Goal: Task Accomplishment & Management: Manage account settings

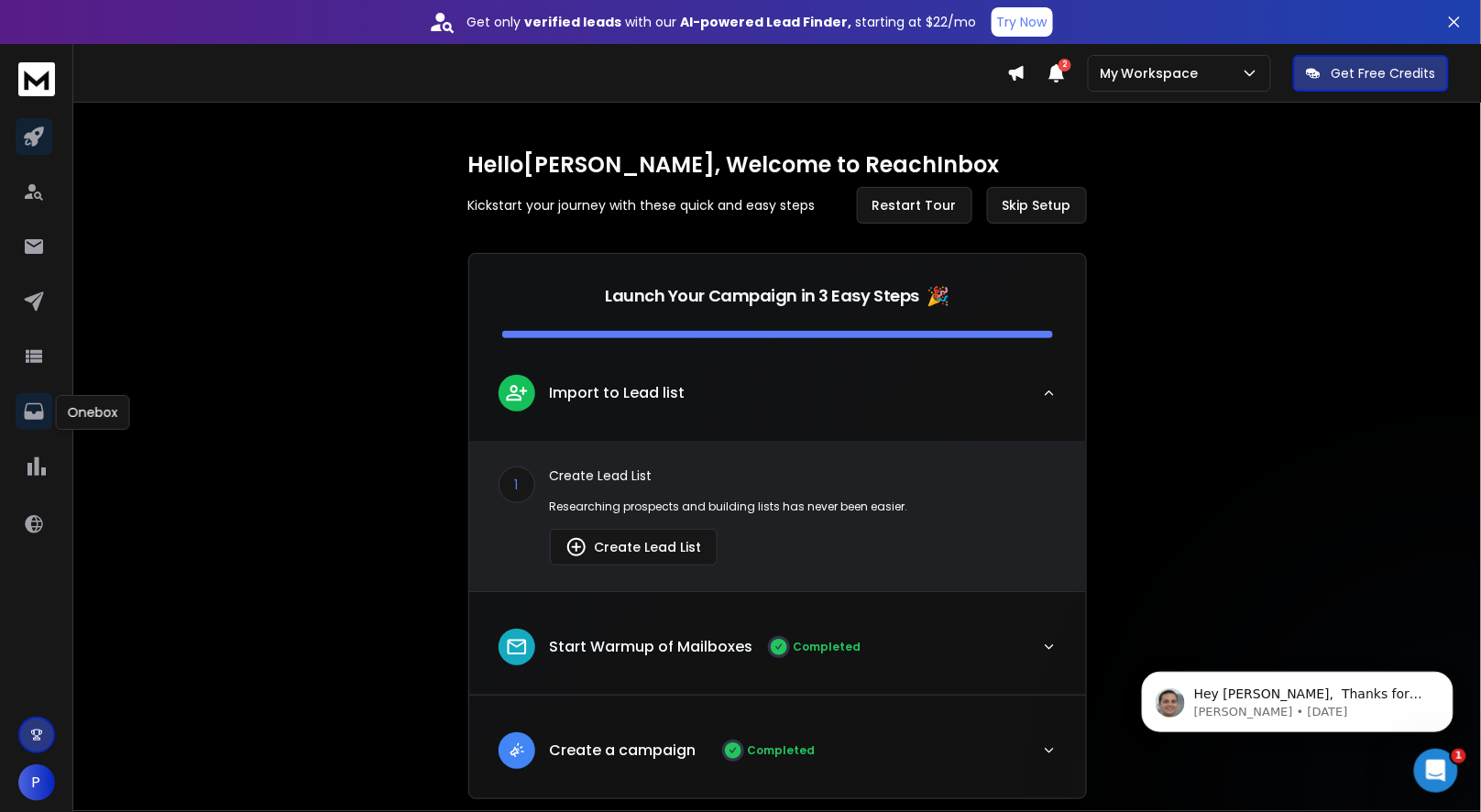
click at [44, 410] on link at bounding box center [34, 411] width 36 height 36
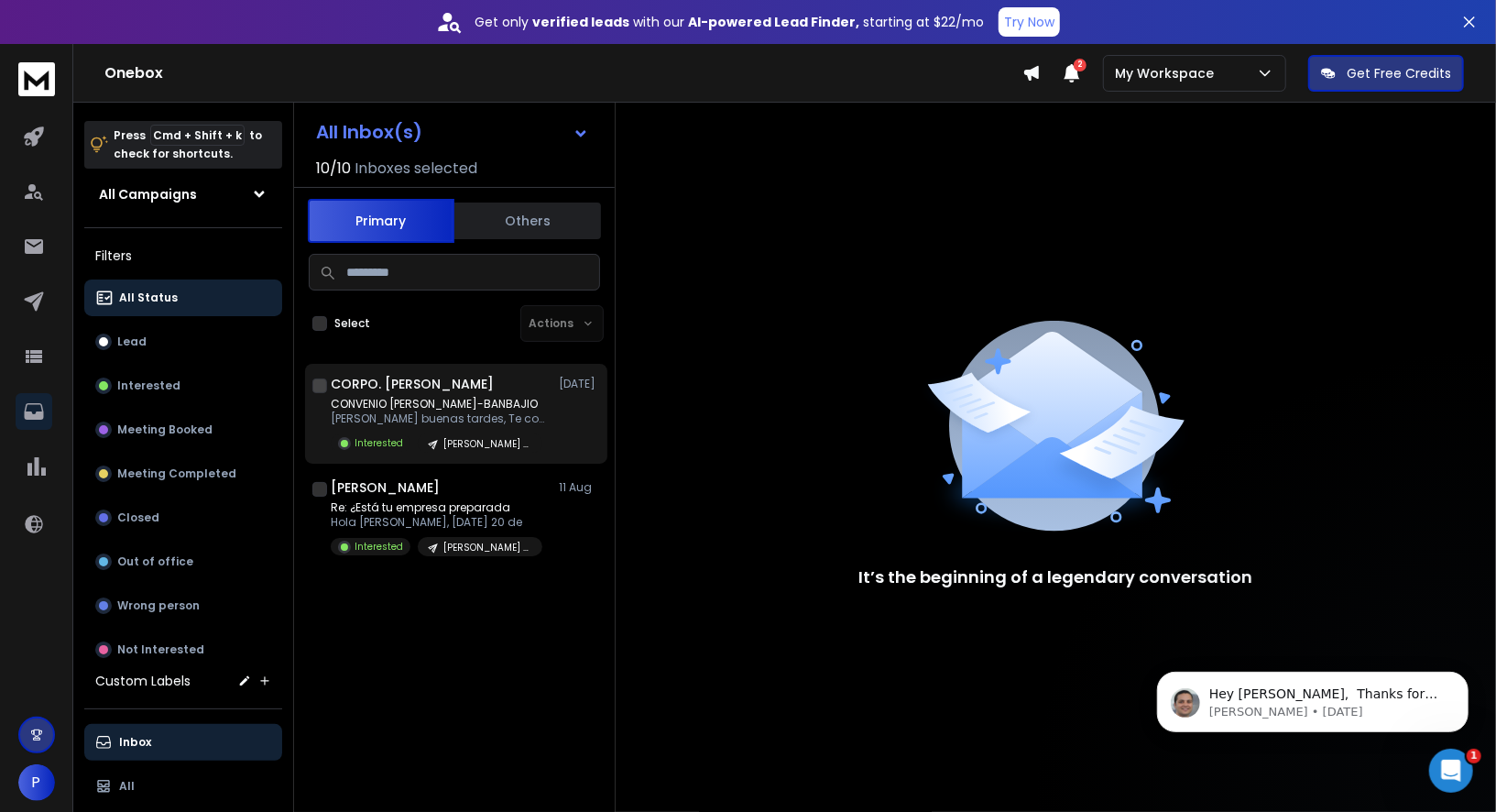
click at [447, 402] on p "CONVENIO [PERSON_NAME]-BANBAJIO" at bounding box center [440, 404] width 220 height 15
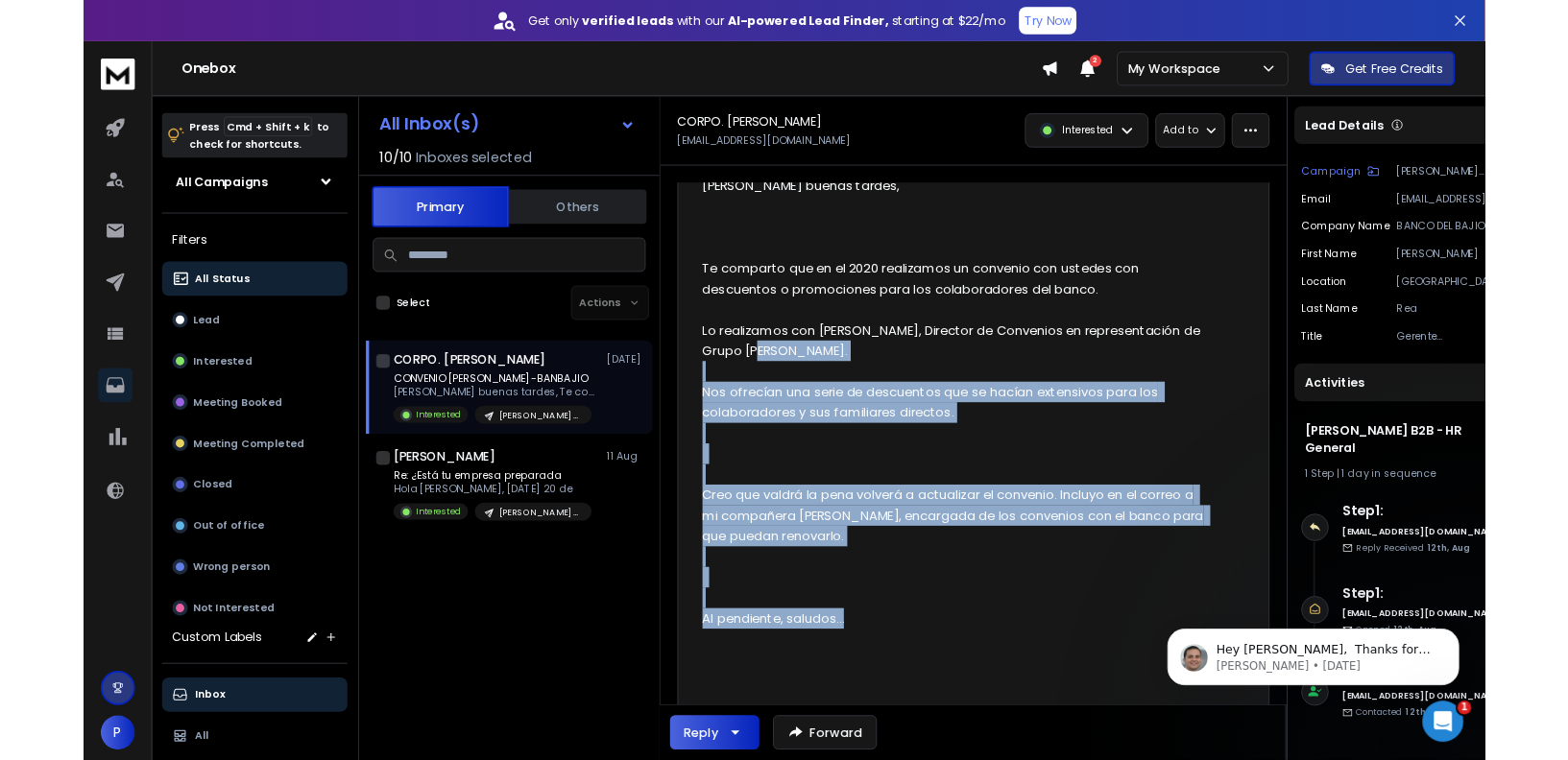
scroll to position [172, 0]
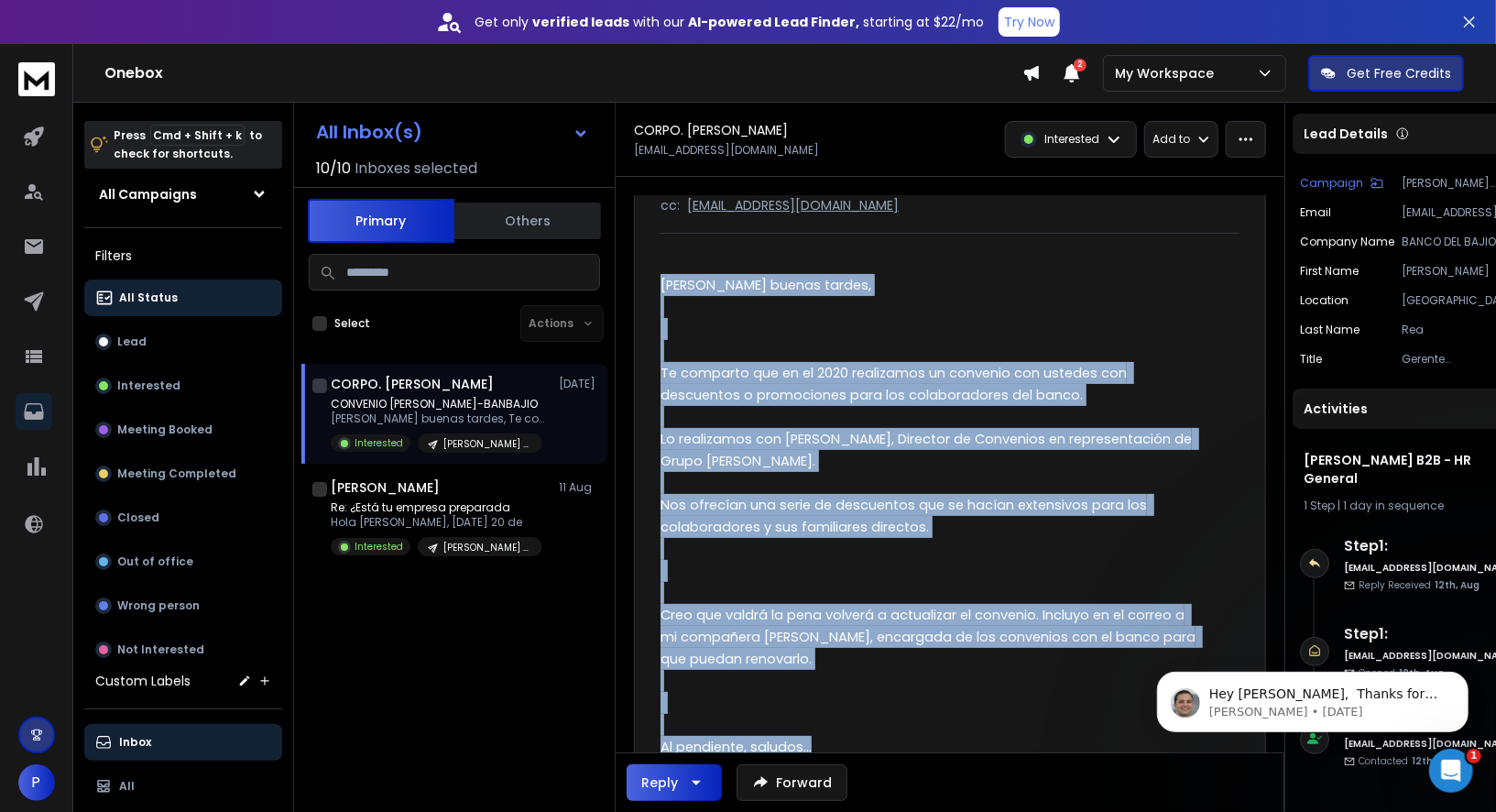
drag, startPoint x: 825, startPoint y: 642, endPoint x: 643, endPoint y: 292, distance: 394.5
copy div "Isidro buenas tardes, Te comparto que en el 2020 realizamos un convenio con ust…"
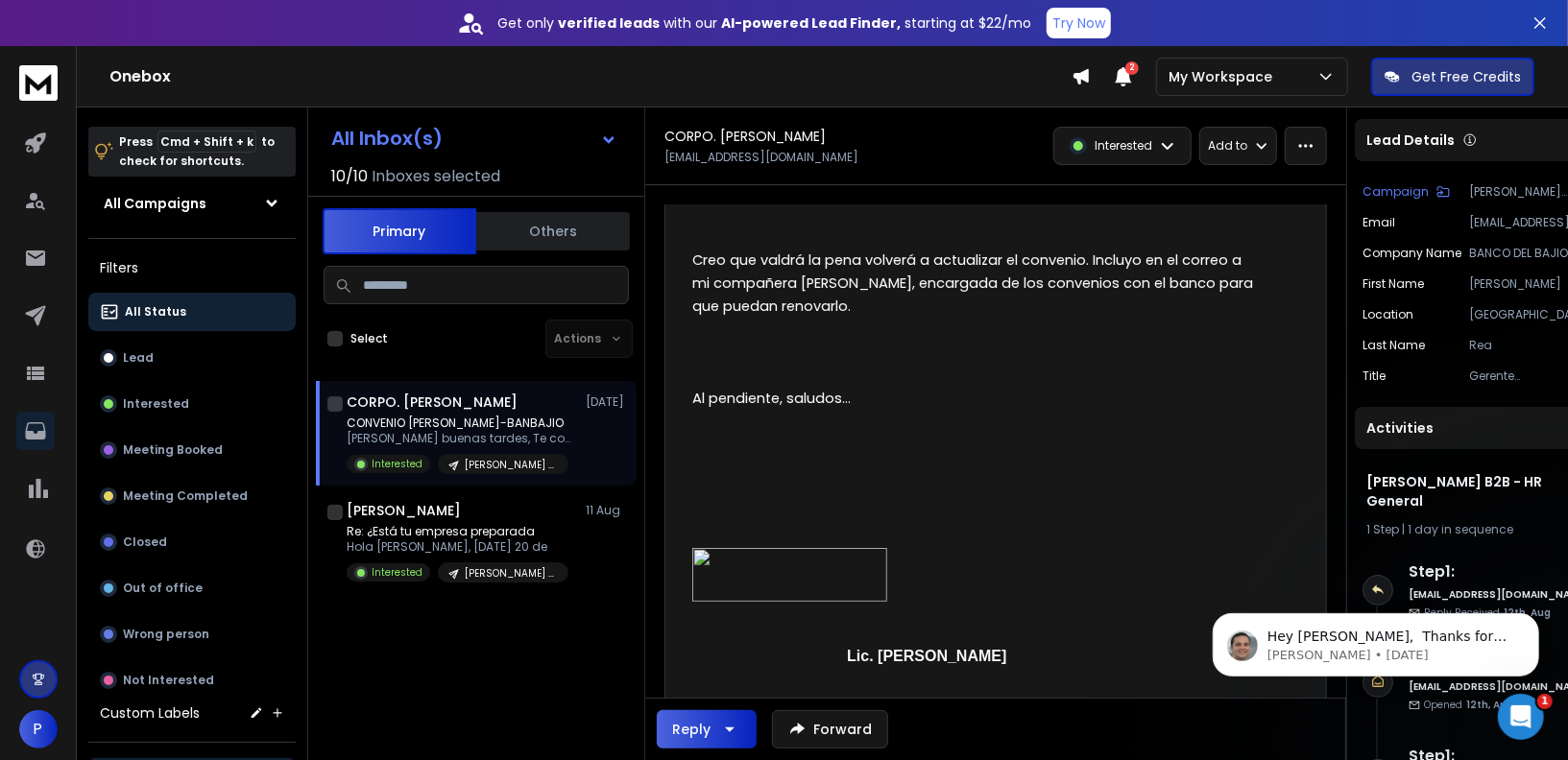
scroll to position [718, 0]
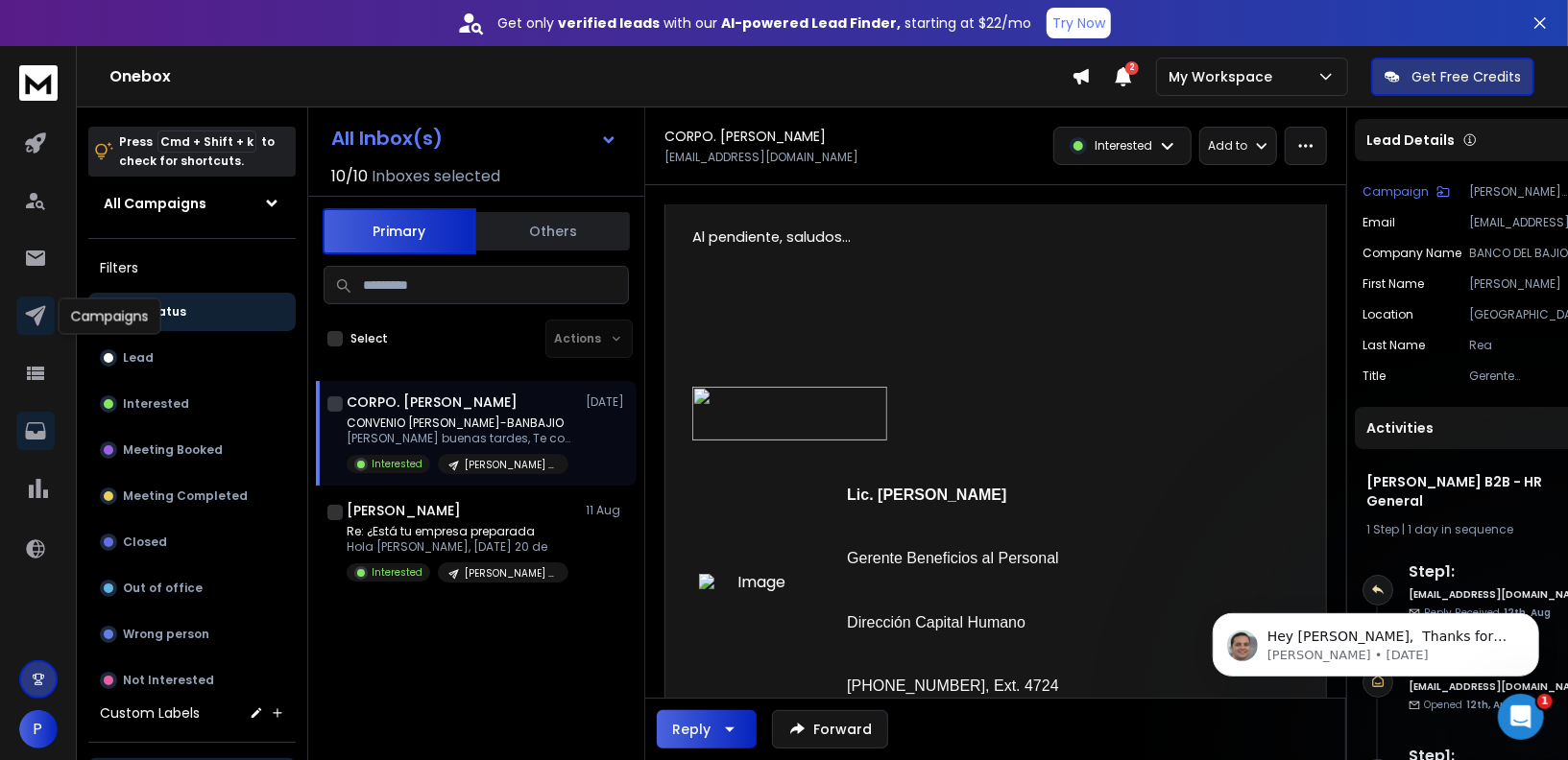
click at [31, 320] on icon at bounding box center [36, 316] width 24 height 24
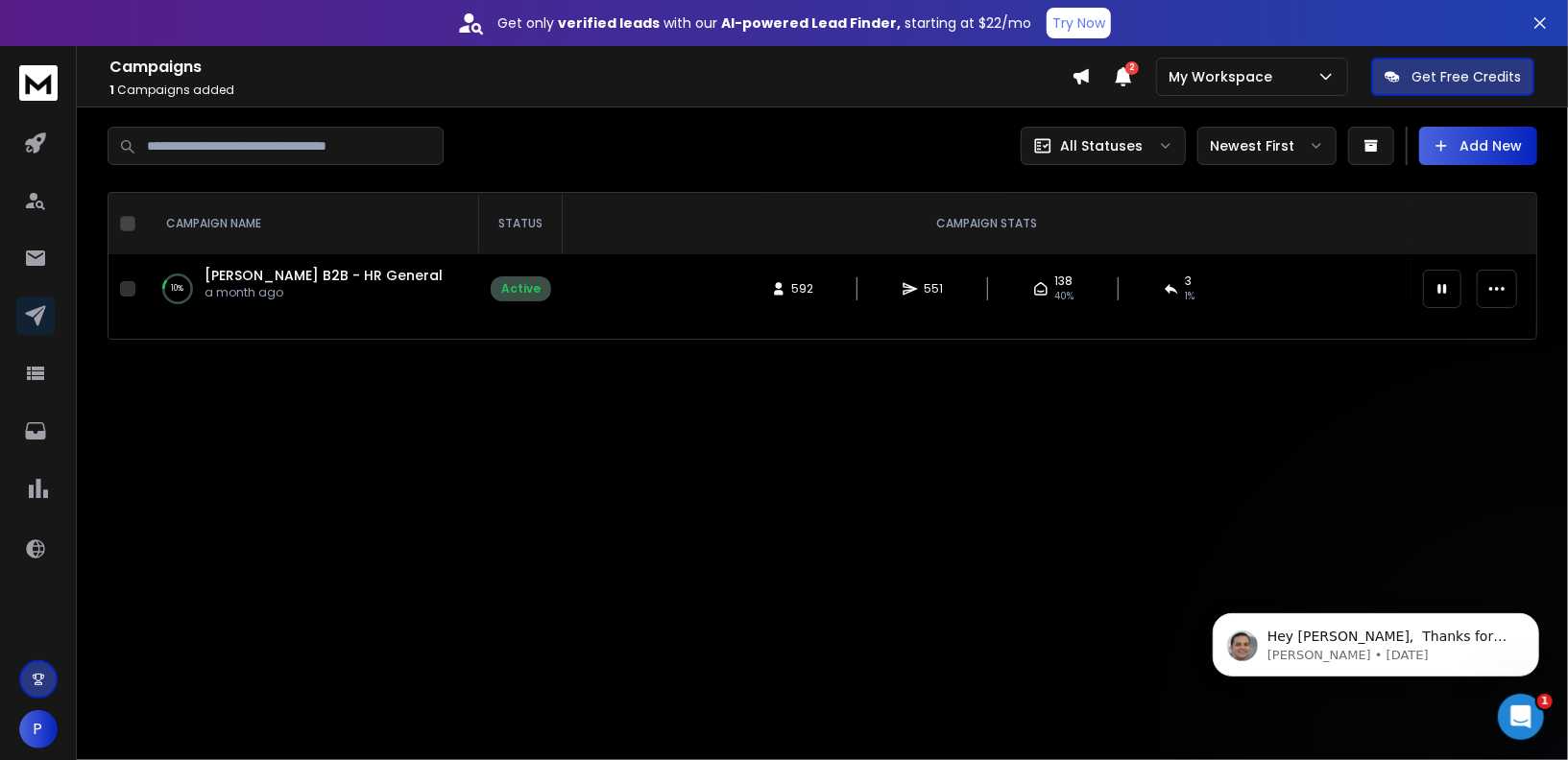
click at [347, 281] on span "Gayosso B2B - HR General" at bounding box center [323, 276] width 238 height 20
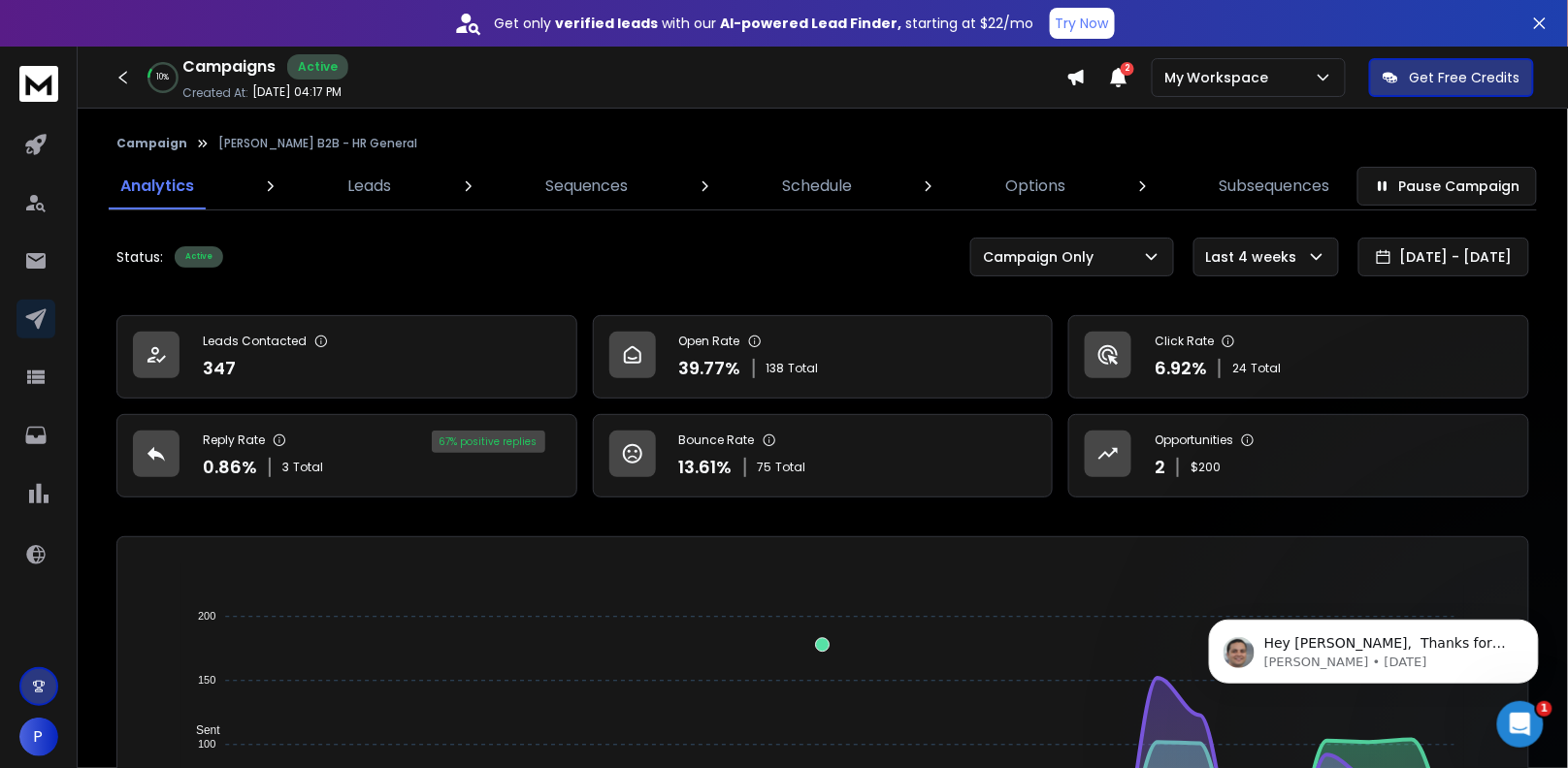
click at [441, 447] on div "67 % positive replies" at bounding box center [488, 441] width 114 height 23
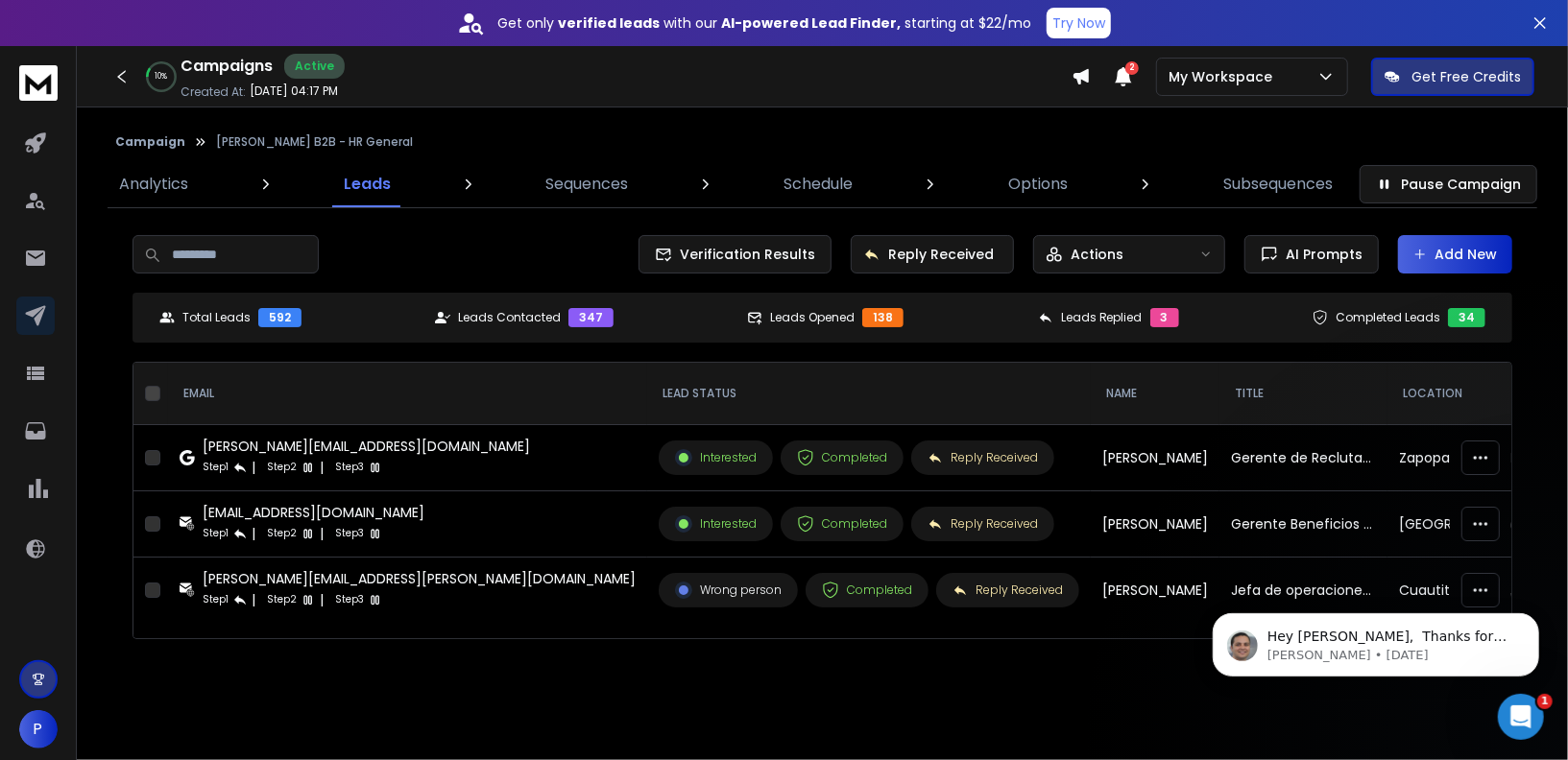
click at [359, 572] on div "fernanda.saravia@miniso.net" at bounding box center [419, 579] width 433 height 20
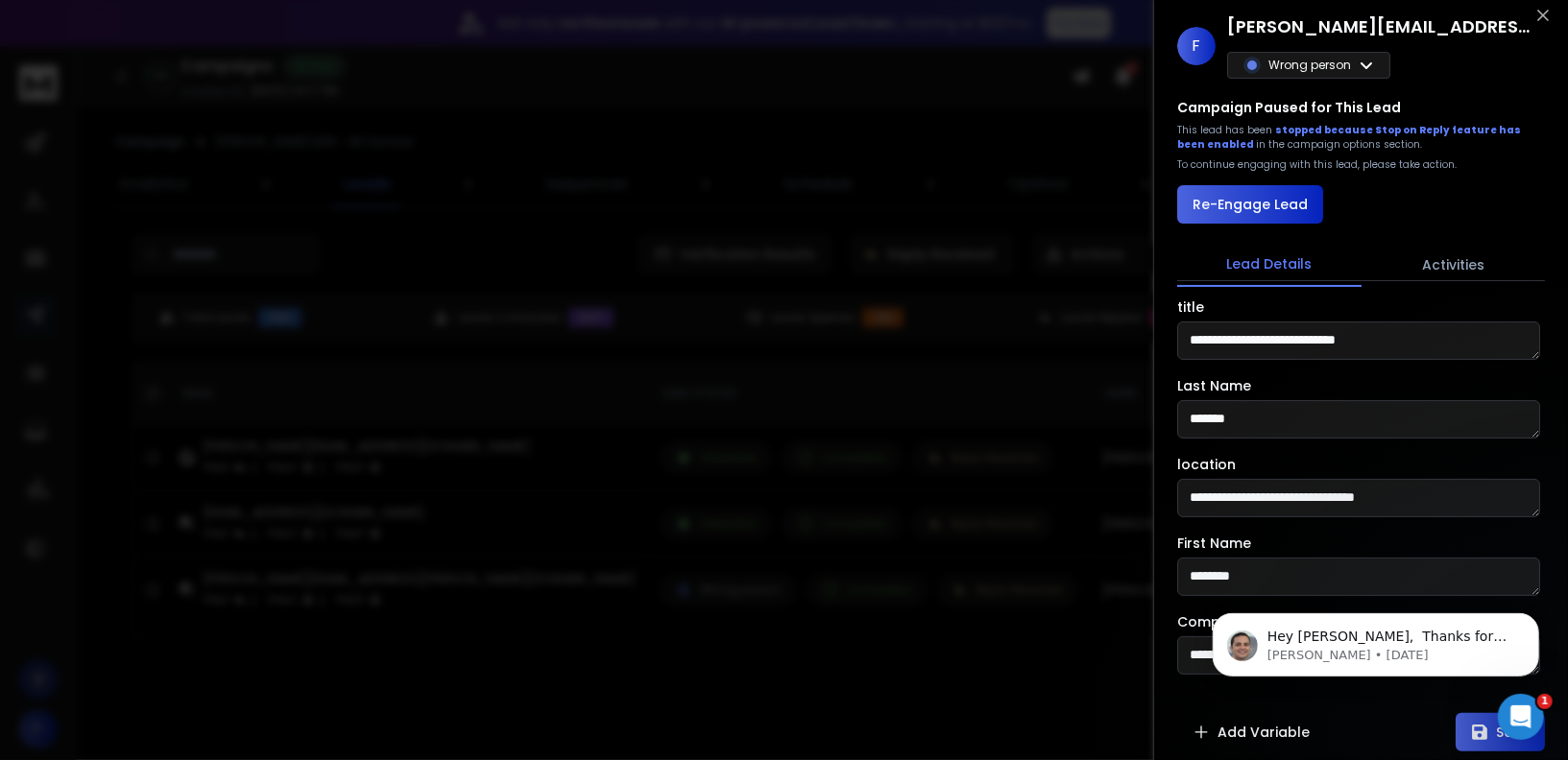
scroll to position [23, 0]
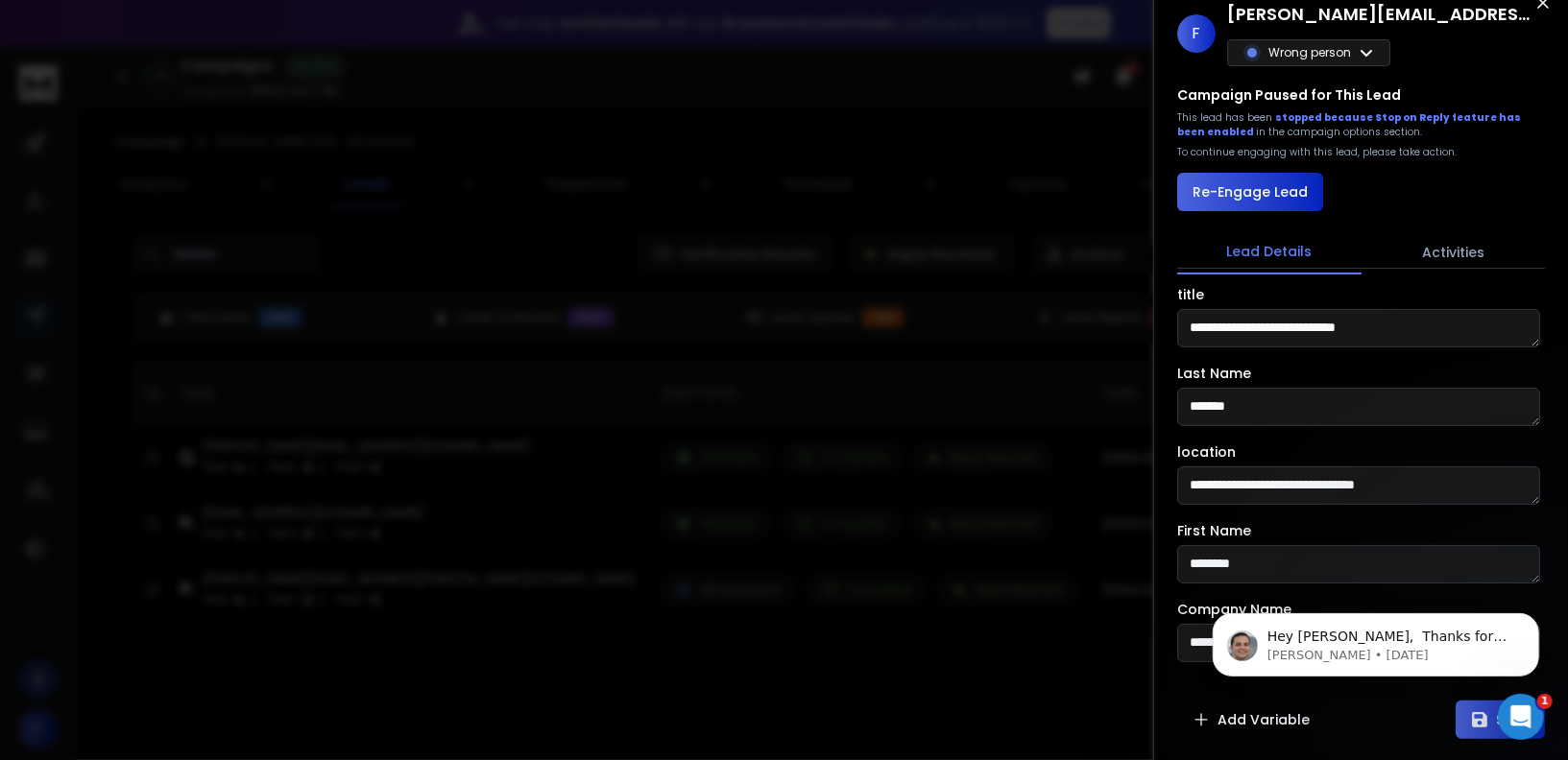
click at [1538, 7] on icon "button" at bounding box center [1544, 3] width 20 height 20
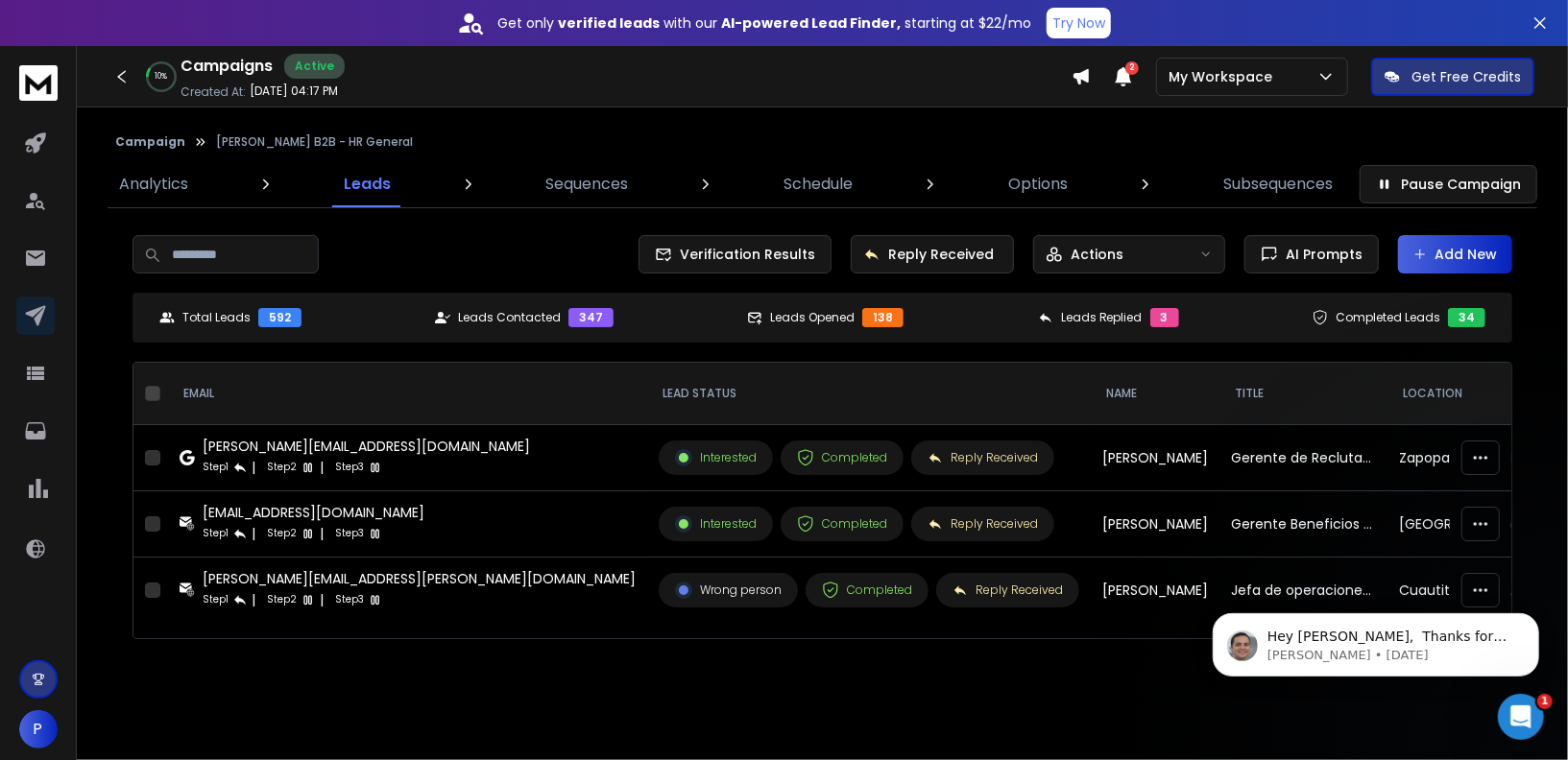
click at [936, 573] on div "Reply Received" at bounding box center [1008, 590] width 143 height 34
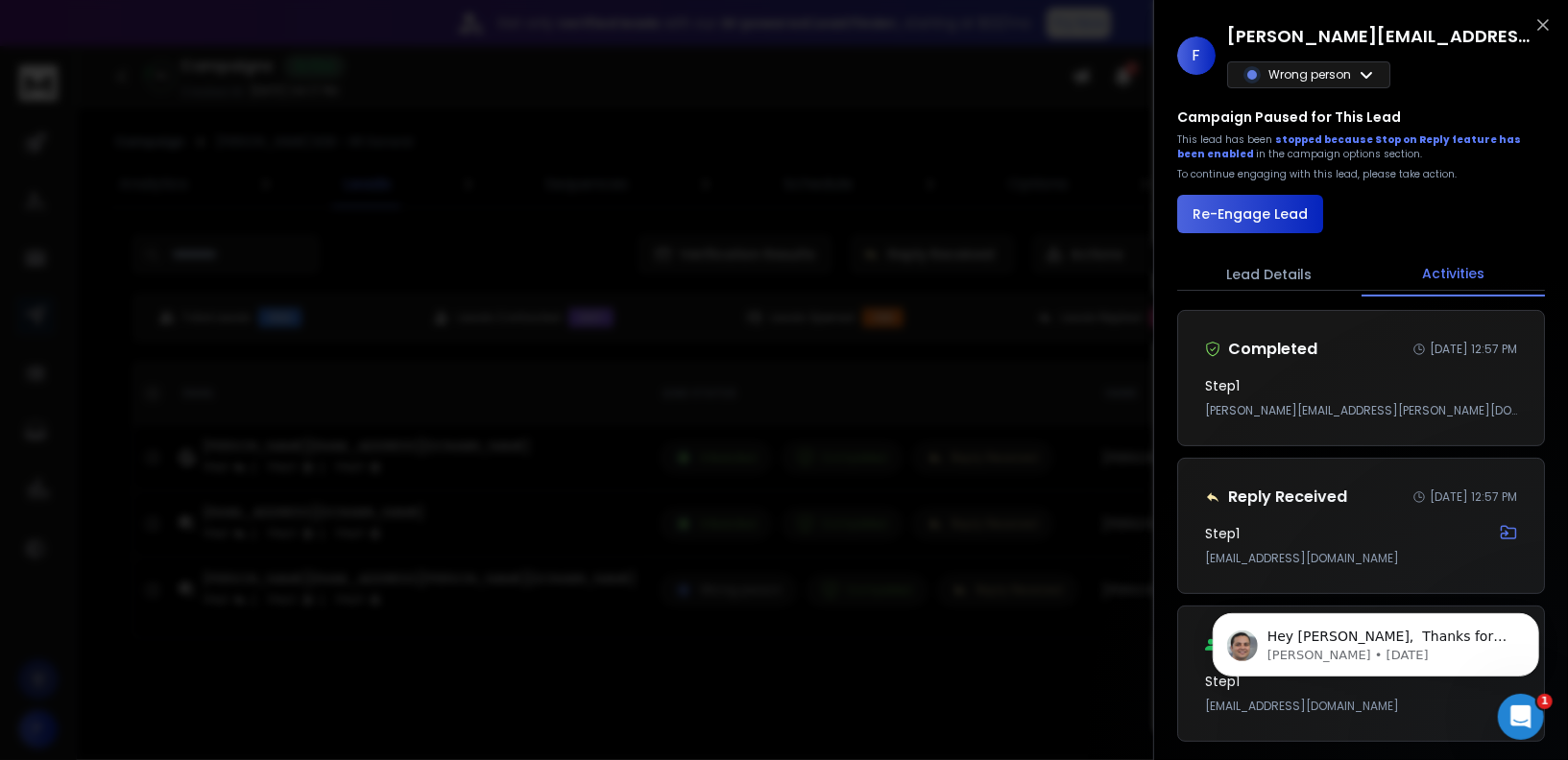
click at [1454, 273] on button "Activities" at bounding box center [1453, 274] width 184 height 44
click html "Hey Paulina, ​ Thanks for reaching out! To help you understand how schedule set…"
click at [1522, 20] on div "Multi Select Table Sheet F fernanda.saravia@miniso.net Wrong person Campaign Pa…" at bounding box center [1360, 380] width 415 height 760
click at [1528, 26] on div "Multi Select Table Sheet F fernanda.saravia@miniso.net Wrong person Campaign Pa…" at bounding box center [1360, 380] width 415 height 760
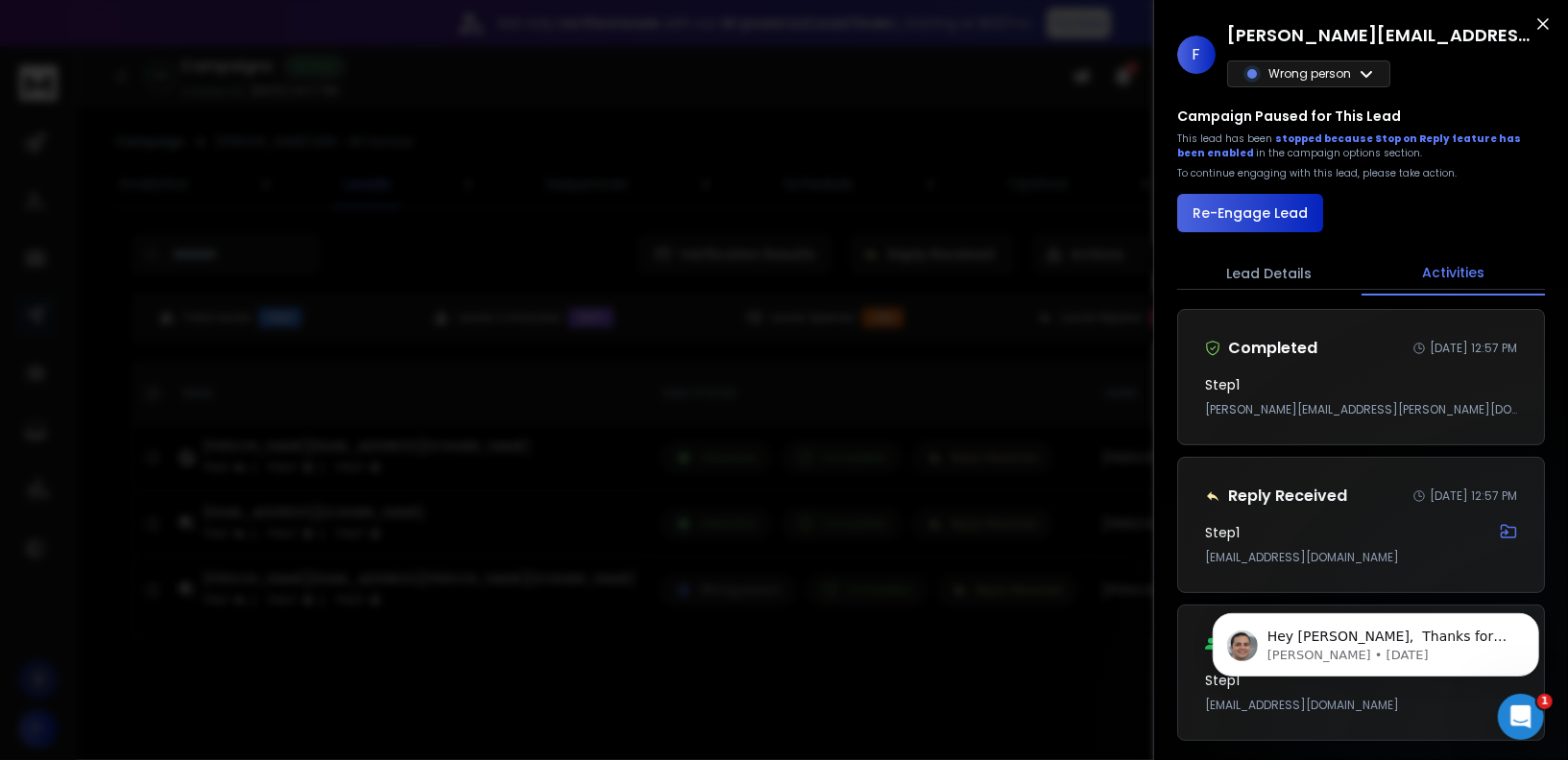
click at [1534, 24] on icon "button" at bounding box center [1544, 24] width 20 height 20
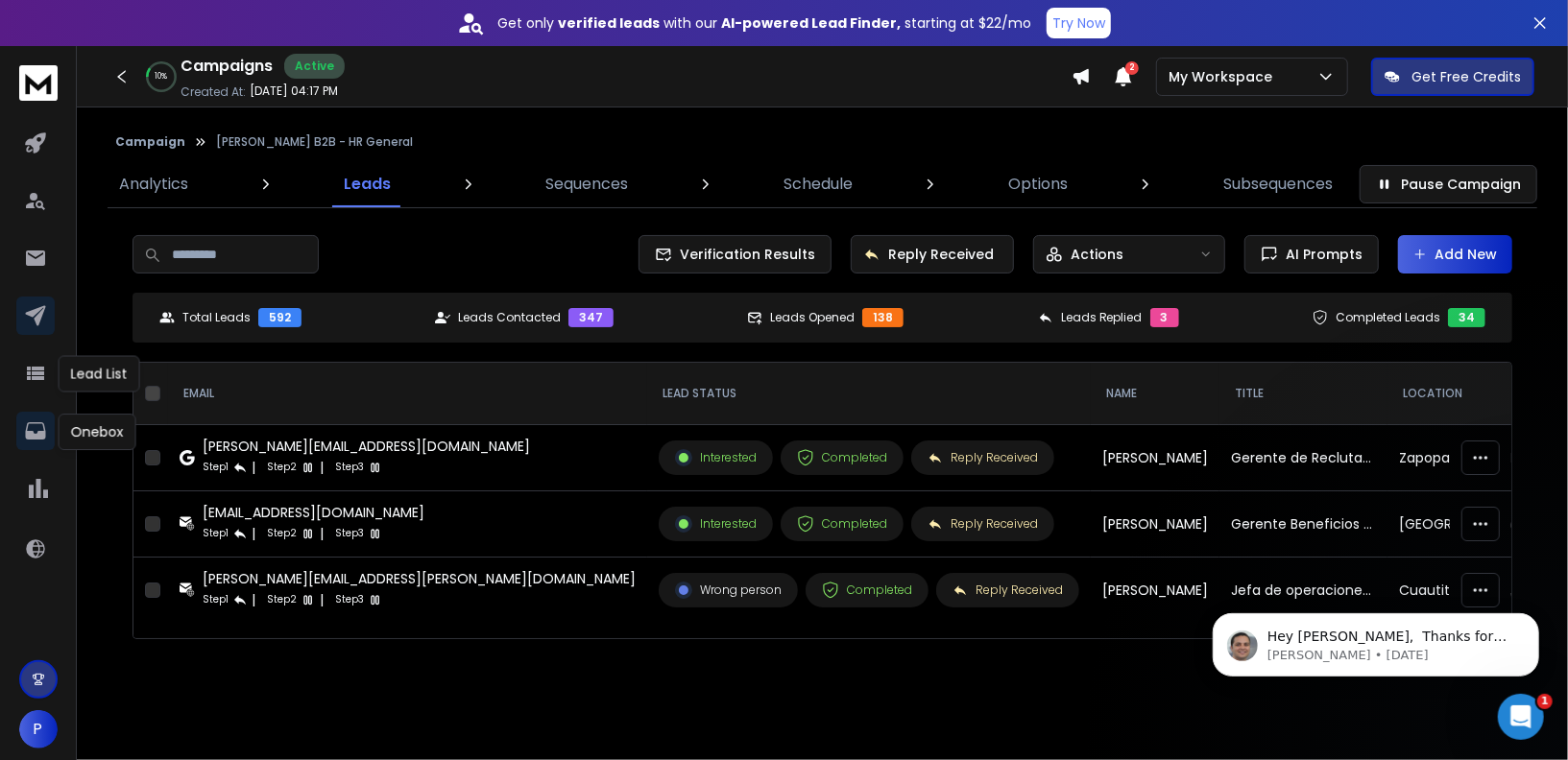
click at [46, 434] on link at bounding box center [35, 431] width 38 height 38
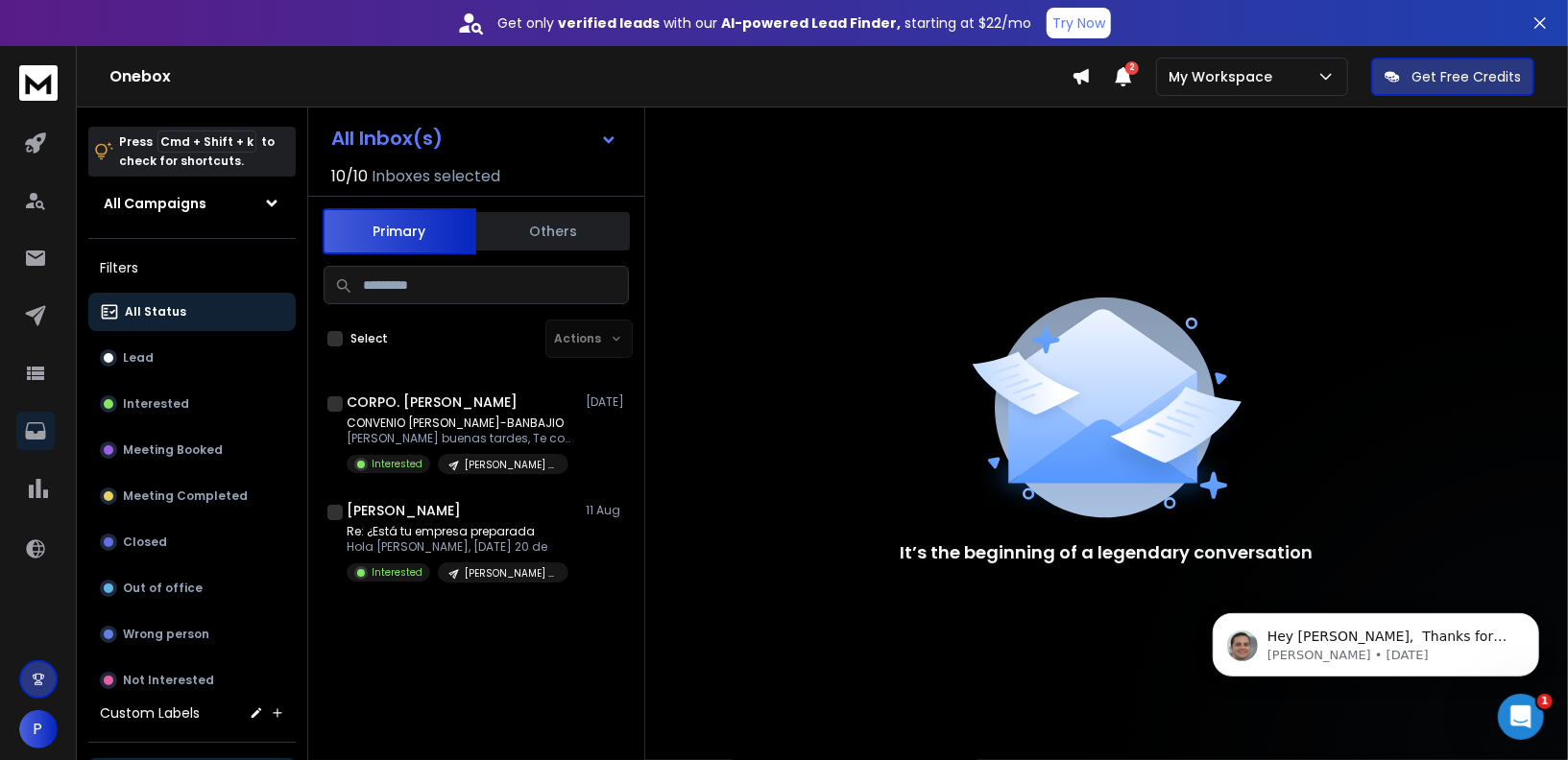
click at [544, 230] on button "Others" at bounding box center [552, 231] width 154 height 42
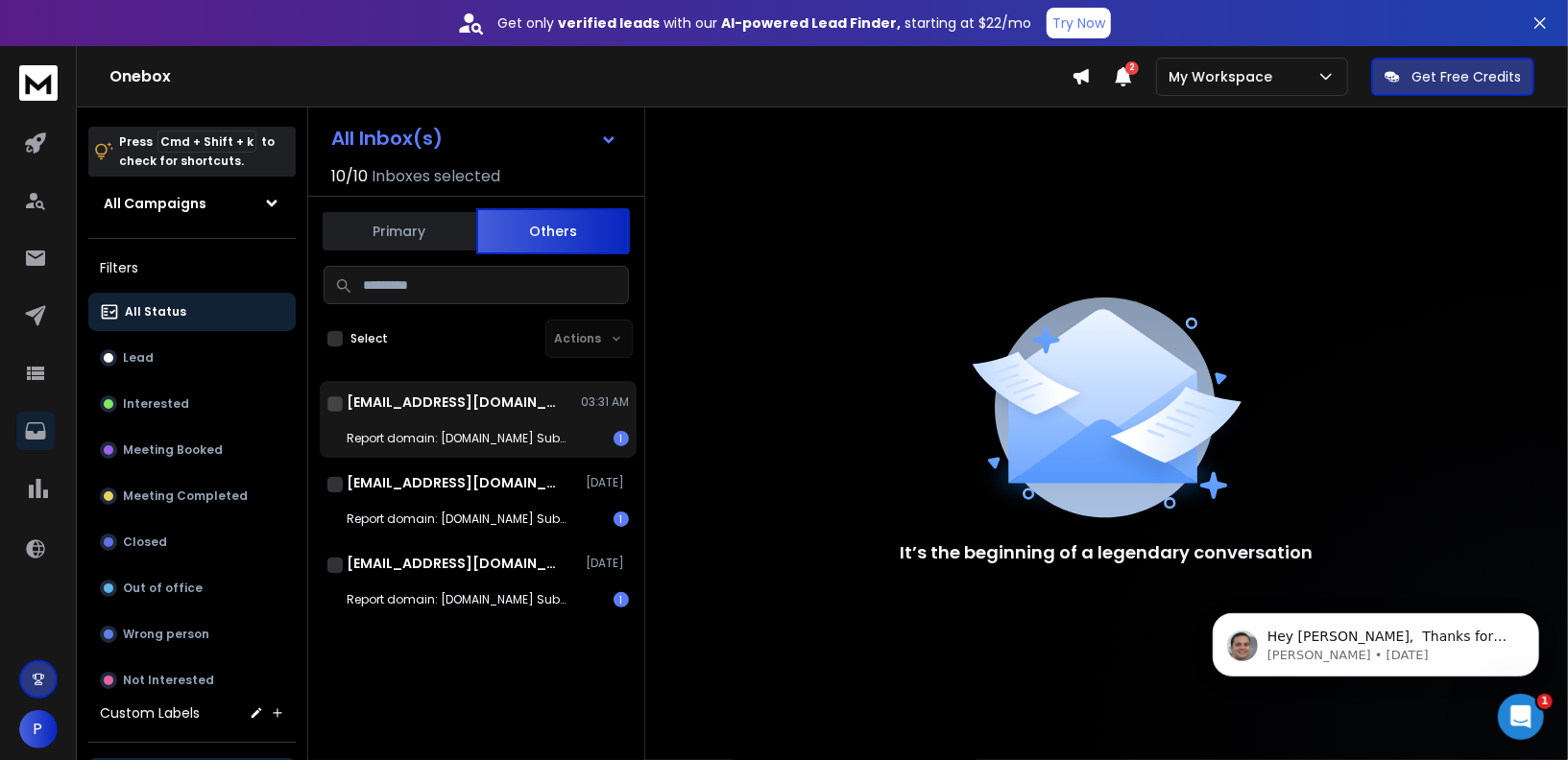
click at [442, 427] on div "Report domain: gayossob2b.com Submitter: mimecast.org 1" at bounding box center [488, 430] width 282 height 30
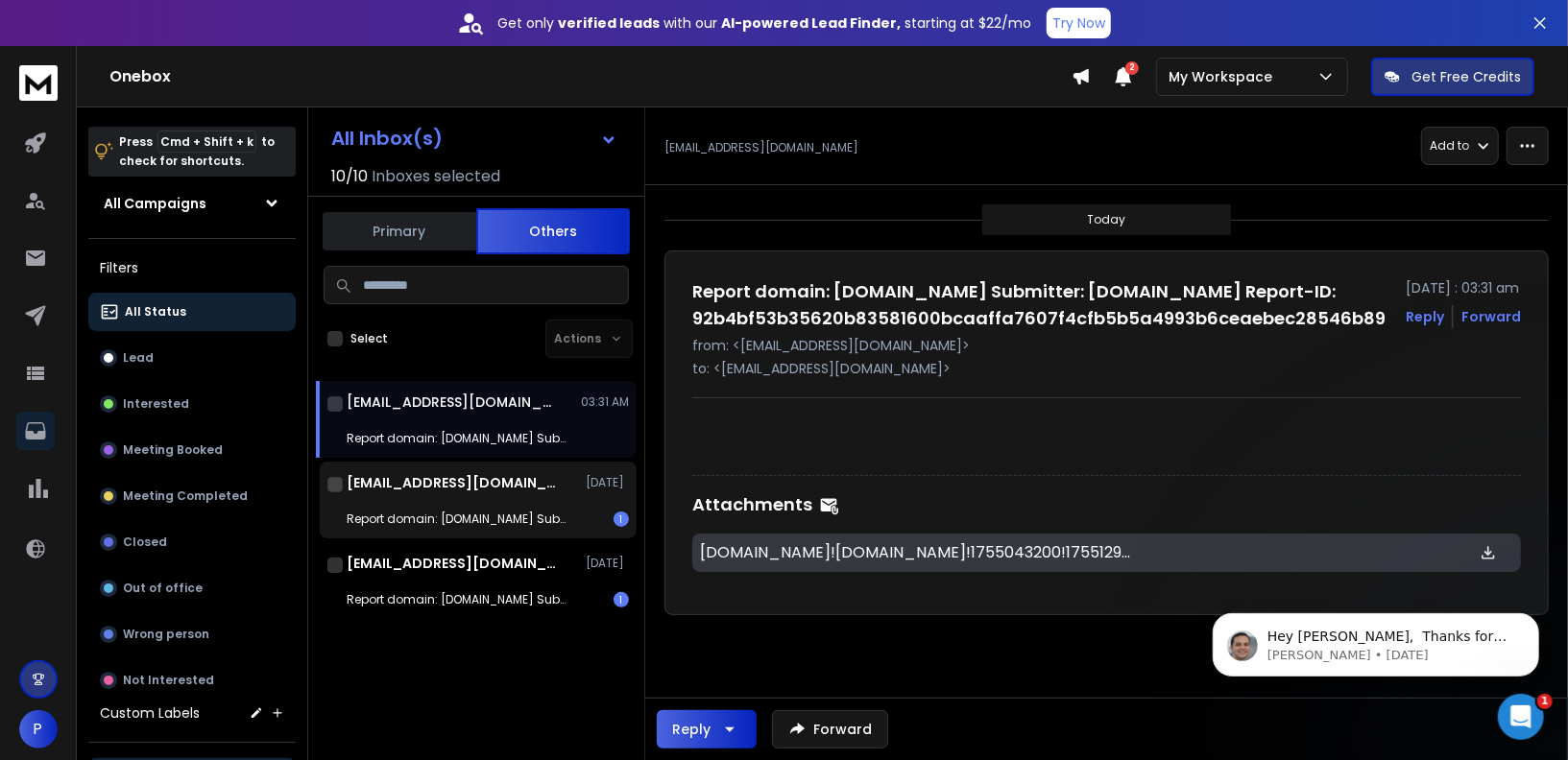
click at [439, 487] on h1 "no-reply@us-1.mimecastreport.com" at bounding box center [452, 483] width 212 height 20
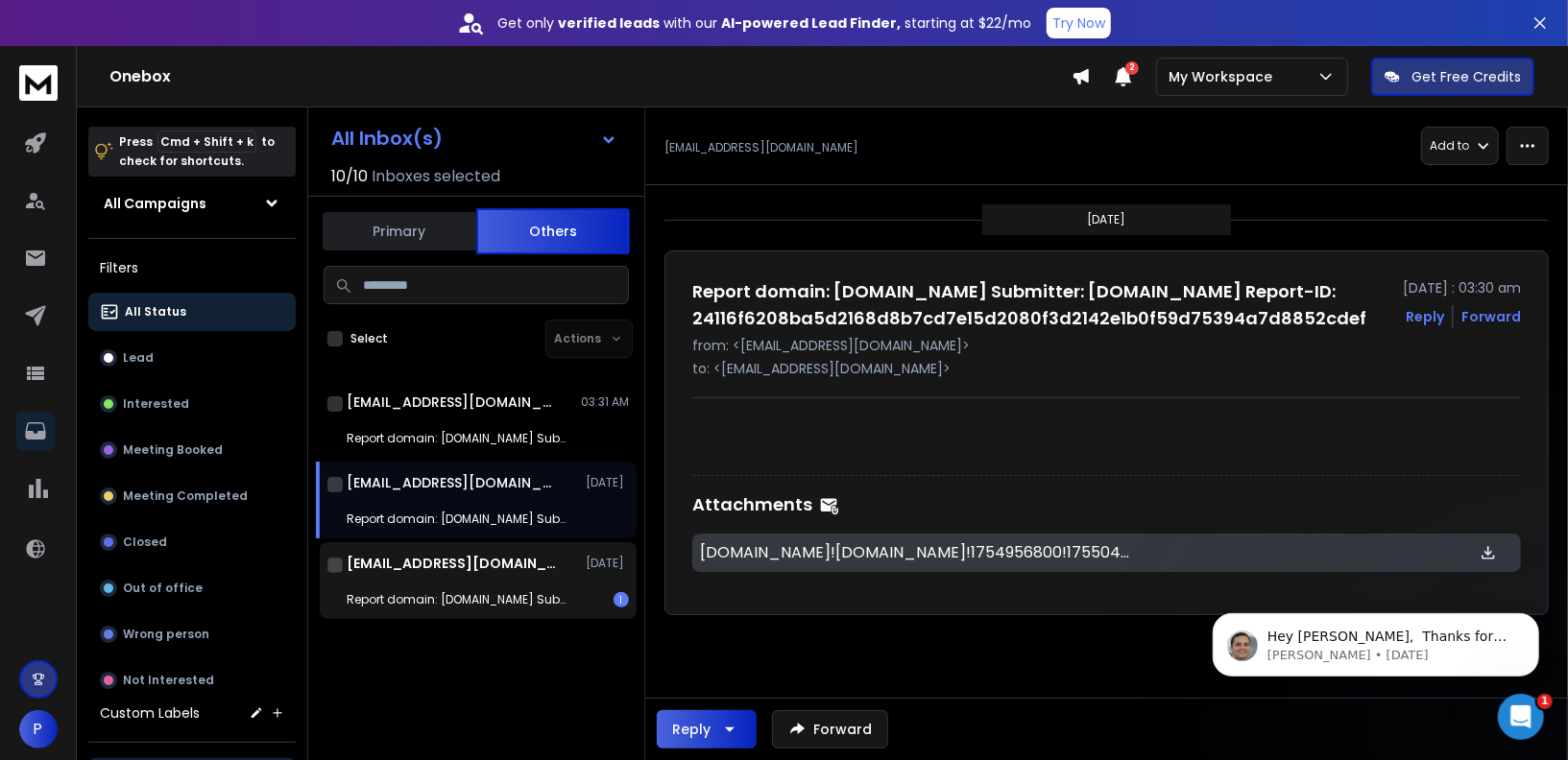
click at [411, 561] on h1 "no-reply@us-1.mimecastreport.com" at bounding box center [452, 564] width 212 height 20
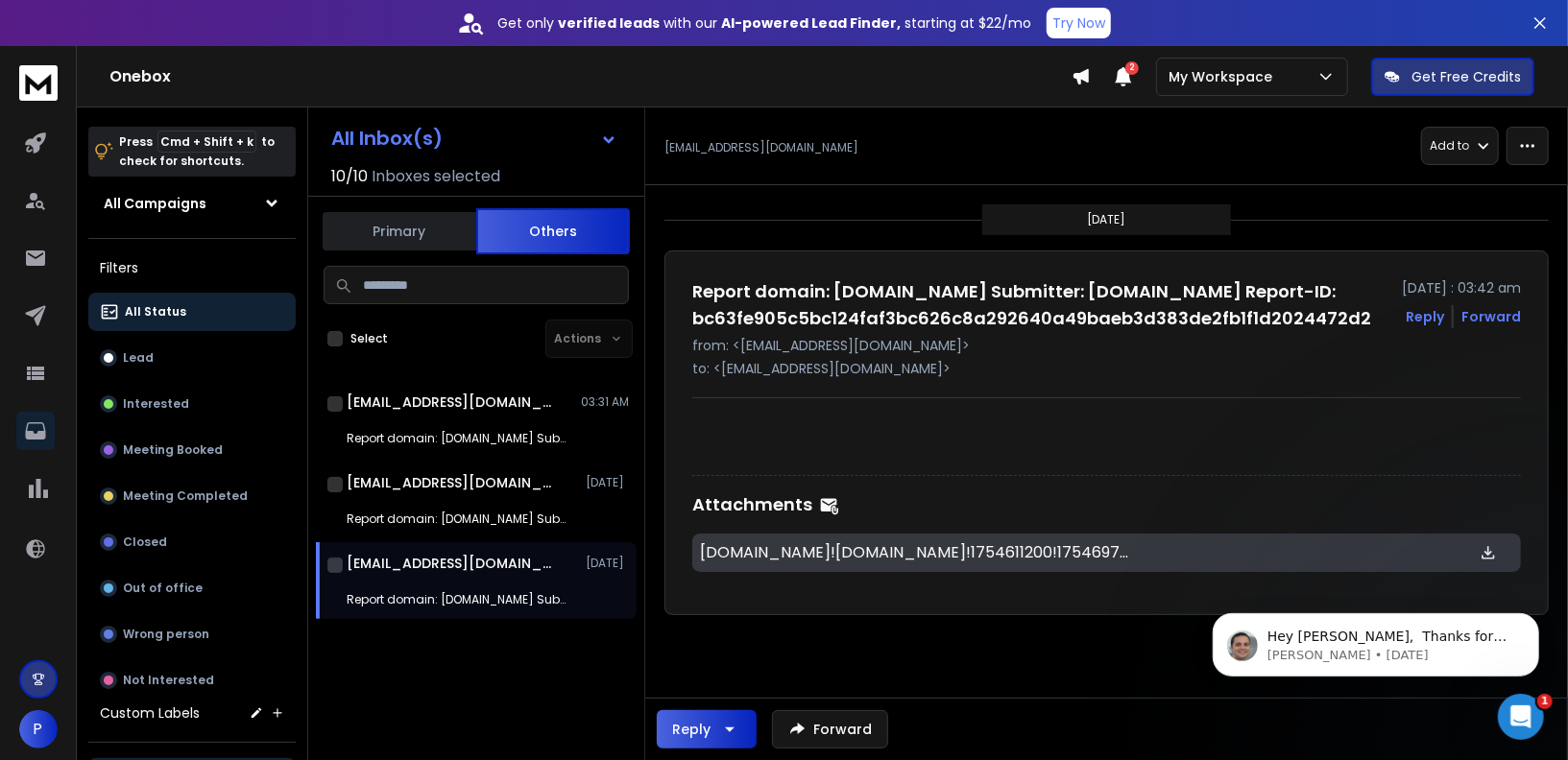
scroll to position [4, 0]
click at [409, 242] on button "Primary" at bounding box center [399, 231] width 154 height 42
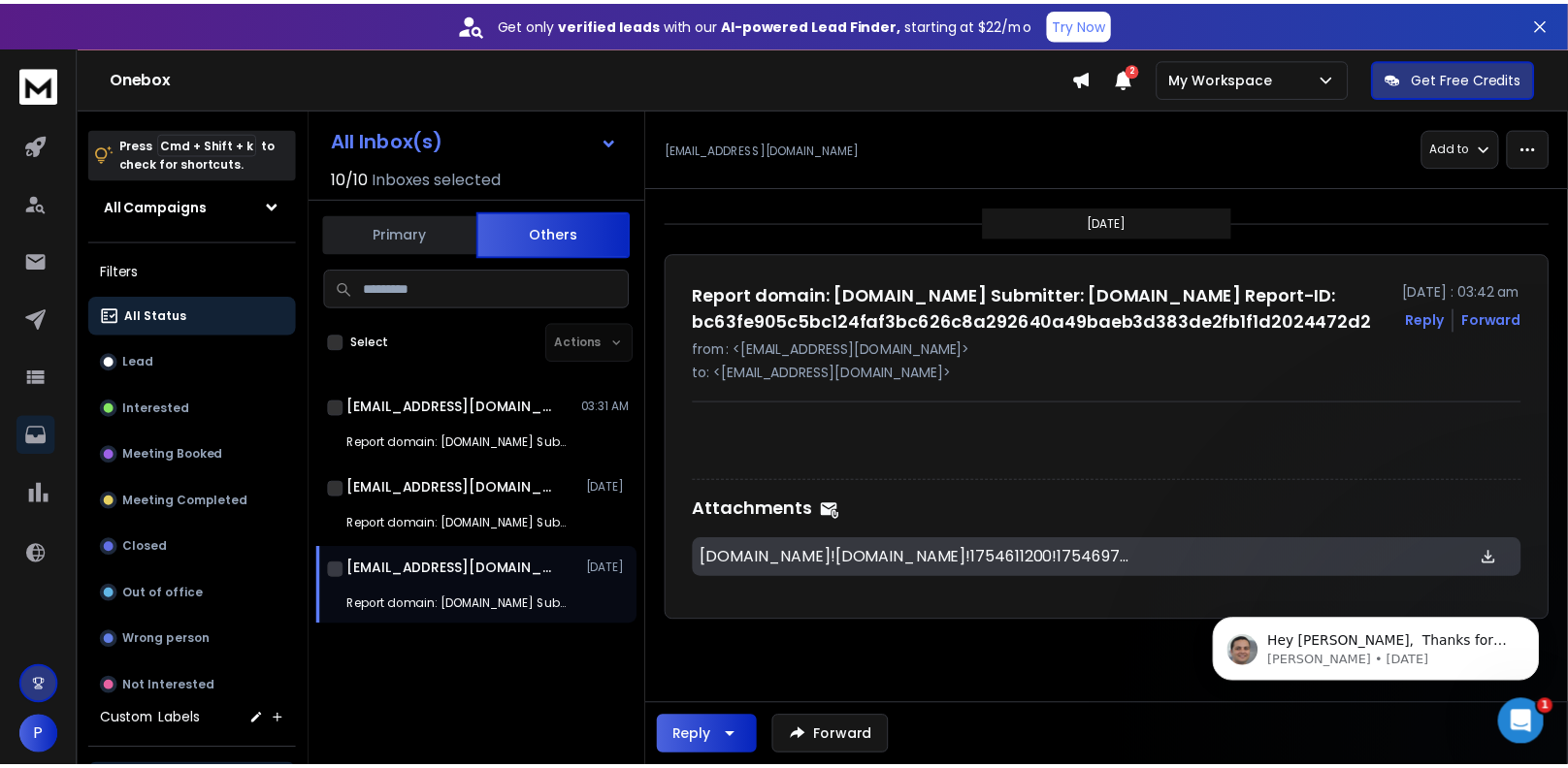
scroll to position [0, 0]
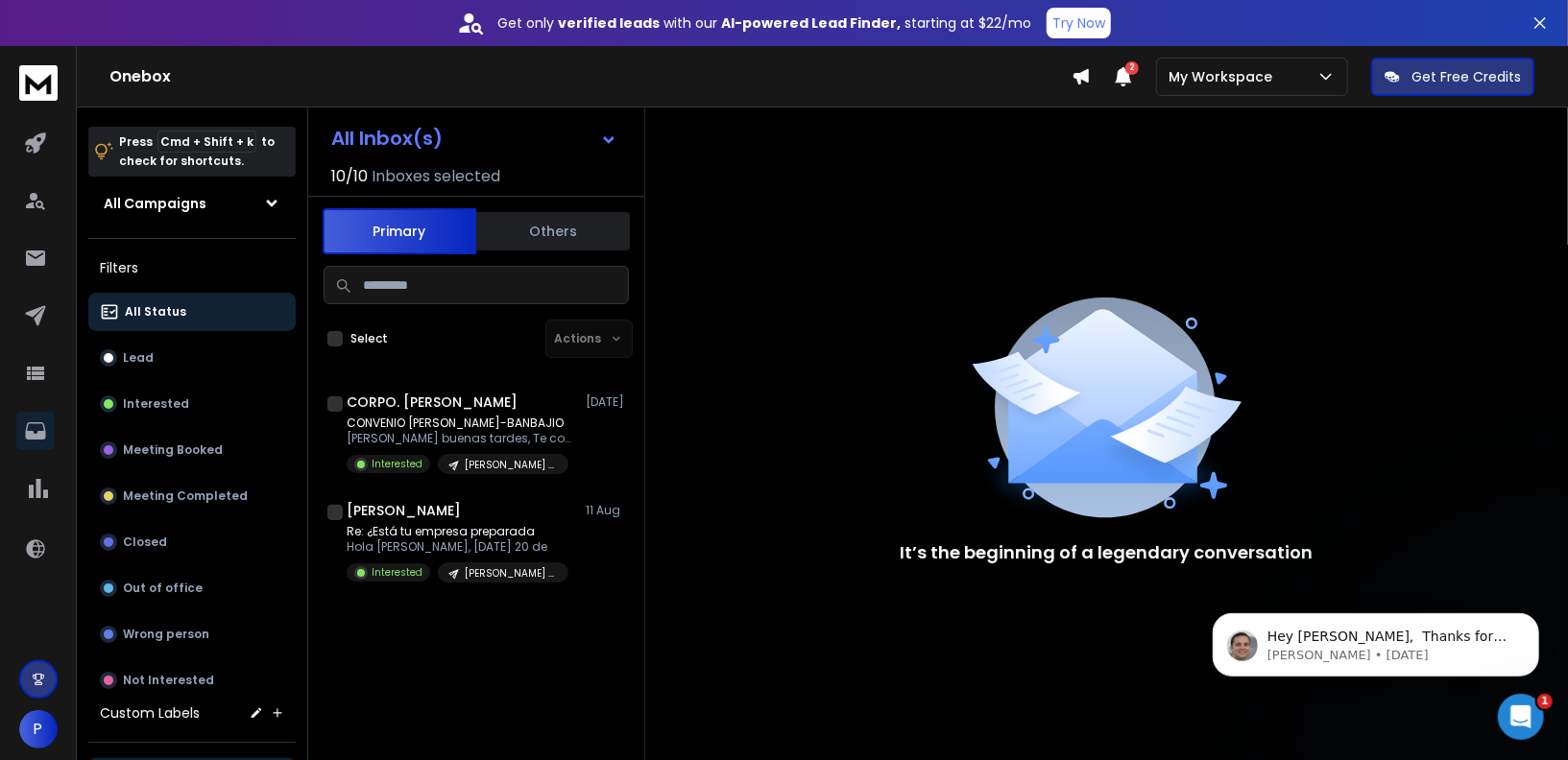
click at [164, 259] on h3 "Filters" at bounding box center [192, 267] width 208 height 26
click at [240, 199] on button "All Campaigns" at bounding box center [192, 203] width 208 height 38
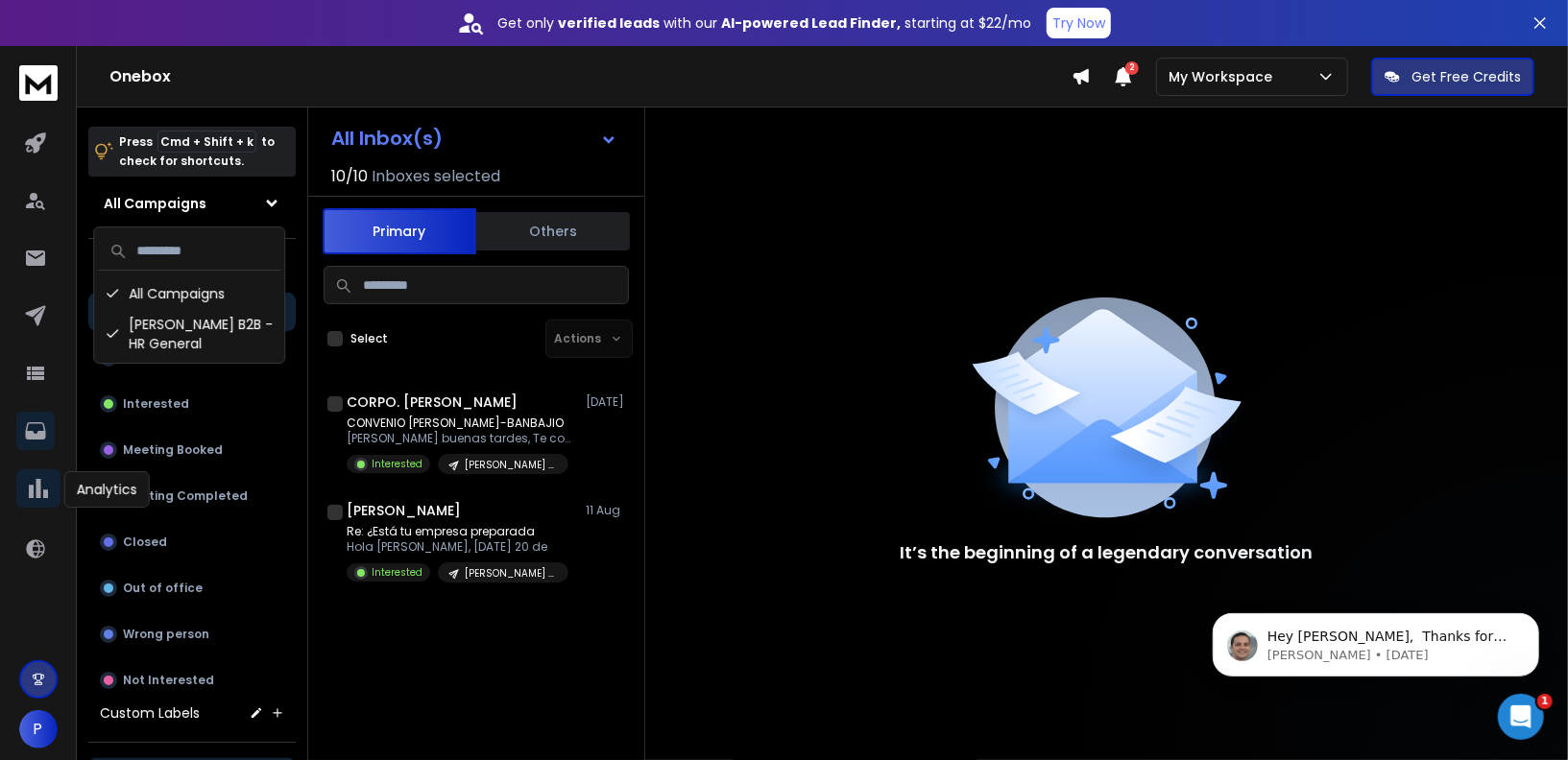
click at [34, 495] on icon at bounding box center [38, 488] width 28 height 28
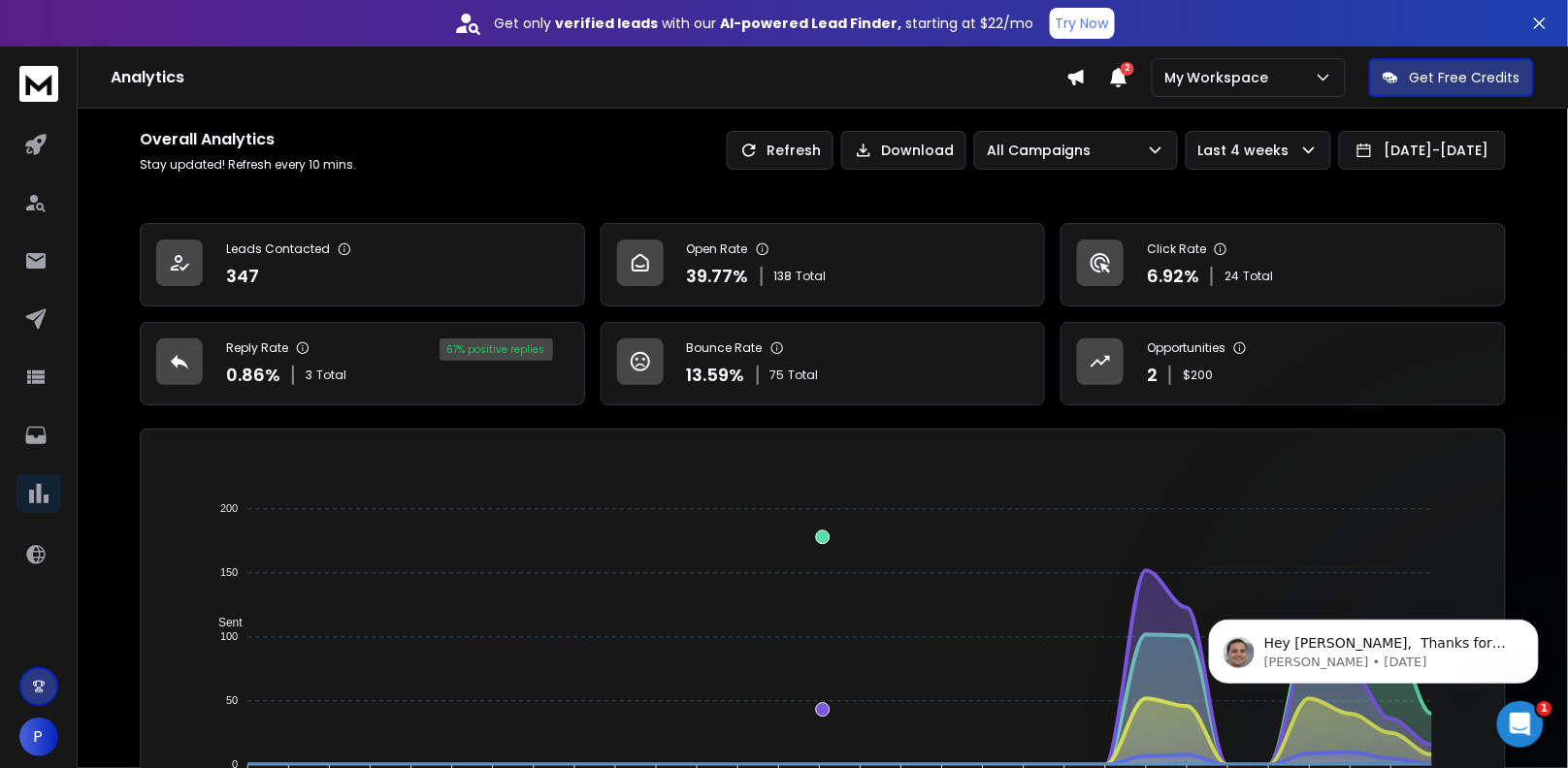
click at [385, 366] on link "Reply Rate 0.86 % 3 Total 67 % positive replies" at bounding box center [362, 363] width 445 height 83
click at [274, 365] on p "0.86 %" at bounding box center [252, 375] width 54 height 27
click at [334, 368] on span "Total" at bounding box center [332, 376] width 30 height 16
click at [153, 353] on link "Reply Rate 0.86 % 3 Total 67 % positive replies" at bounding box center [362, 363] width 445 height 83
click at [193, 358] on div at bounding box center [179, 361] width 47 height 47
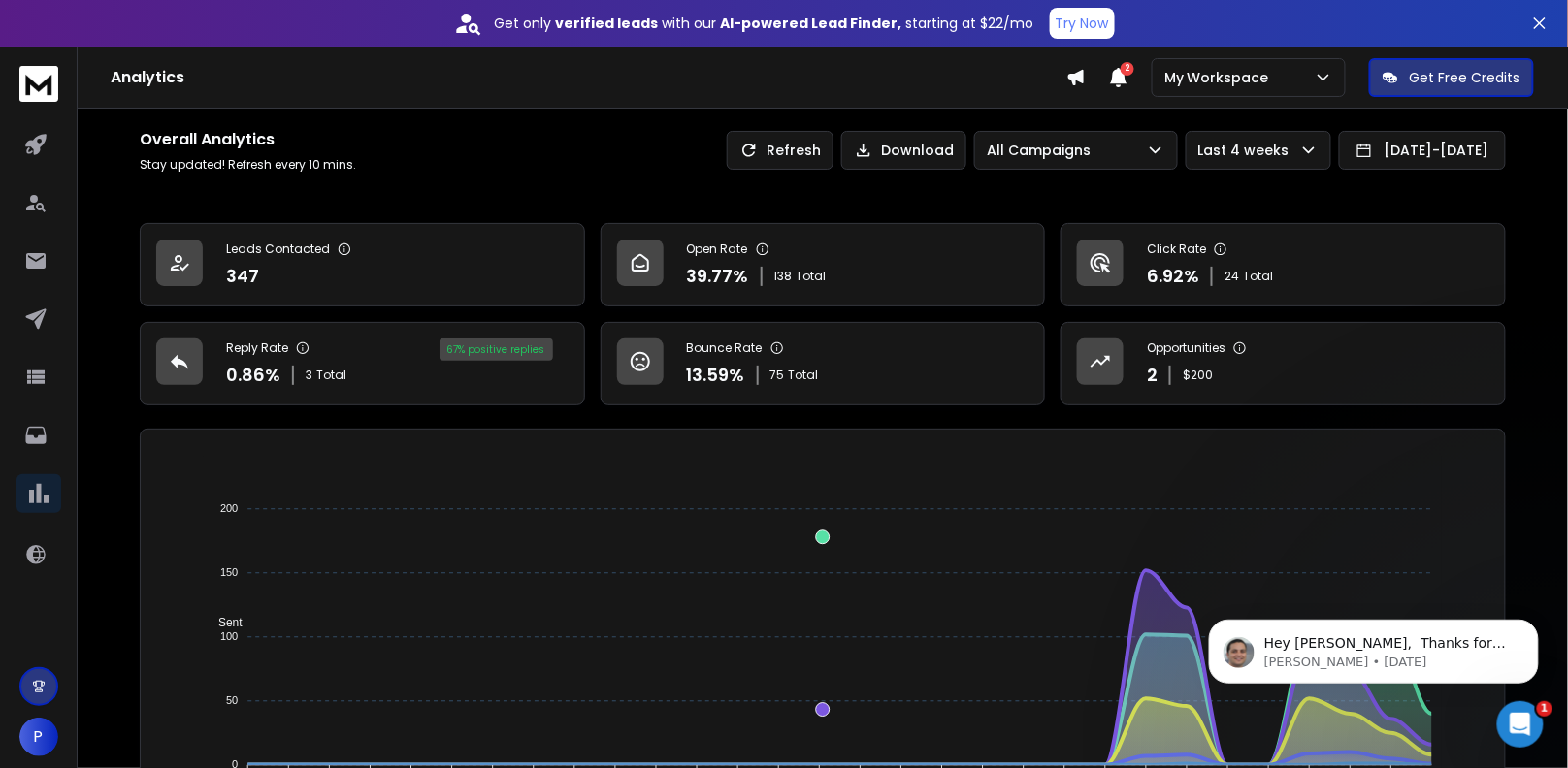
click at [352, 370] on link "Reply Rate 0.86 % 3 Total 67 % positive replies" at bounding box center [362, 363] width 445 height 83
click at [533, 344] on div "67 % positive replies" at bounding box center [496, 349] width 114 height 23
click at [490, 354] on div "67 % positive replies" at bounding box center [496, 349] width 114 height 23
click at [339, 359] on div "Reply Rate 0.86 % 3 Total" at bounding box center [286, 363] width 121 height 50
click at [273, 376] on p "0.86 %" at bounding box center [252, 375] width 54 height 27
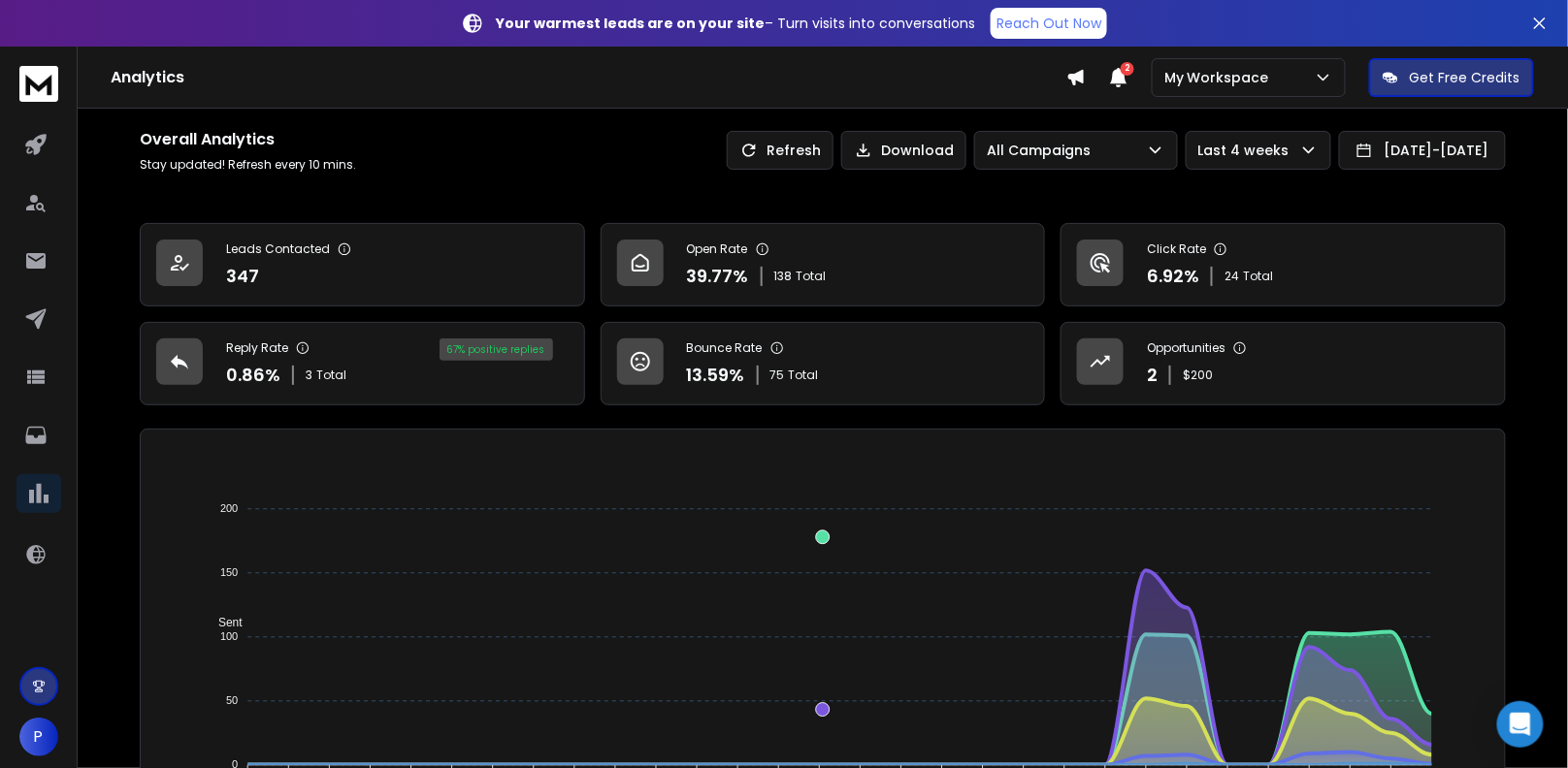
click at [340, 363] on div "0.86 % 3 Total" at bounding box center [286, 375] width 121 height 27
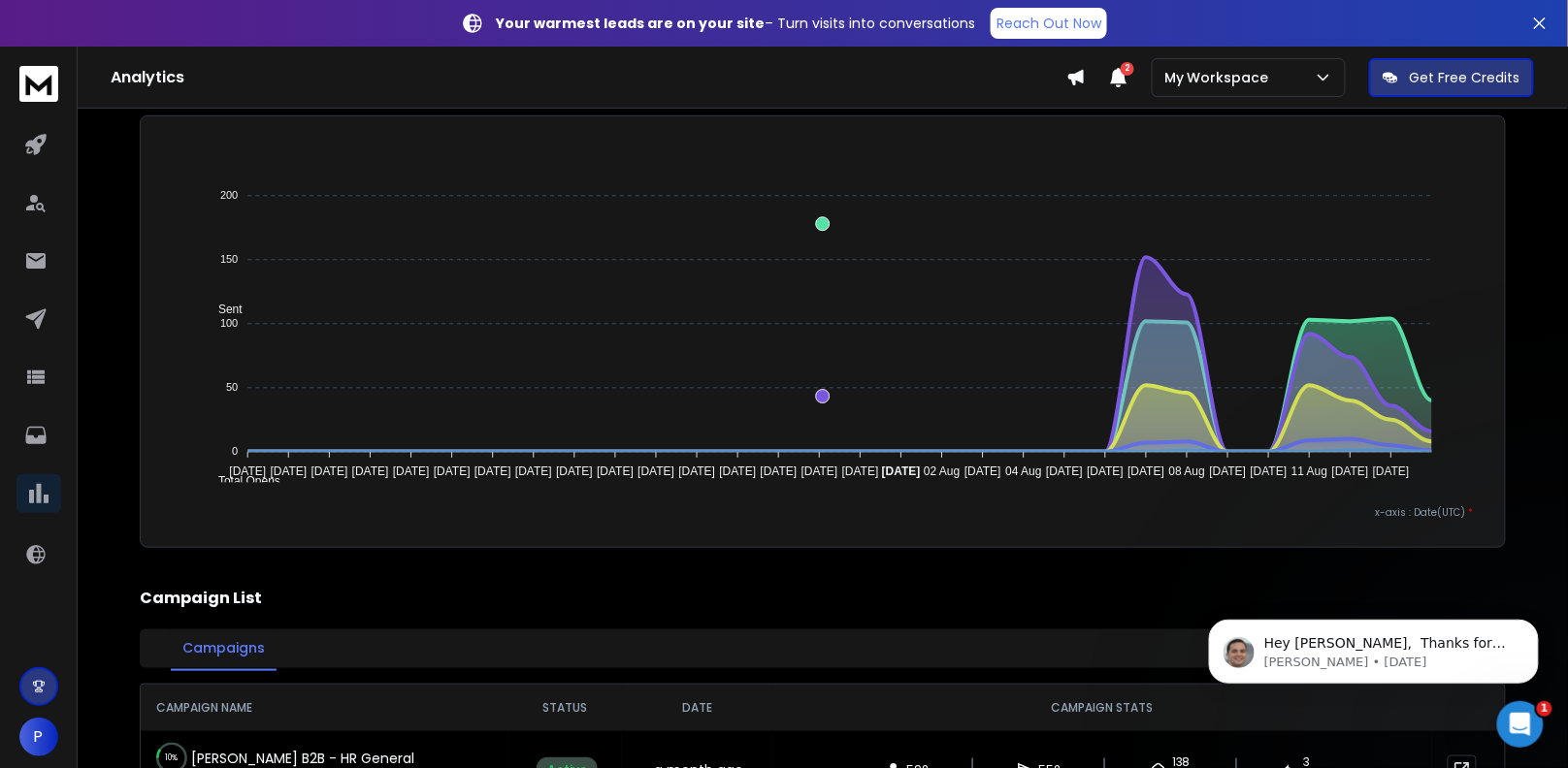
scroll to position [370, 0]
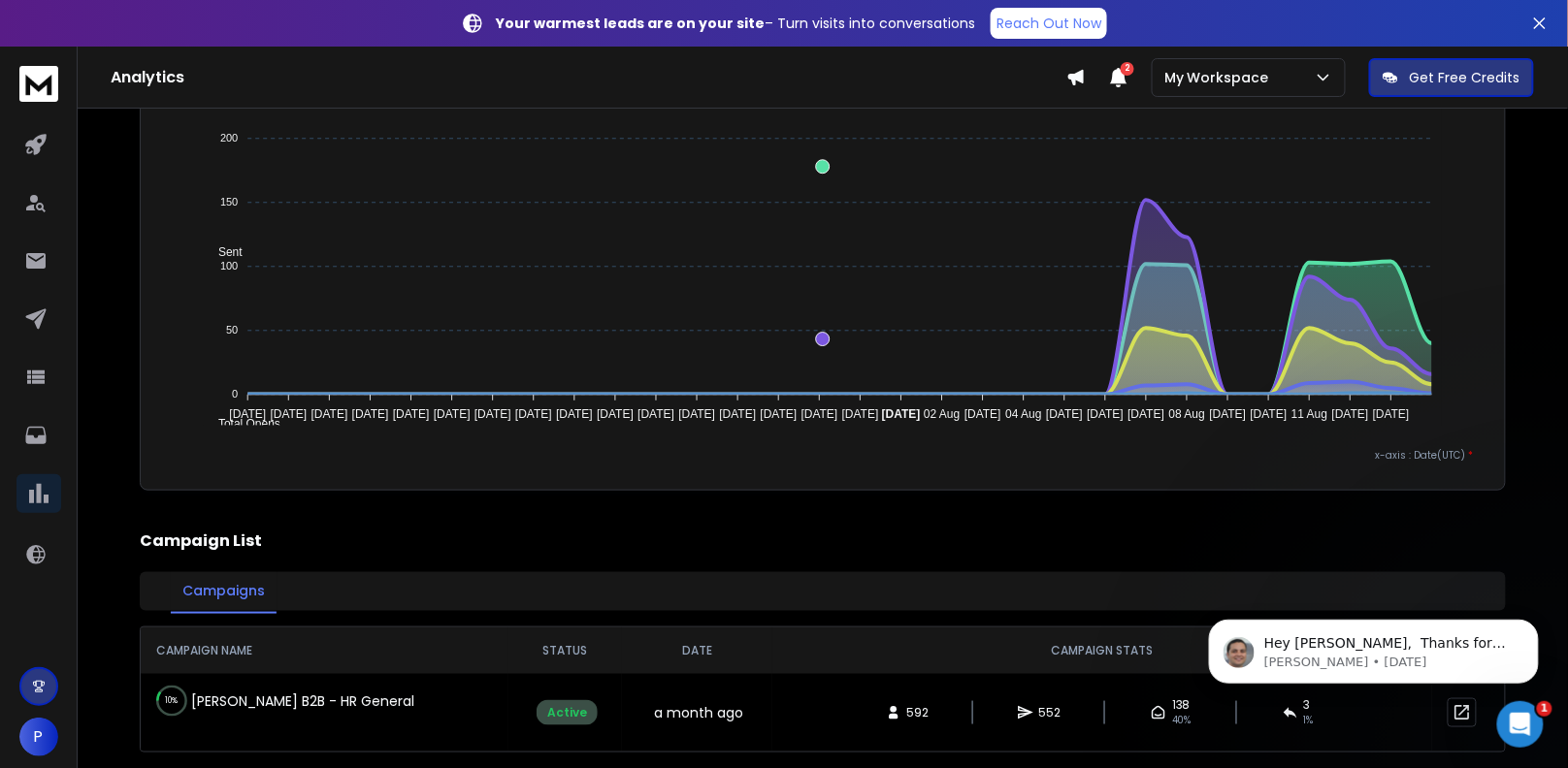
click at [349, 679] on td "10 % Gayosso B2B - HR General" at bounding box center [296, 701] width 311 height 54
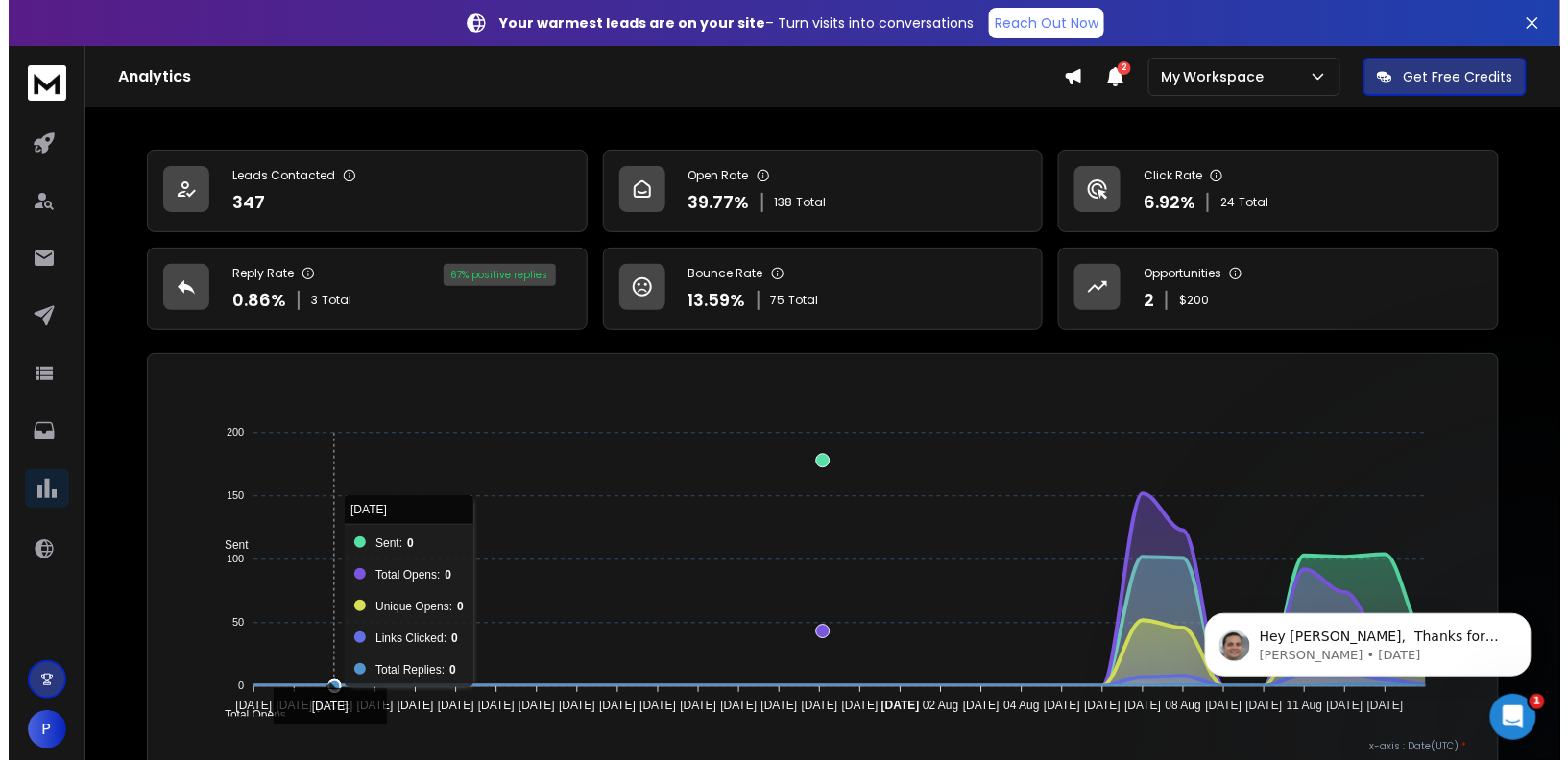
scroll to position [0, 0]
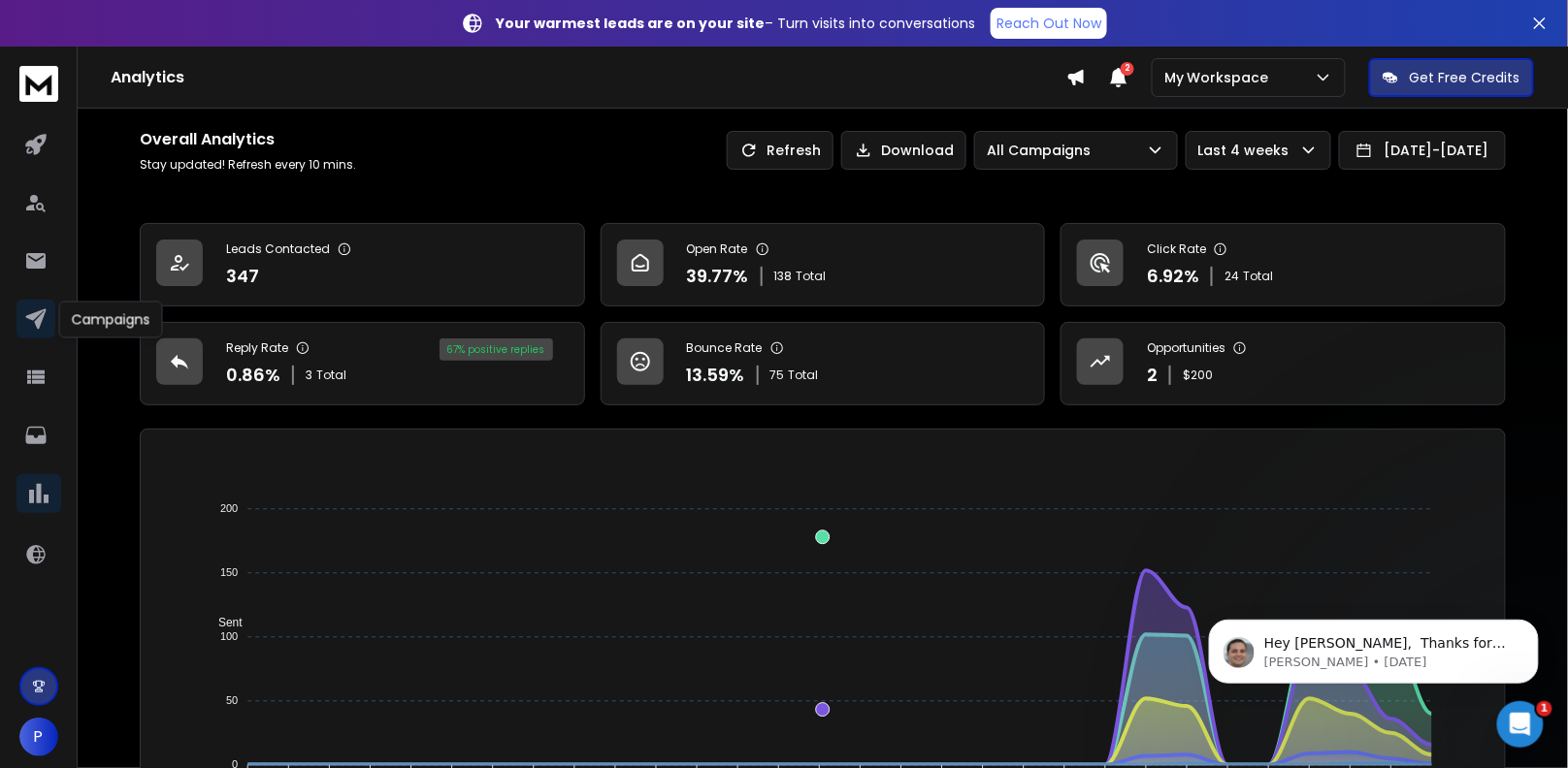
click at [39, 318] on icon at bounding box center [35, 319] width 21 height 21
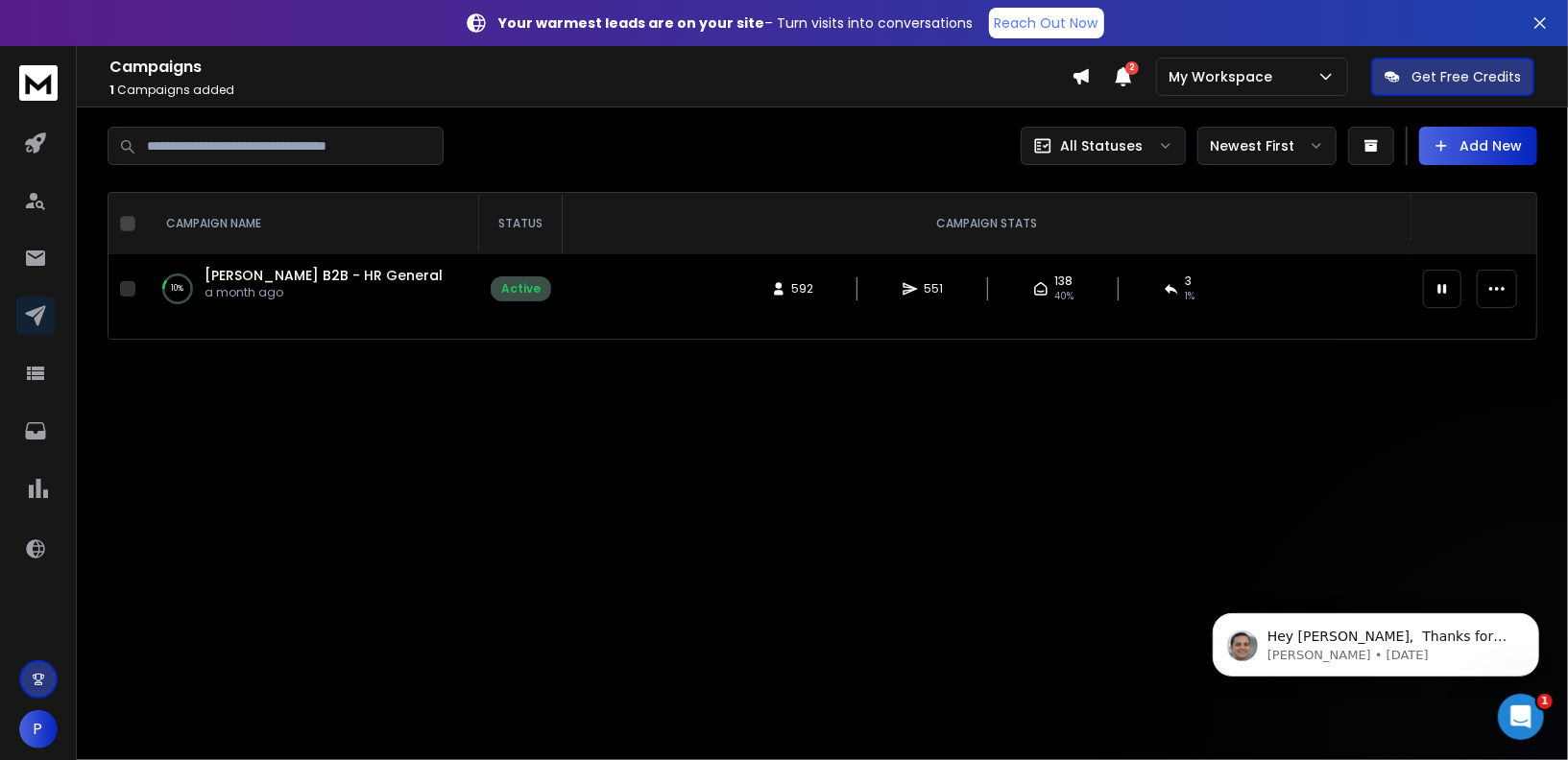
click at [260, 285] on p "a month ago" at bounding box center [323, 293] width 238 height 16
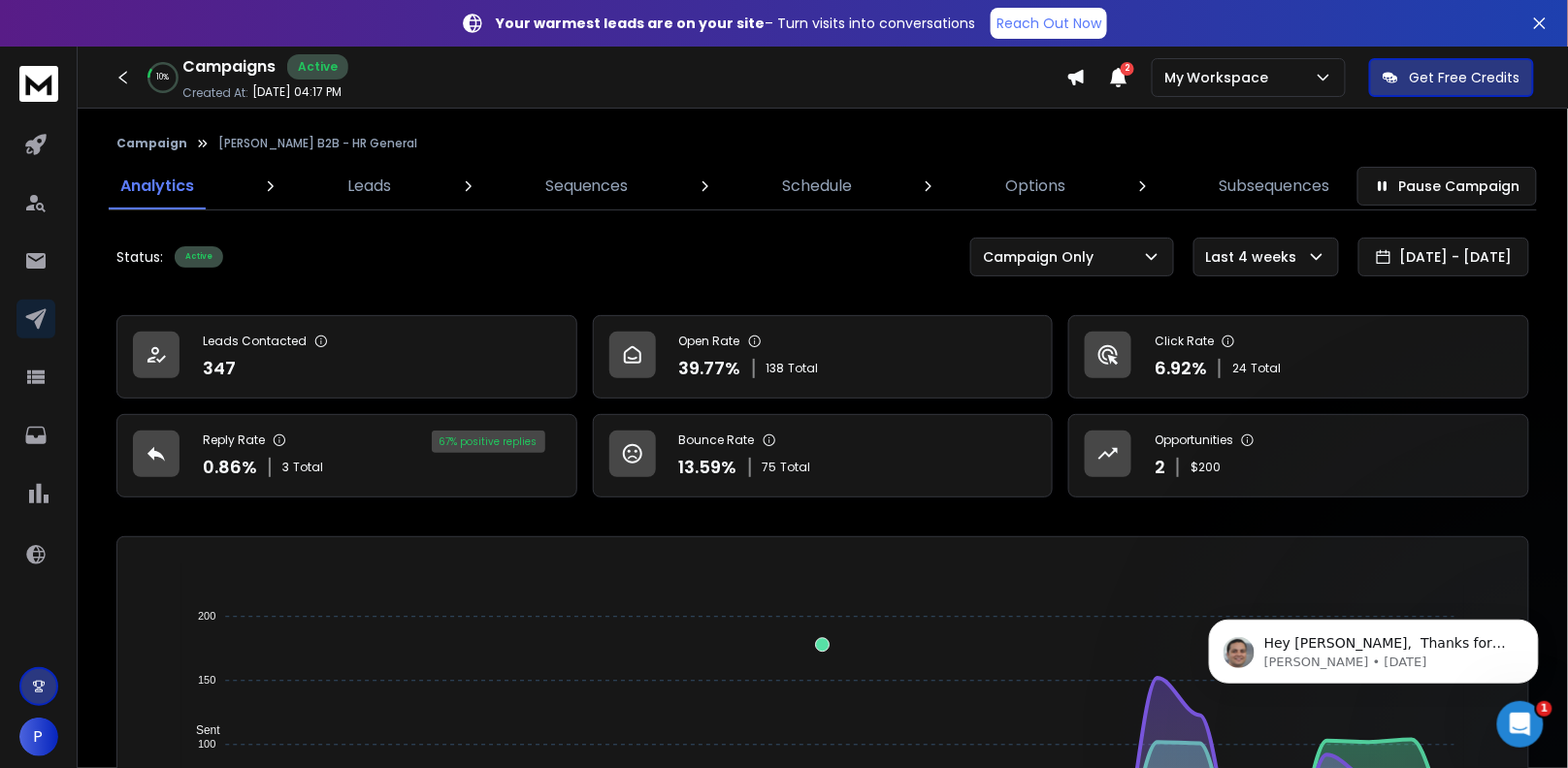
click at [290, 454] on div "0.86 % 3 Total" at bounding box center [263, 467] width 121 height 27
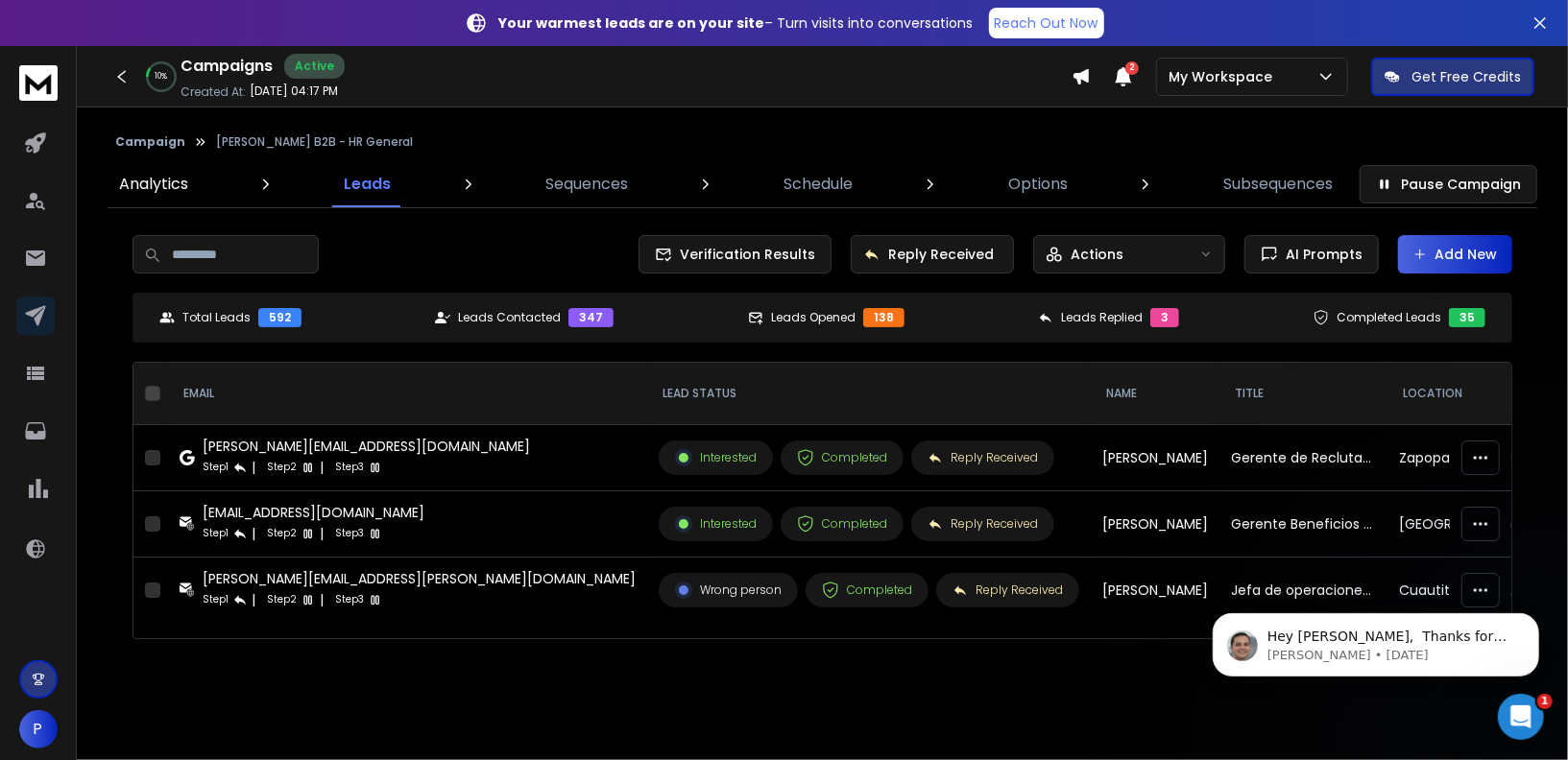
click at [195, 174] on link "Analytics" at bounding box center [154, 184] width 92 height 46
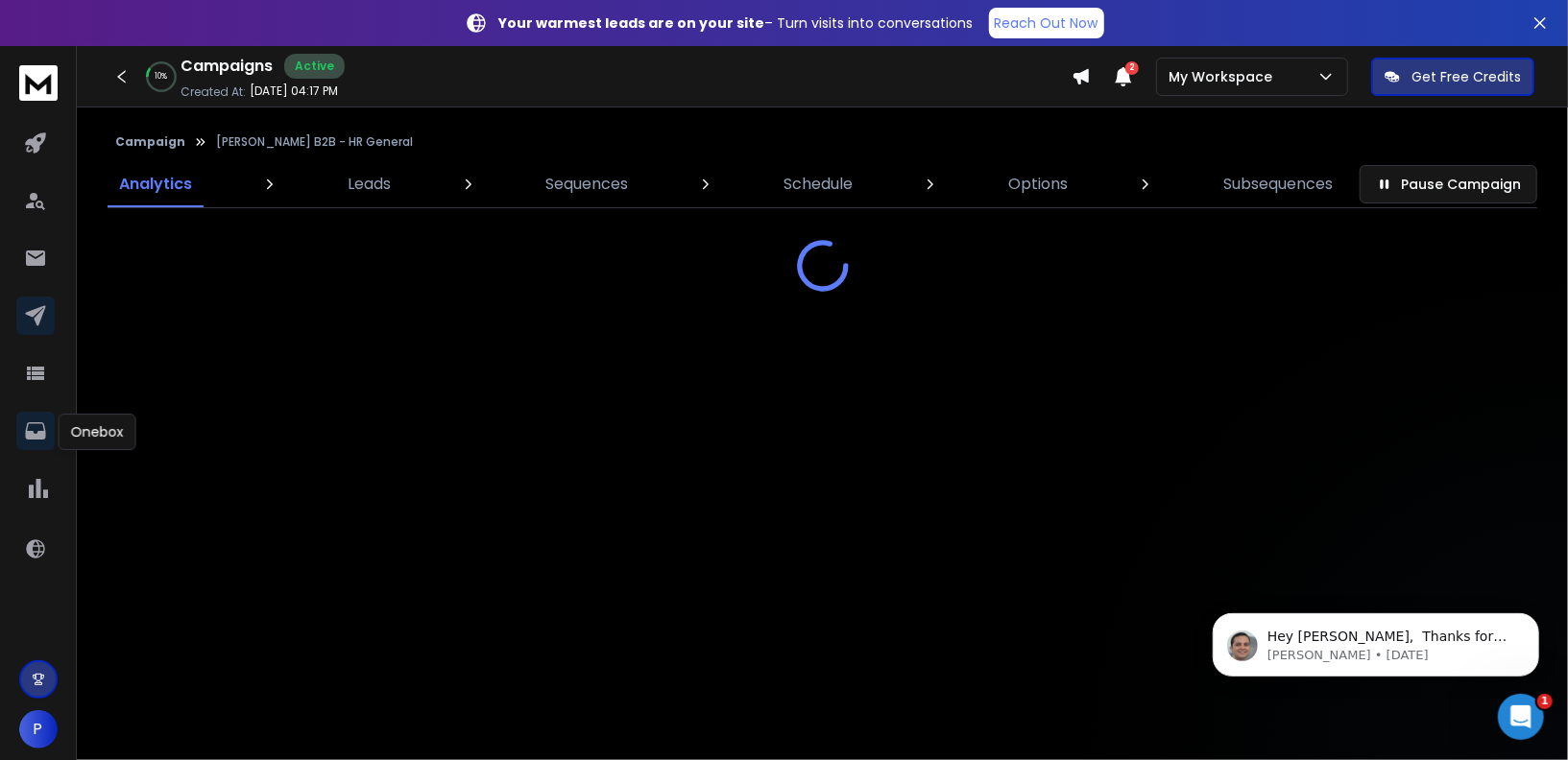
click at [41, 435] on icon at bounding box center [34, 431] width 21 height 18
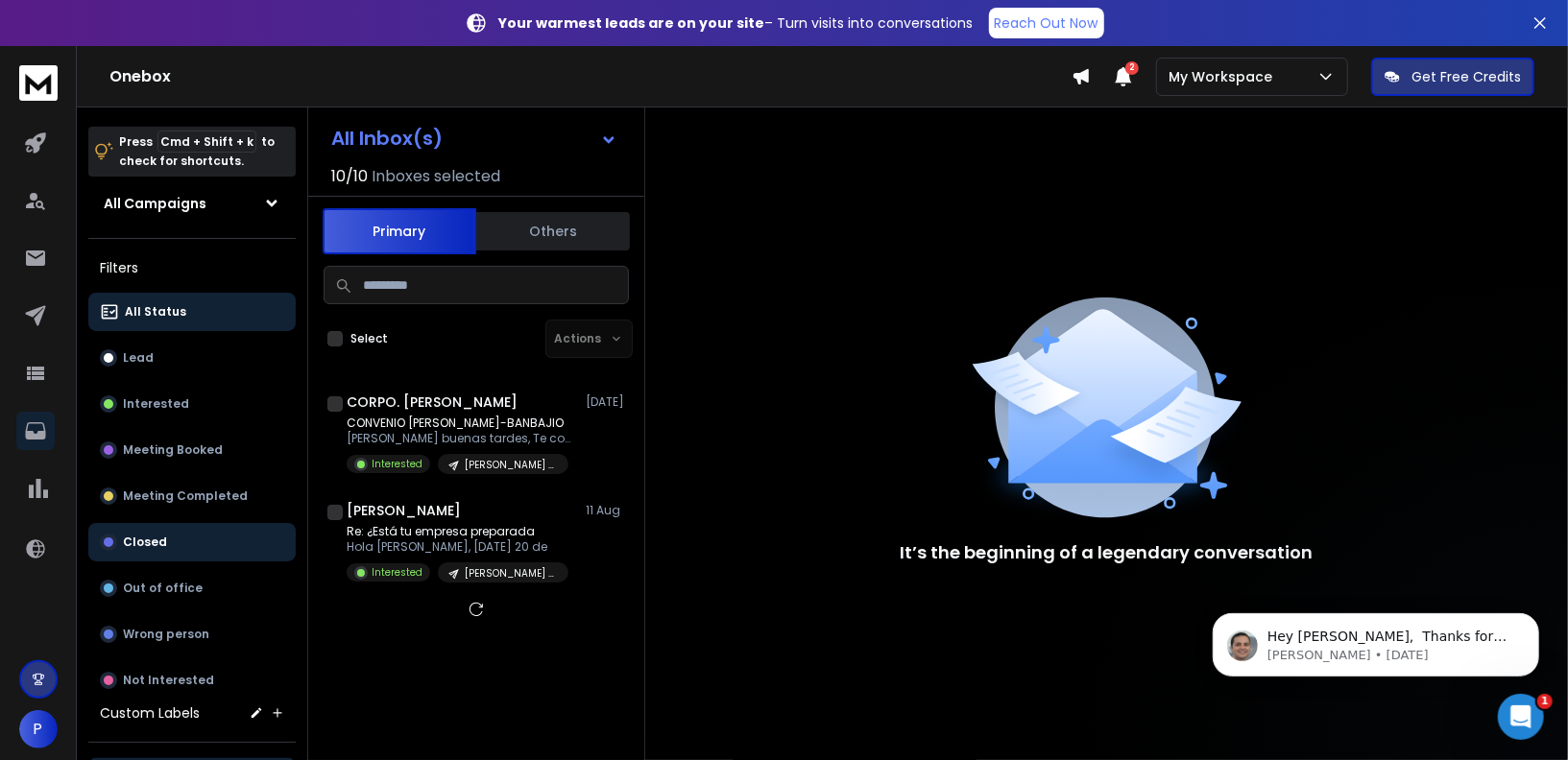
scroll to position [71, 0]
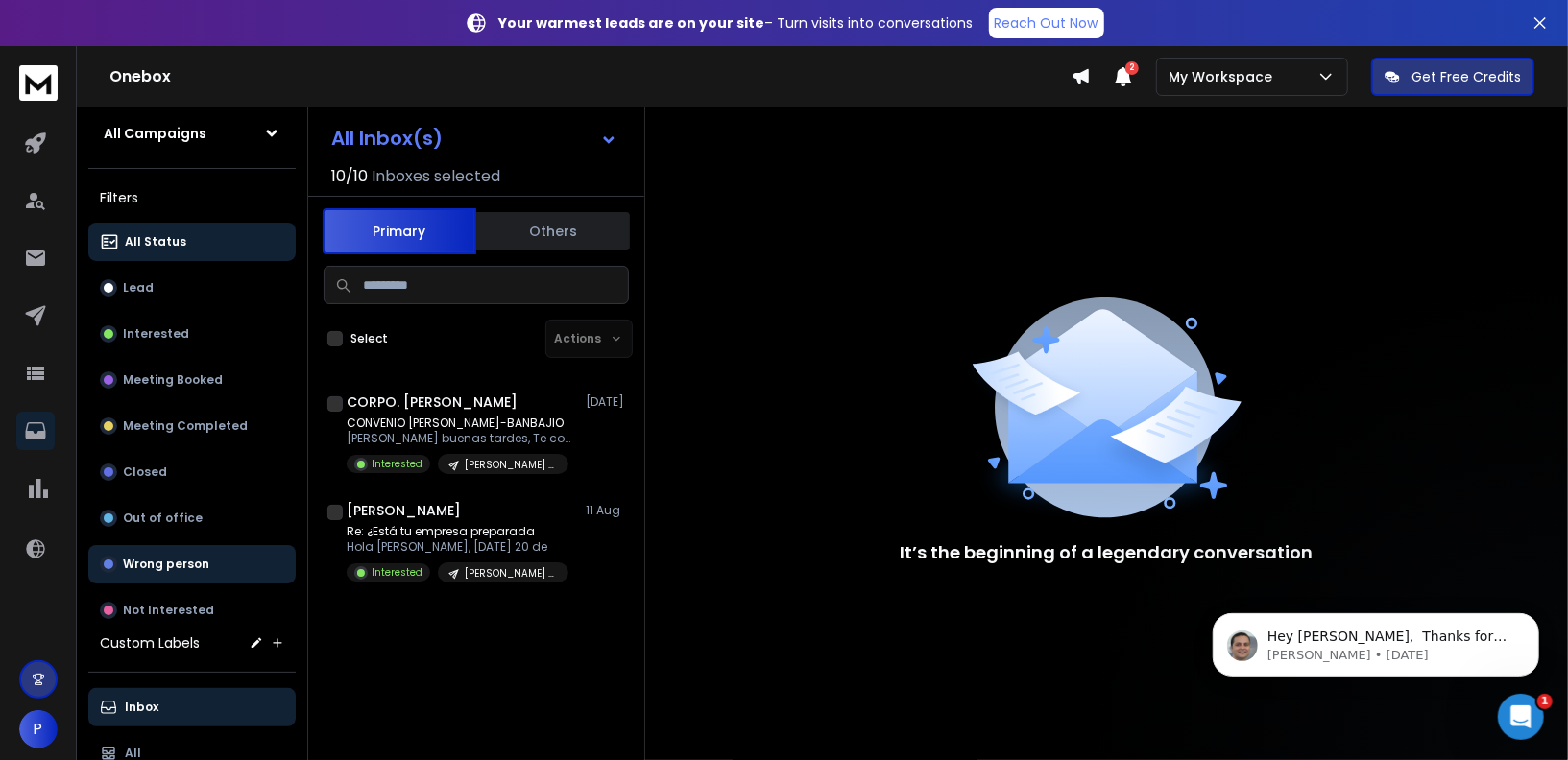
click at [177, 557] on p "Wrong person" at bounding box center [166, 565] width 86 height 16
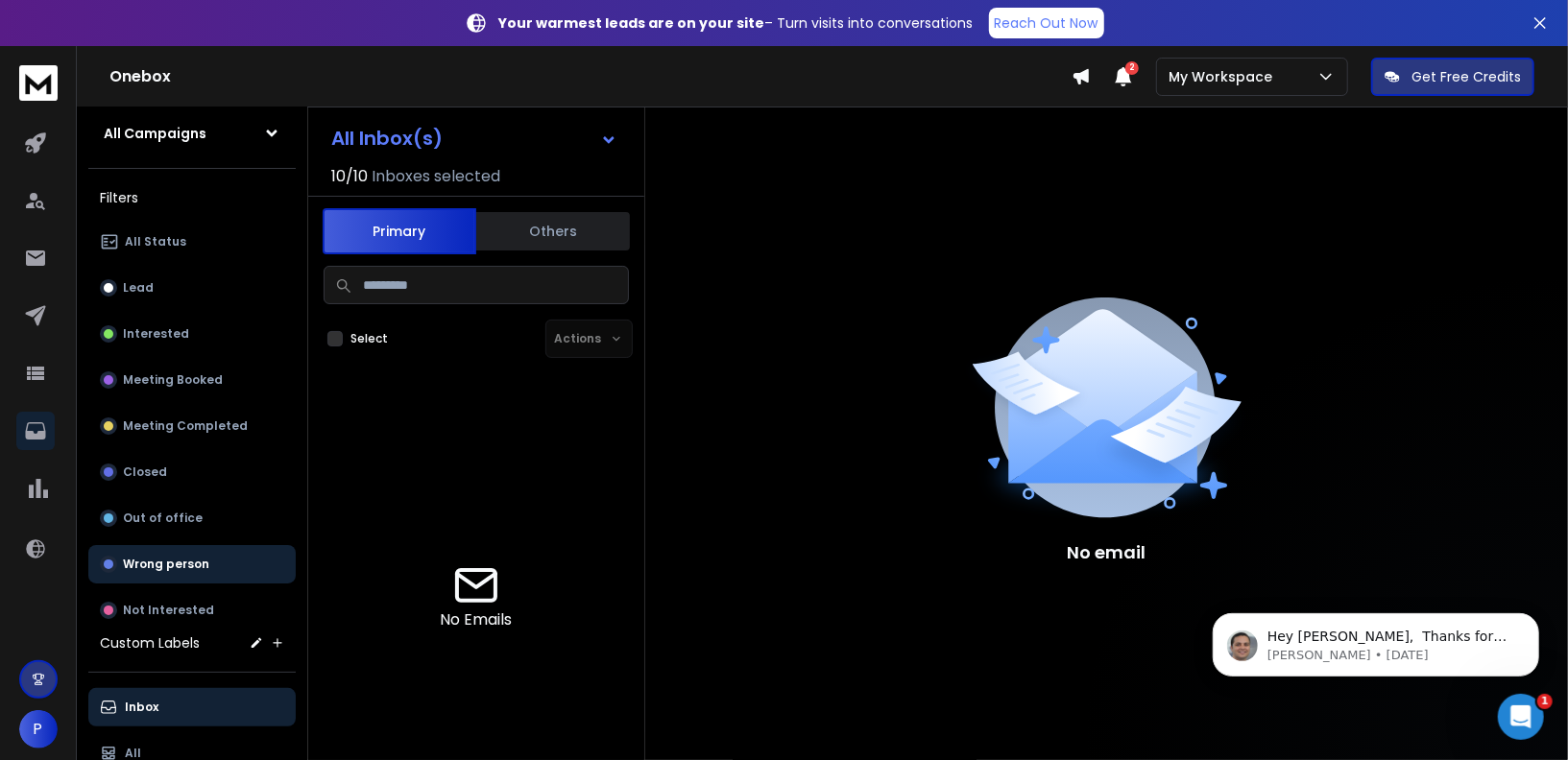
scroll to position [129, 0]
click at [544, 226] on button "Others" at bounding box center [552, 231] width 154 height 42
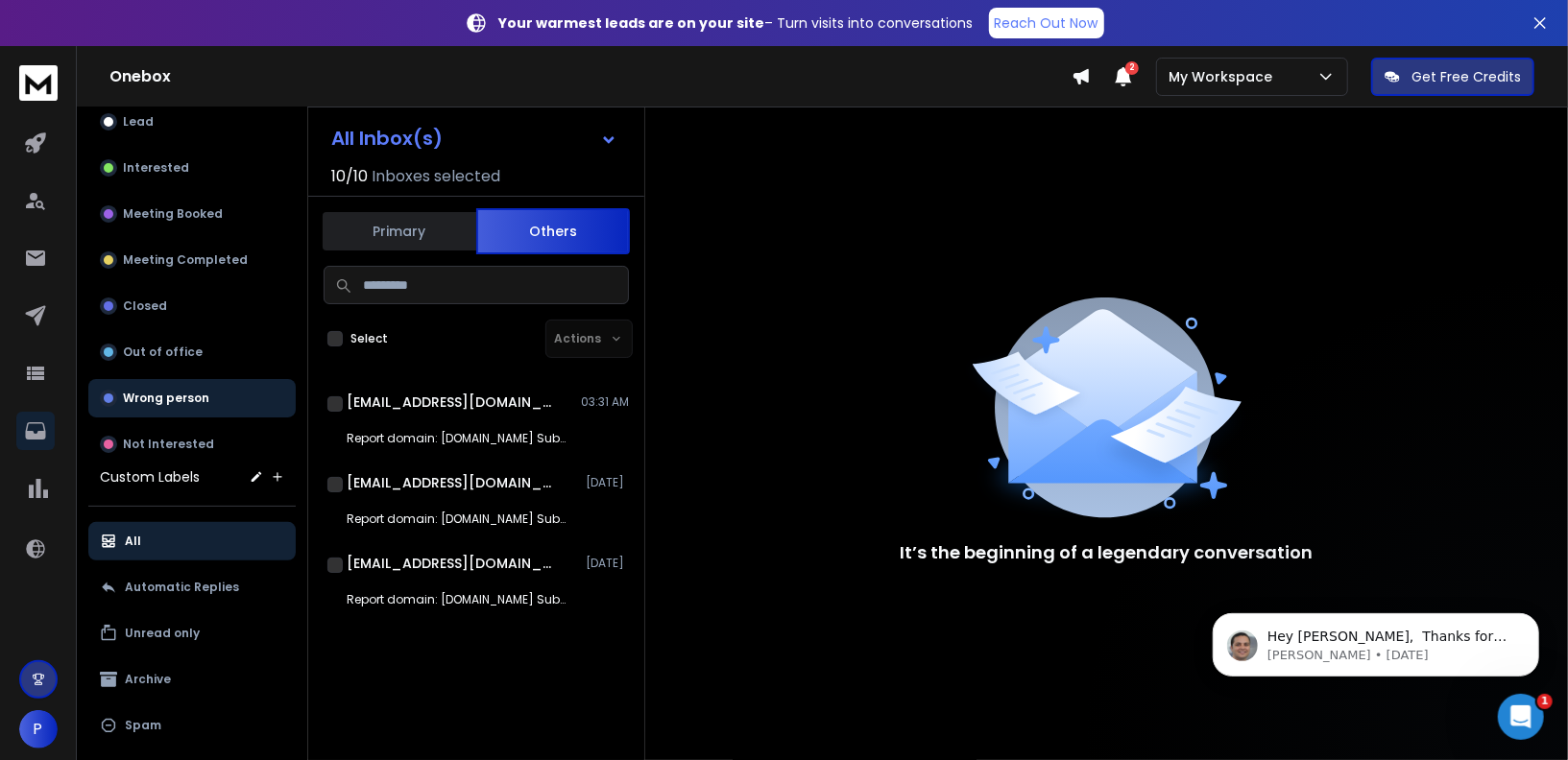
scroll to position [252, 0]
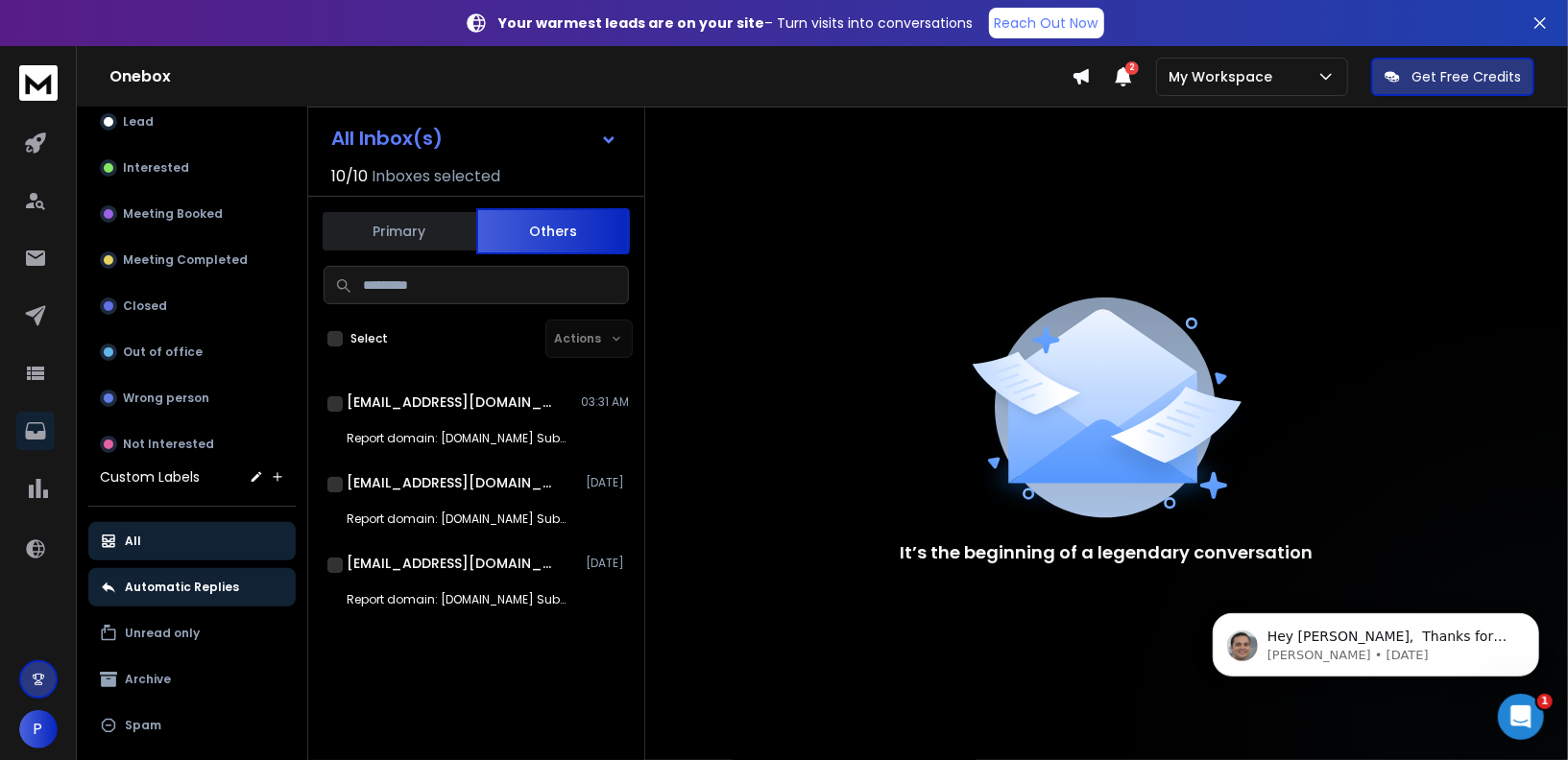
click at [224, 580] on p "Automatic Replies" at bounding box center [181, 588] width 115 height 16
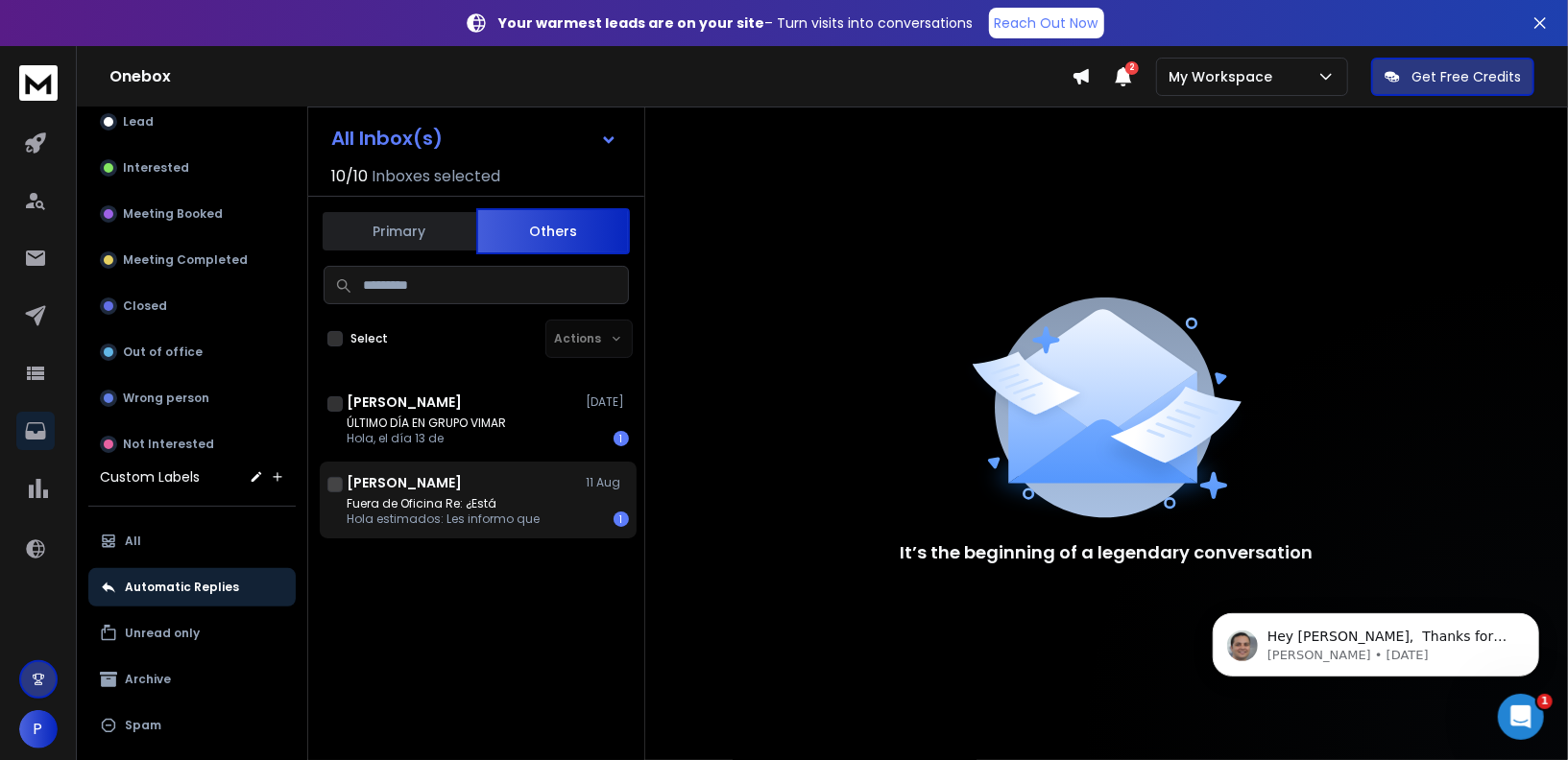
click at [510, 505] on p "Fuera de Oficina Re: ¿Está" at bounding box center [443, 504] width 193 height 16
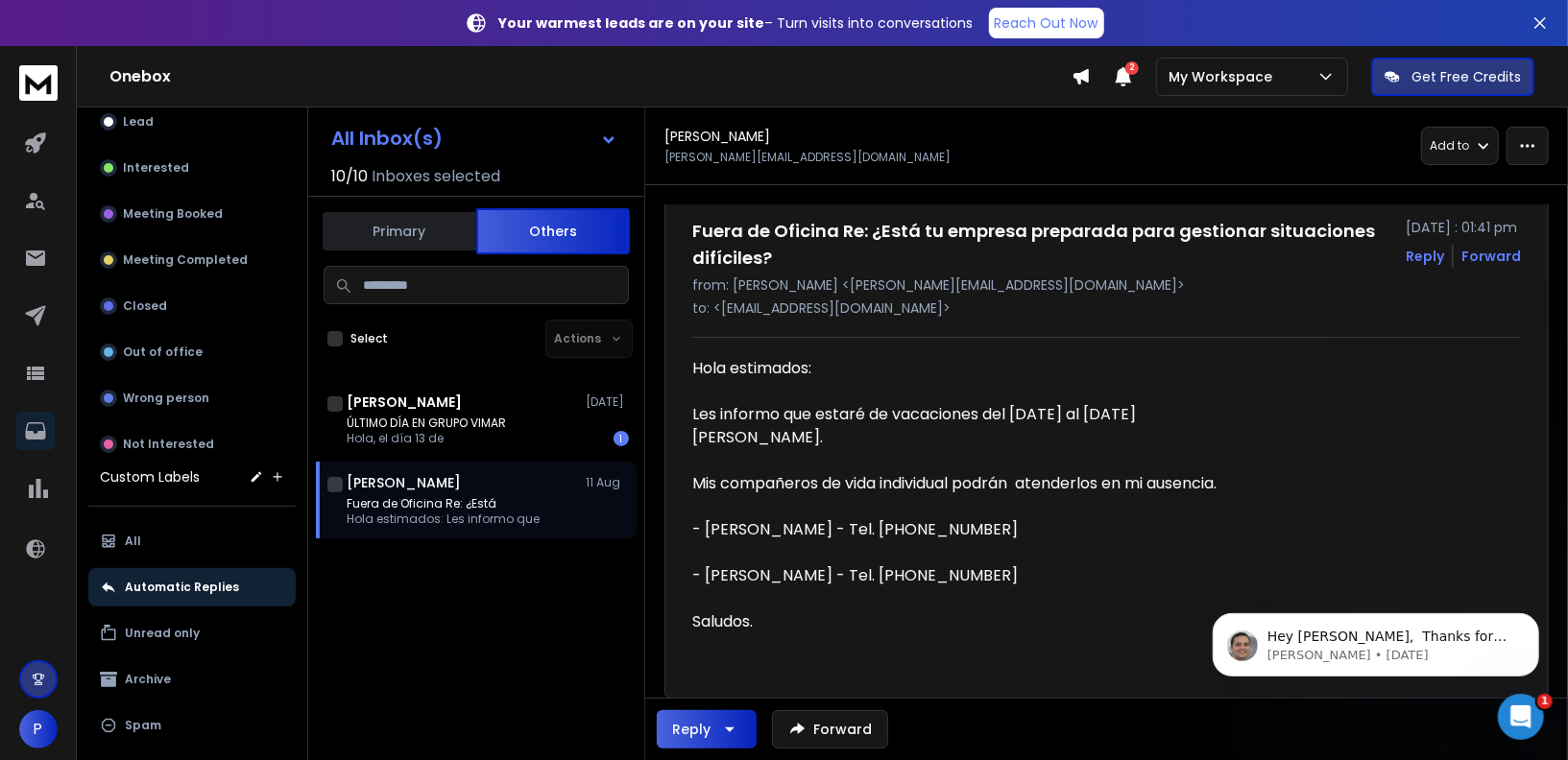
scroll to position [82, 0]
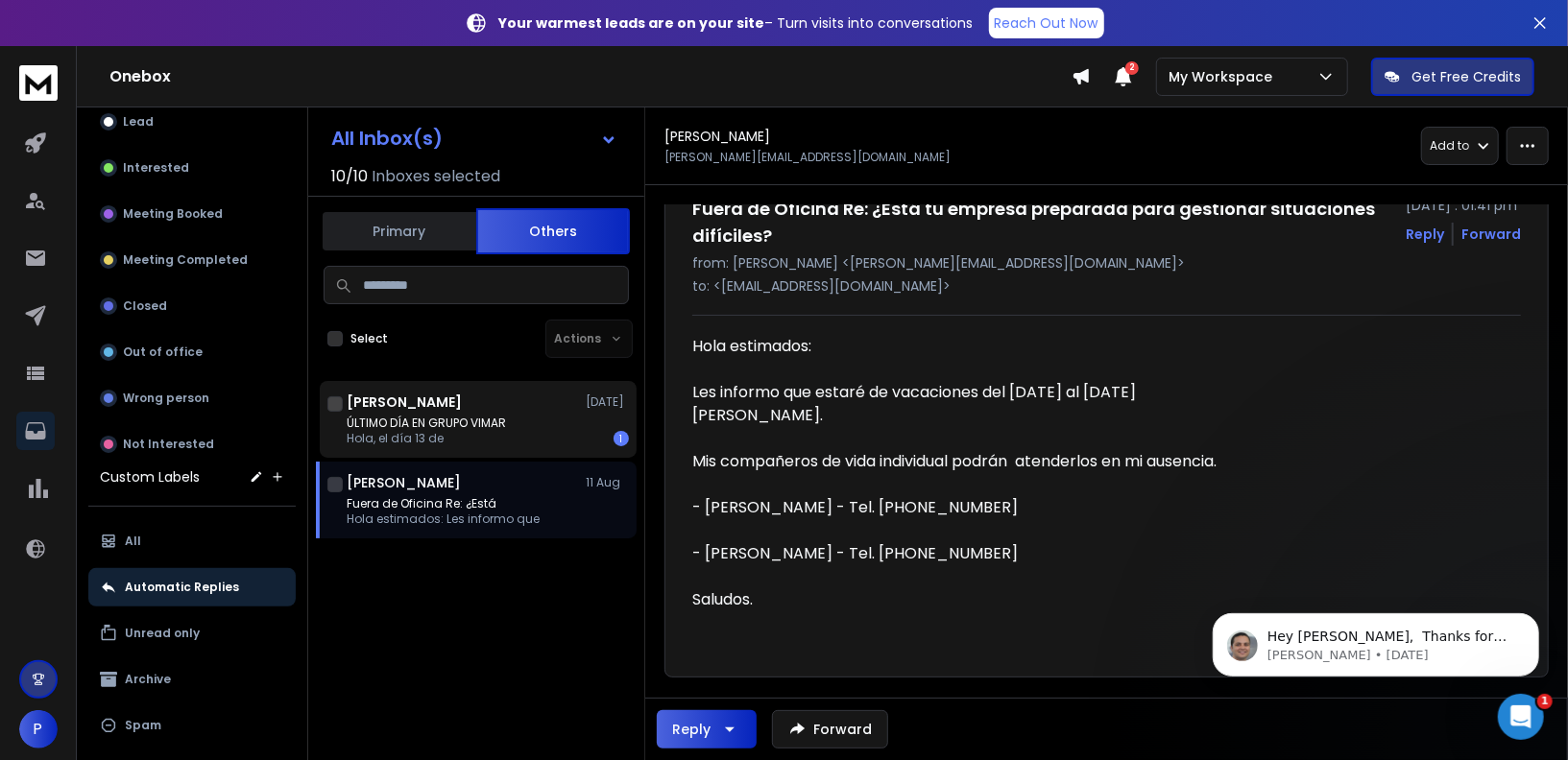
click at [501, 448] on div "María Estrada Ramírez 13 Aug ÚLTIMO DÍA EN GRUPO VIMAR Hola, el día 13 de 1" at bounding box center [478, 419] width 317 height 76
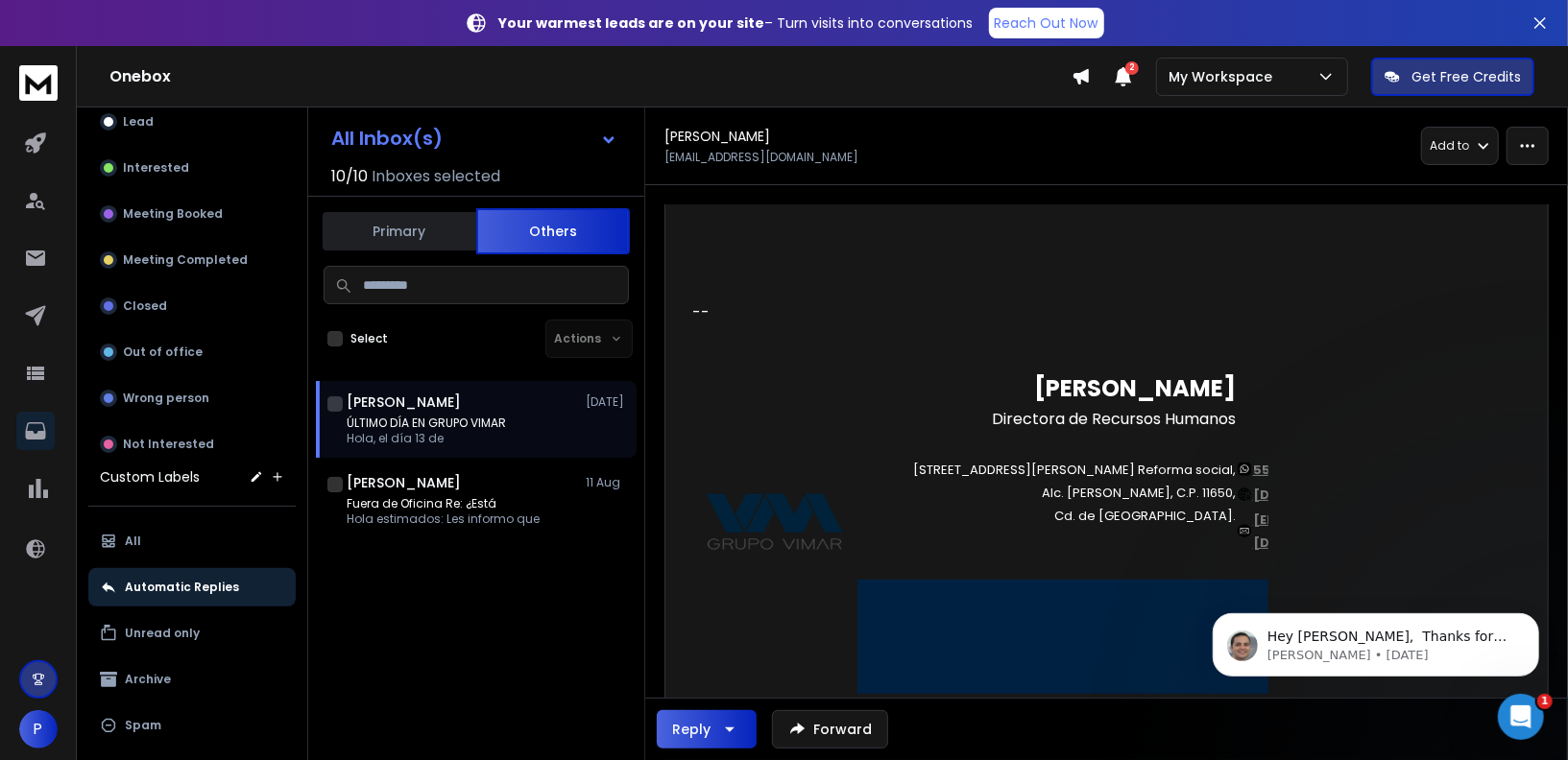
scroll to position [1020, 0]
click at [243, 621] on button "Unread only" at bounding box center [192, 633] width 208 height 38
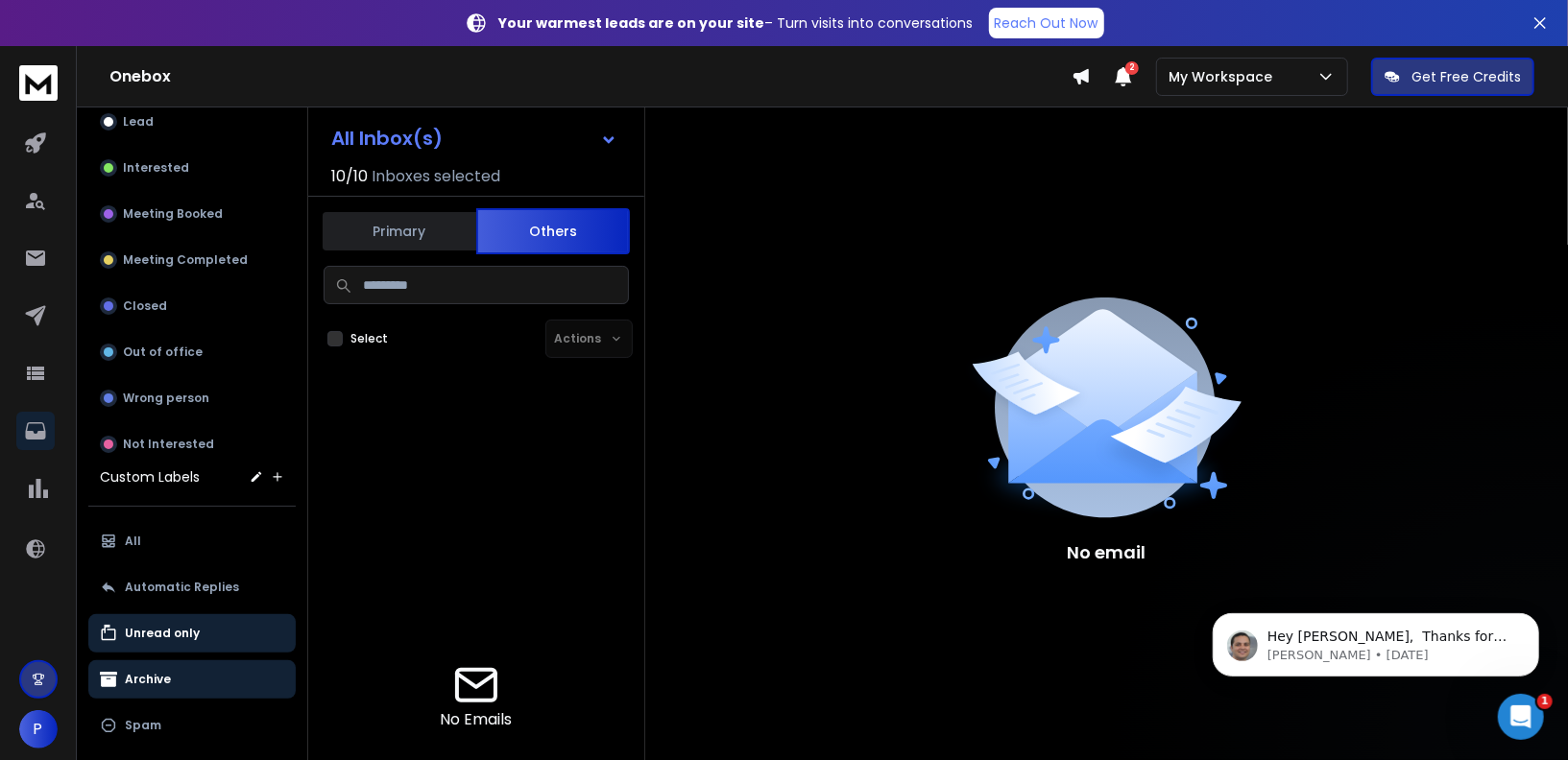
click at [230, 672] on button "Archive" at bounding box center [192, 679] width 208 height 38
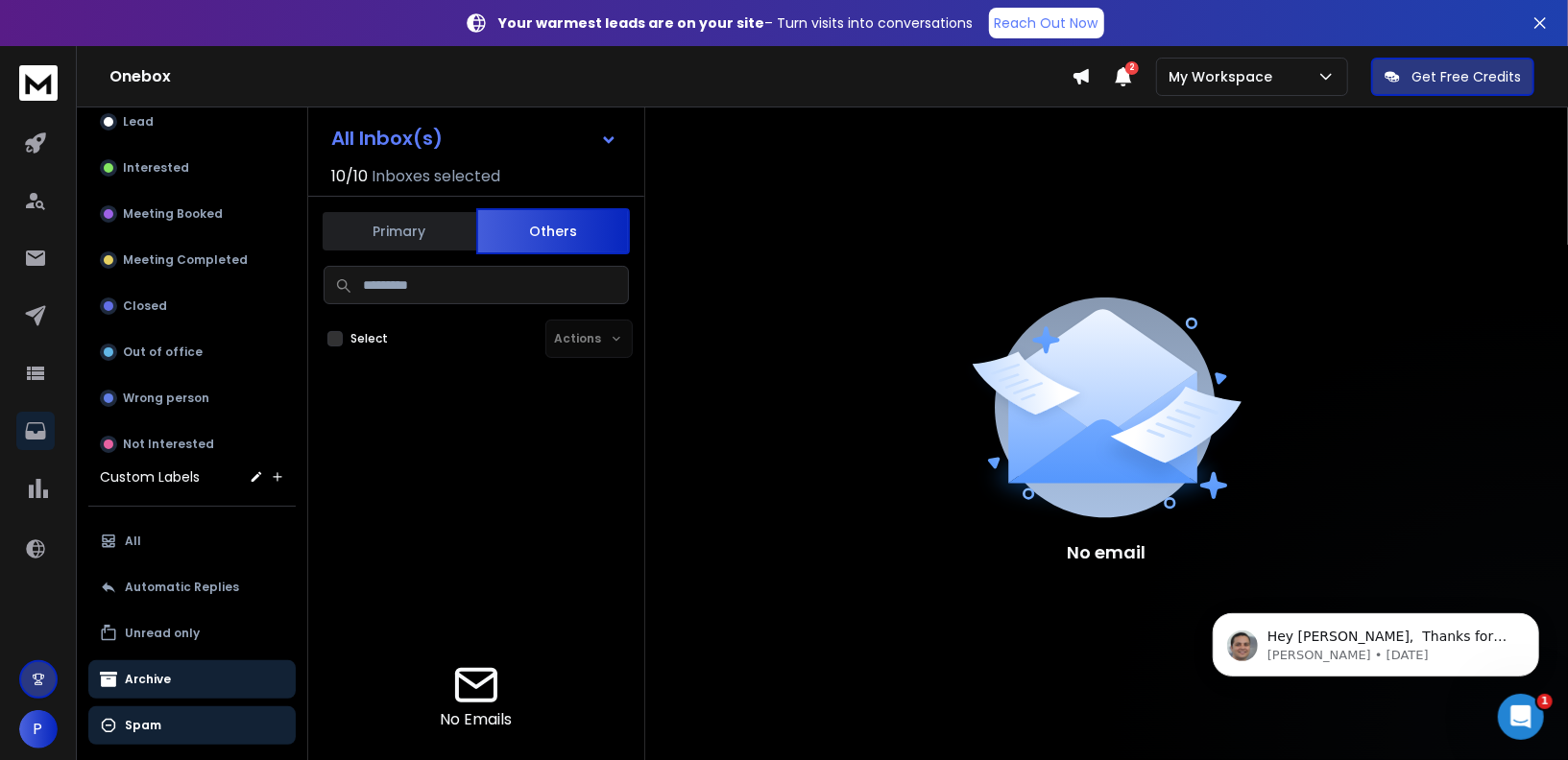
click at [230, 709] on button "Spam" at bounding box center [192, 726] width 208 height 38
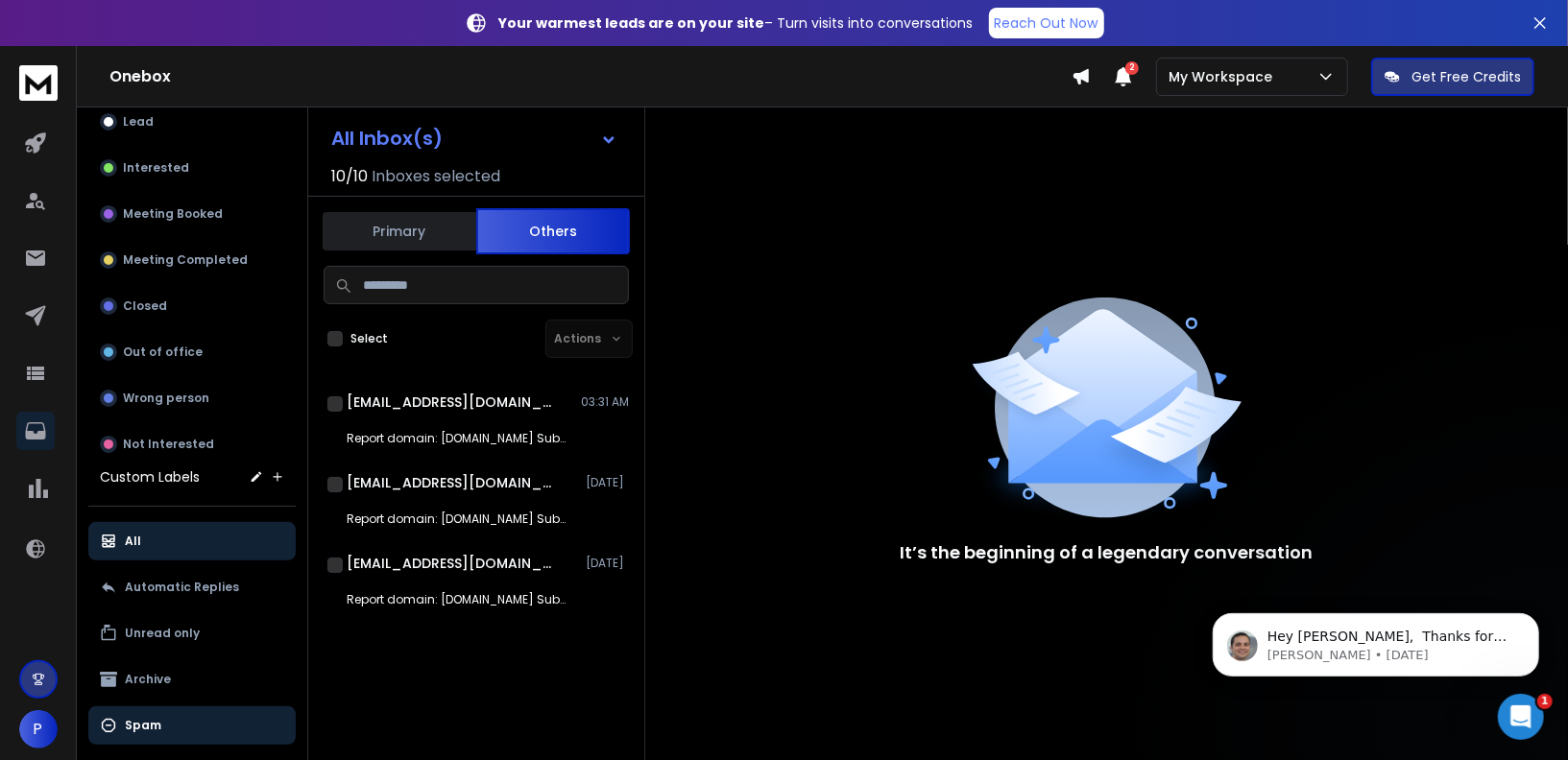
click at [226, 522] on button "All" at bounding box center [192, 541] width 208 height 38
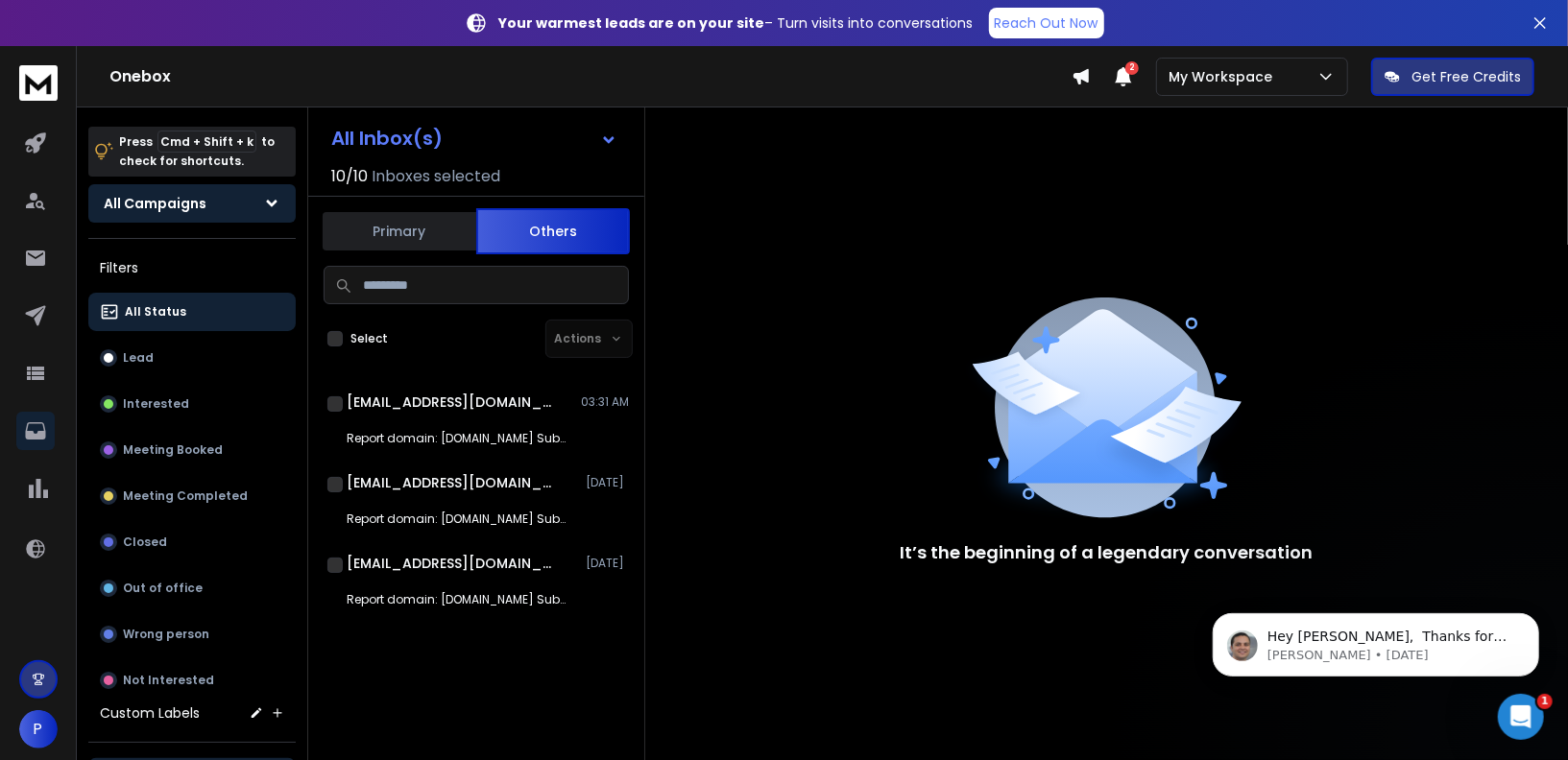
click at [219, 209] on button "All Campaigns" at bounding box center [192, 203] width 208 height 38
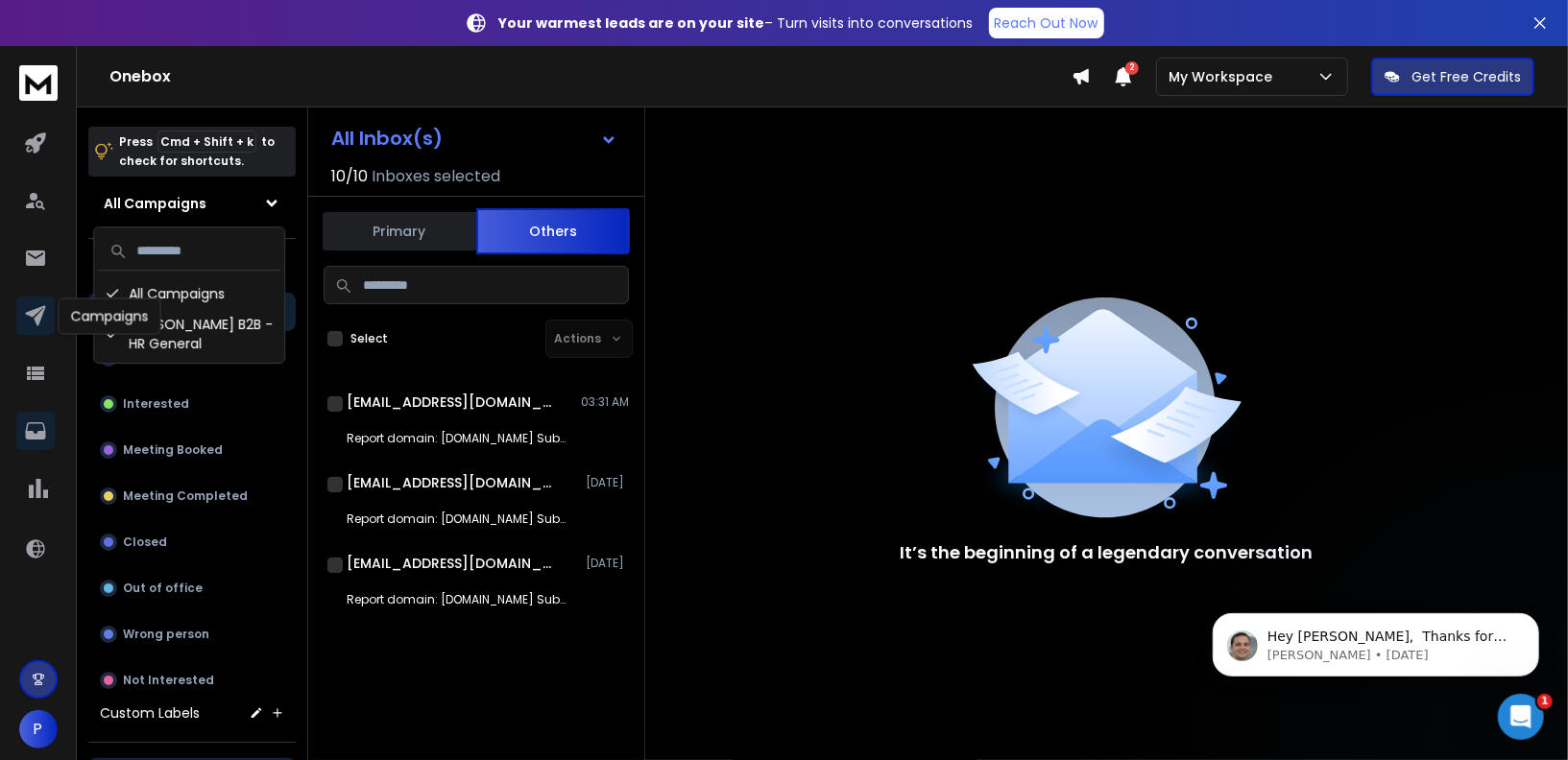
click at [31, 309] on icon at bounding box center [36, 316] width 24 height 24
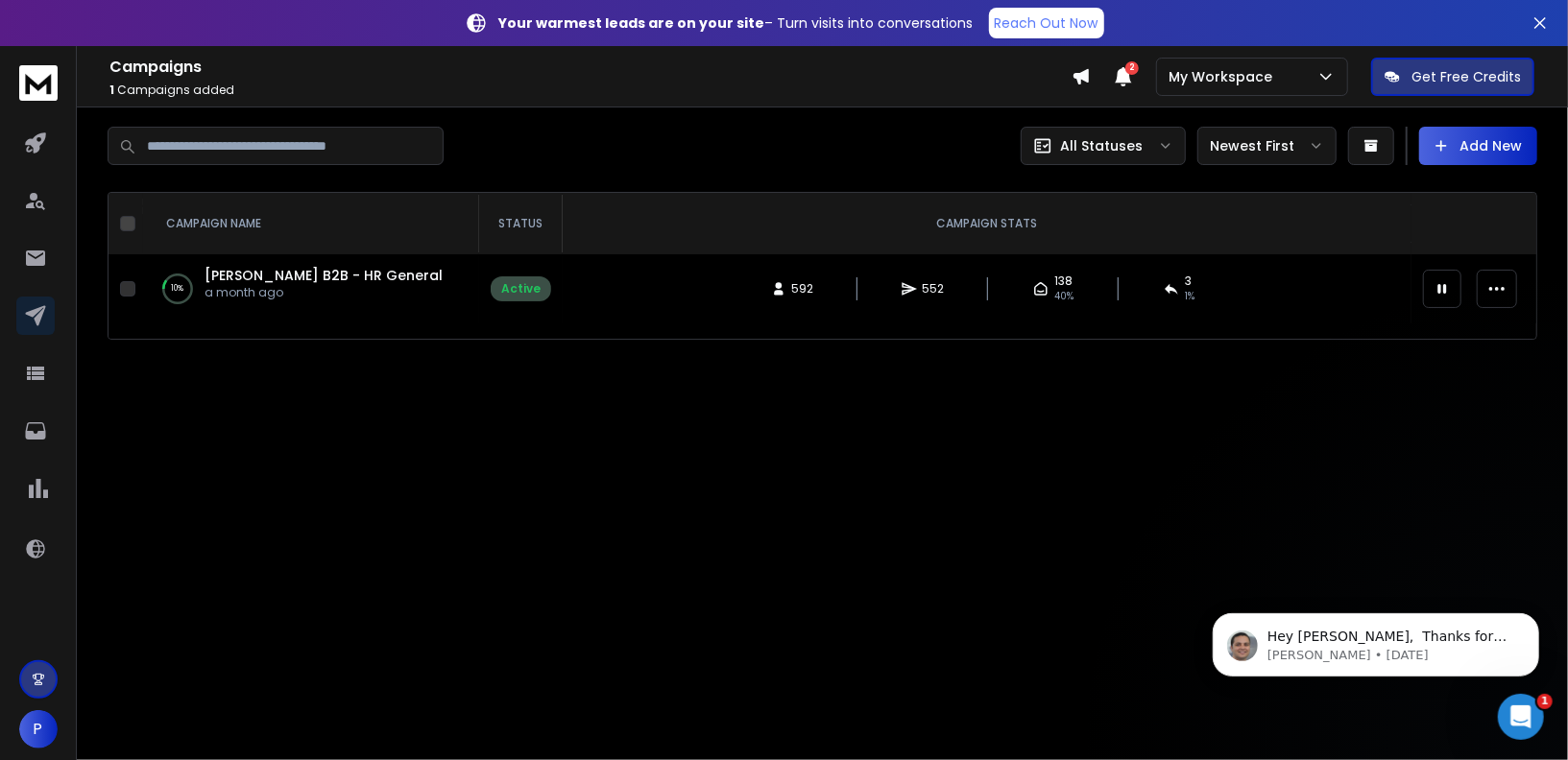
click at [231, 276] on span "Gayosso B2B - HR General" at bounding box center [323, 276] width 238 height 20
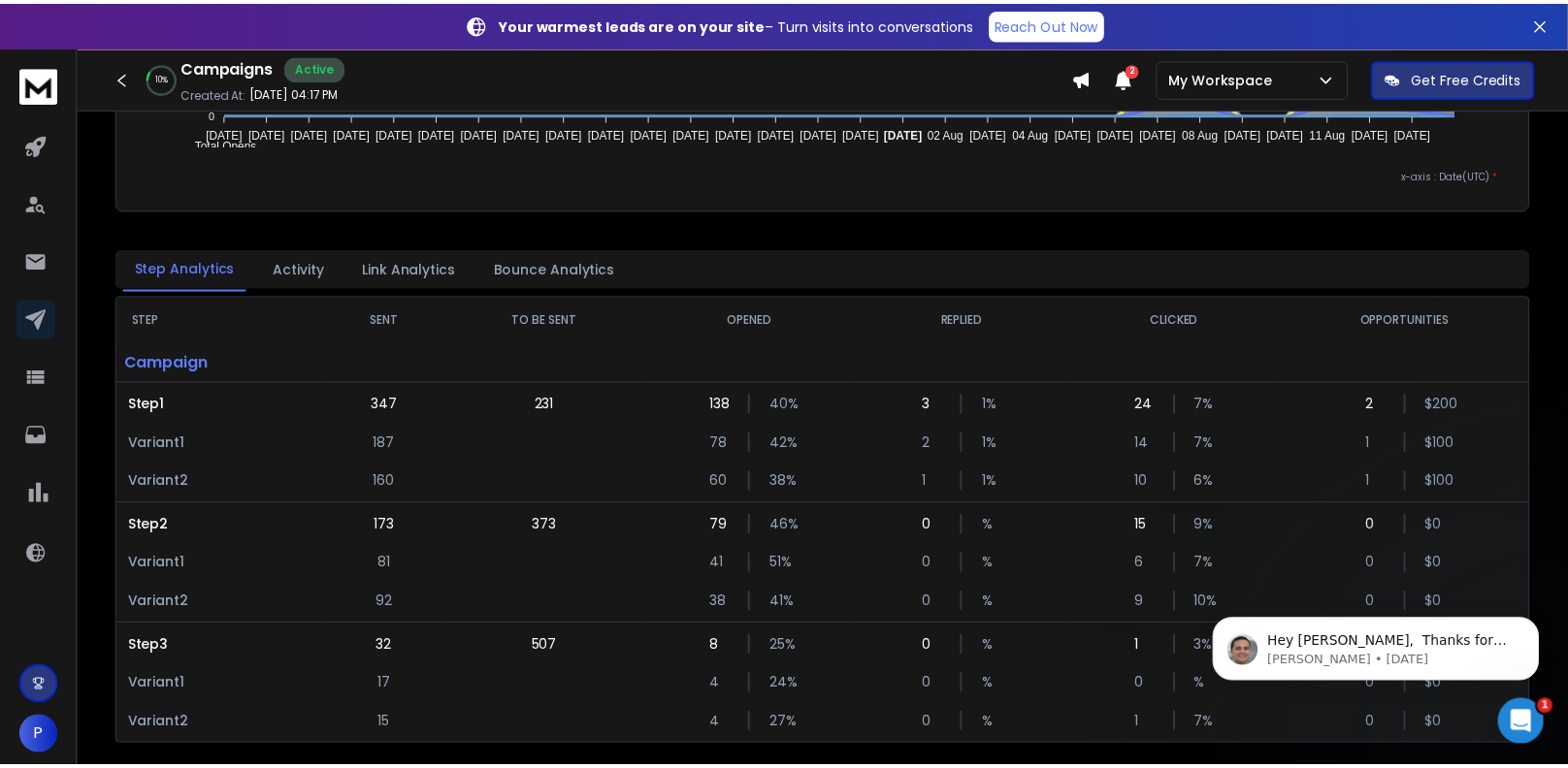
scroll to position [766, 0]
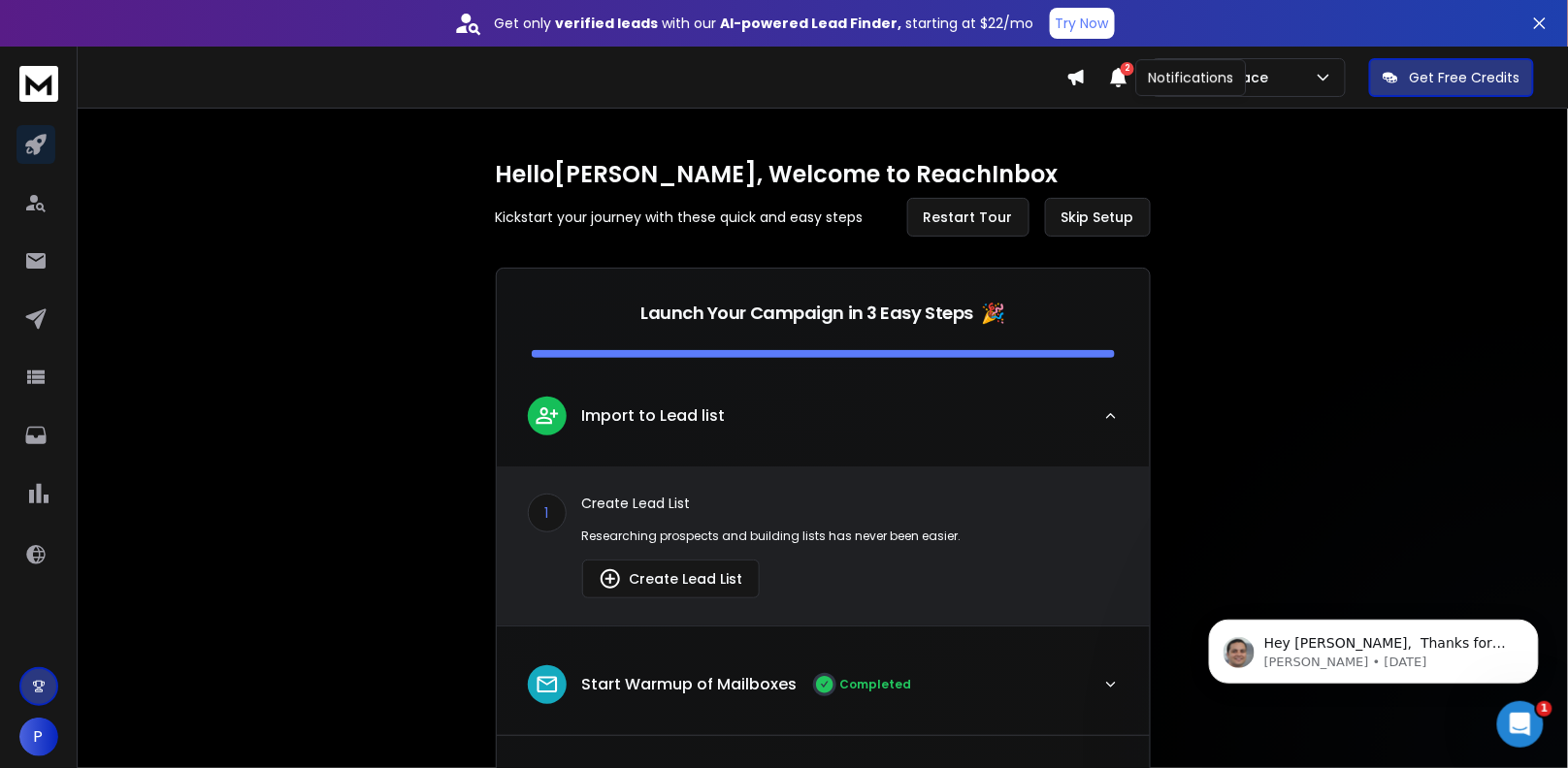
click at [1121, 80] on icon at bounding box center [1119, 77] width 18 height 20
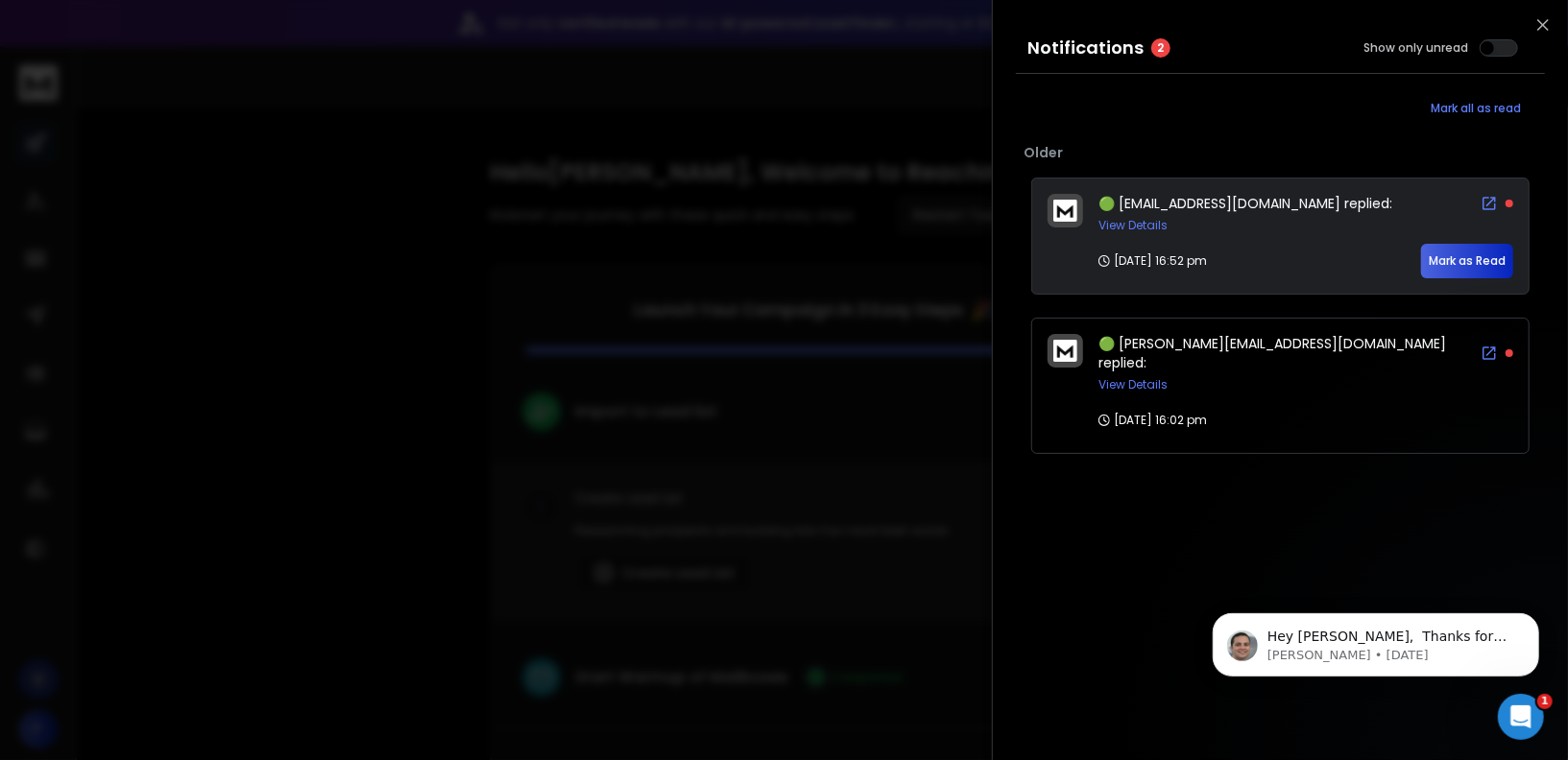
click at [1287, 268] on div "[DATE] 16:52 pm [PERSON_NAME] as Read [PERSON_NAME] as Read" at bounding box center [1306, 261] width 415 height 34
click at [1489, 197] on icon at bounding box center [1490, 204] width 14 height 14
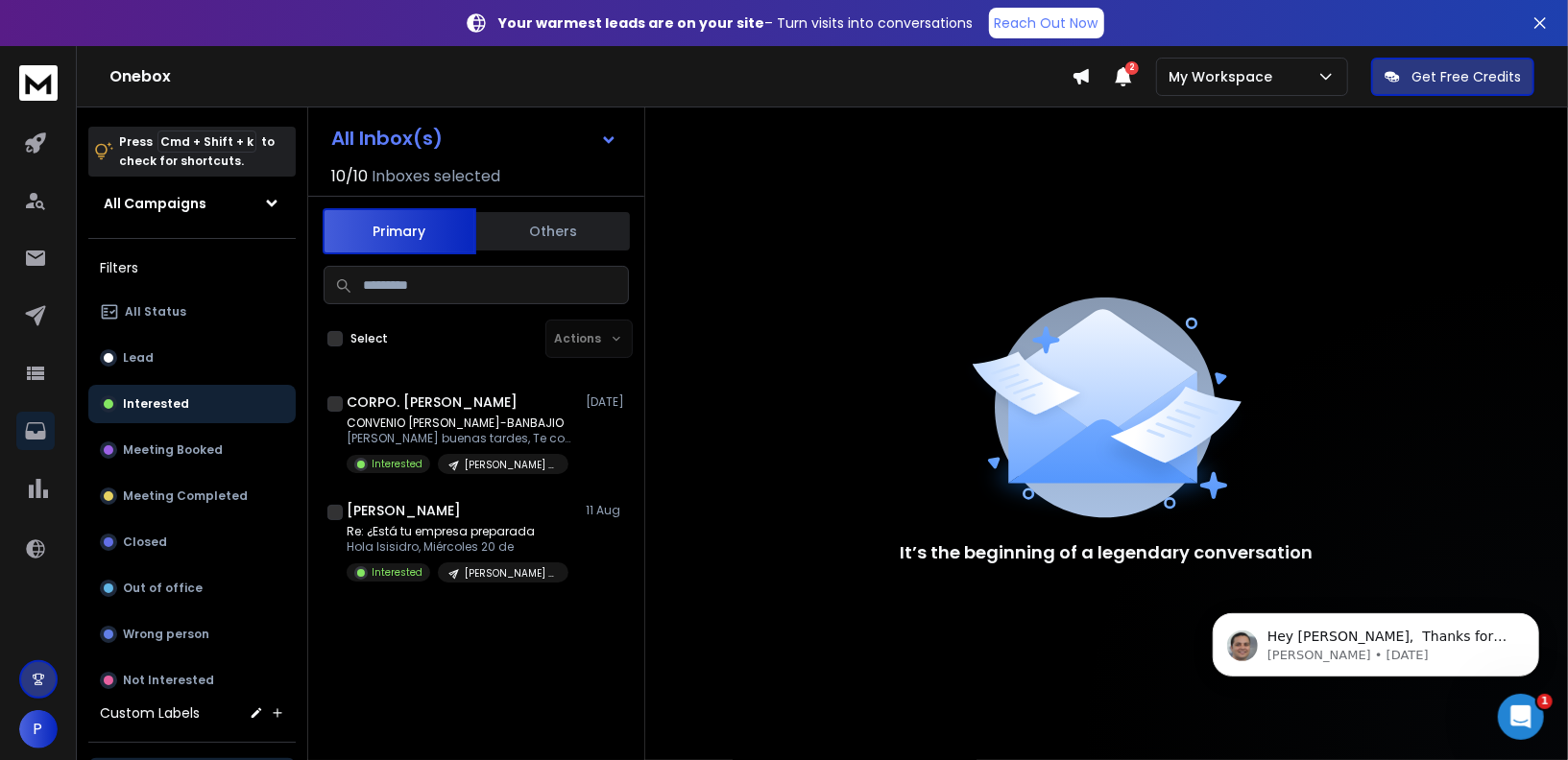
click at [573, 225] on button "Others" at bounding box center [552, 231] width 154 height 42
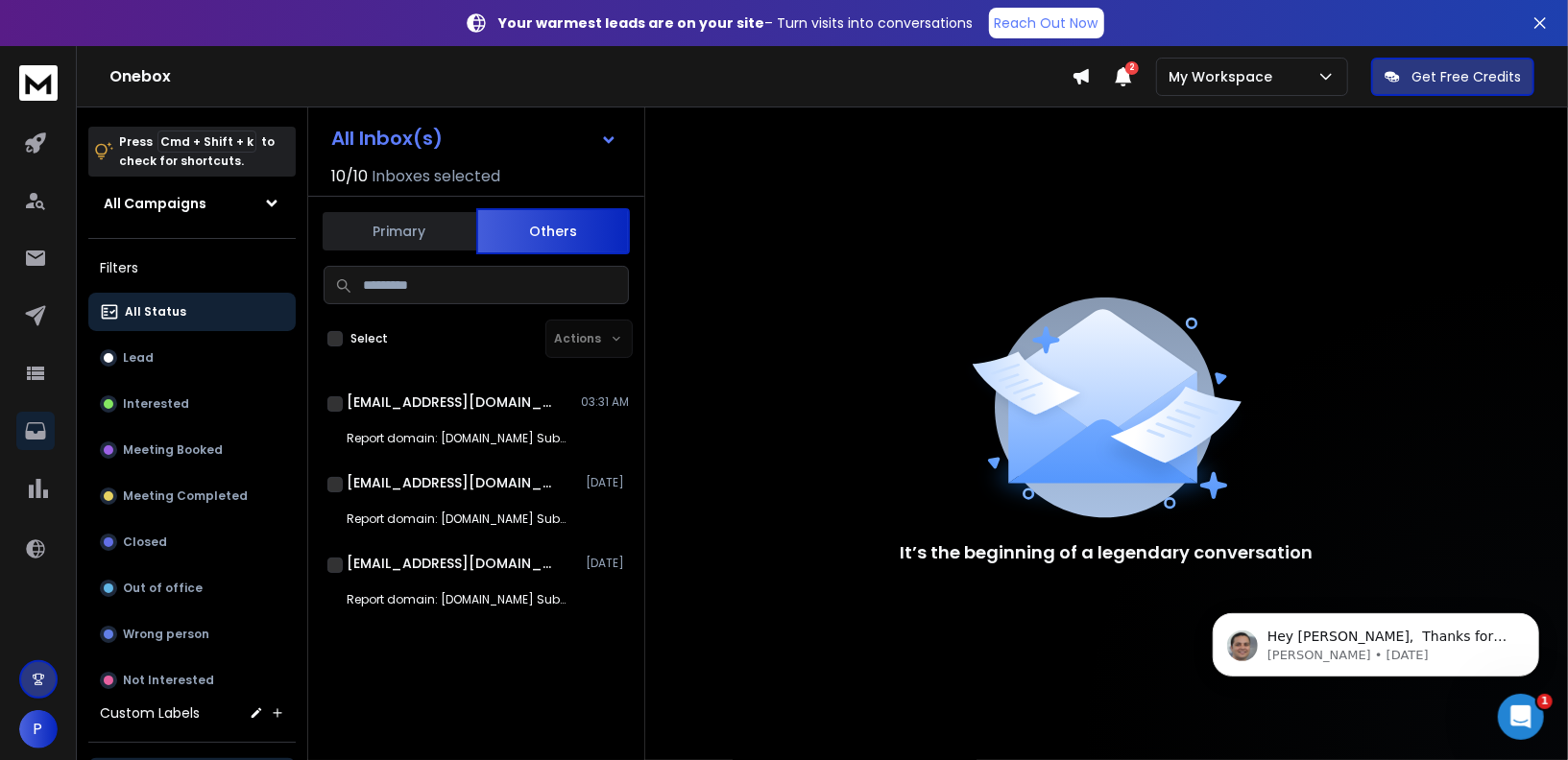
click at [396, 219] on button "Primary" at bounding box center [399, 231] width 154 height 42
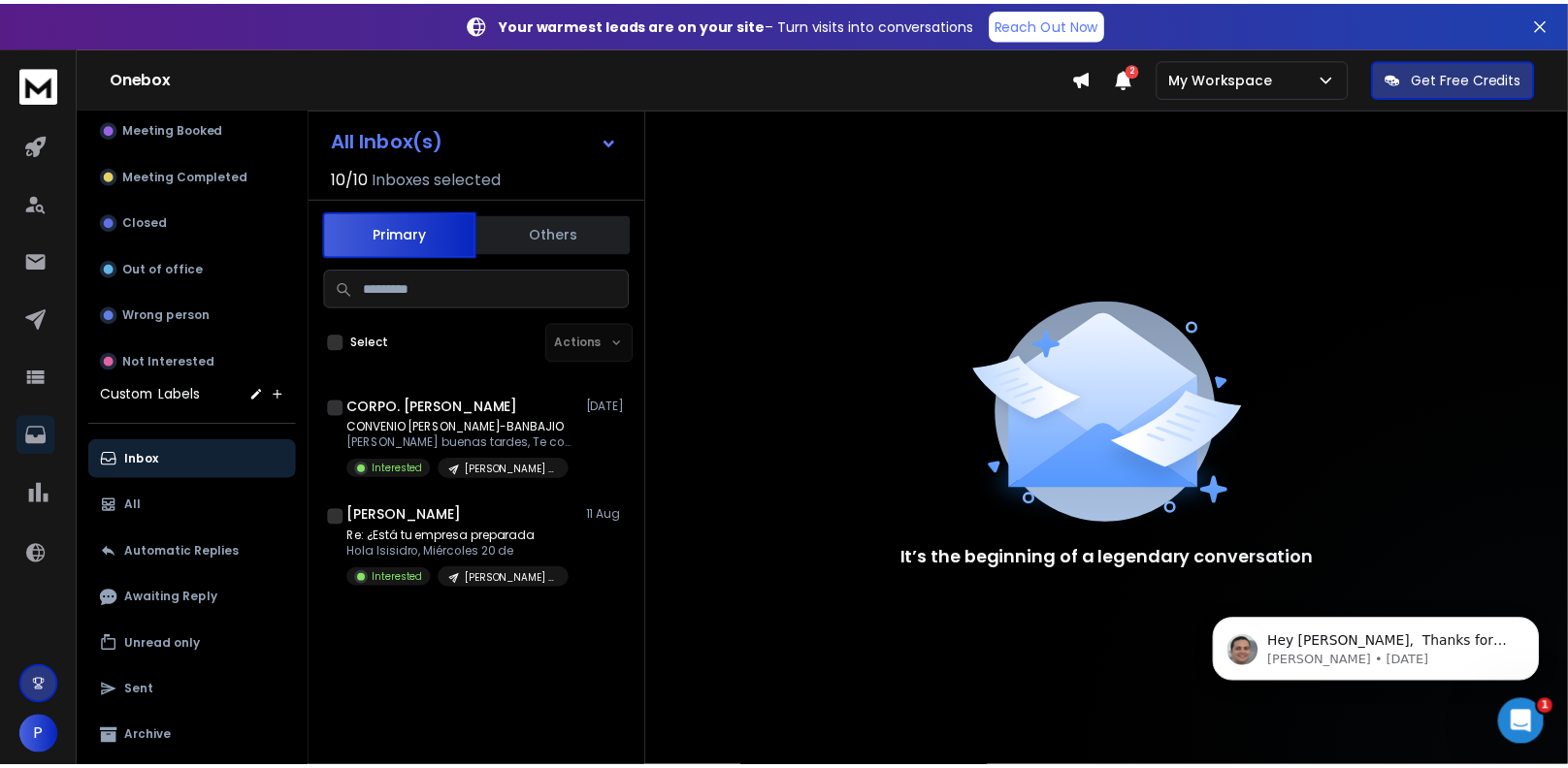
scroll to position [347, 0]
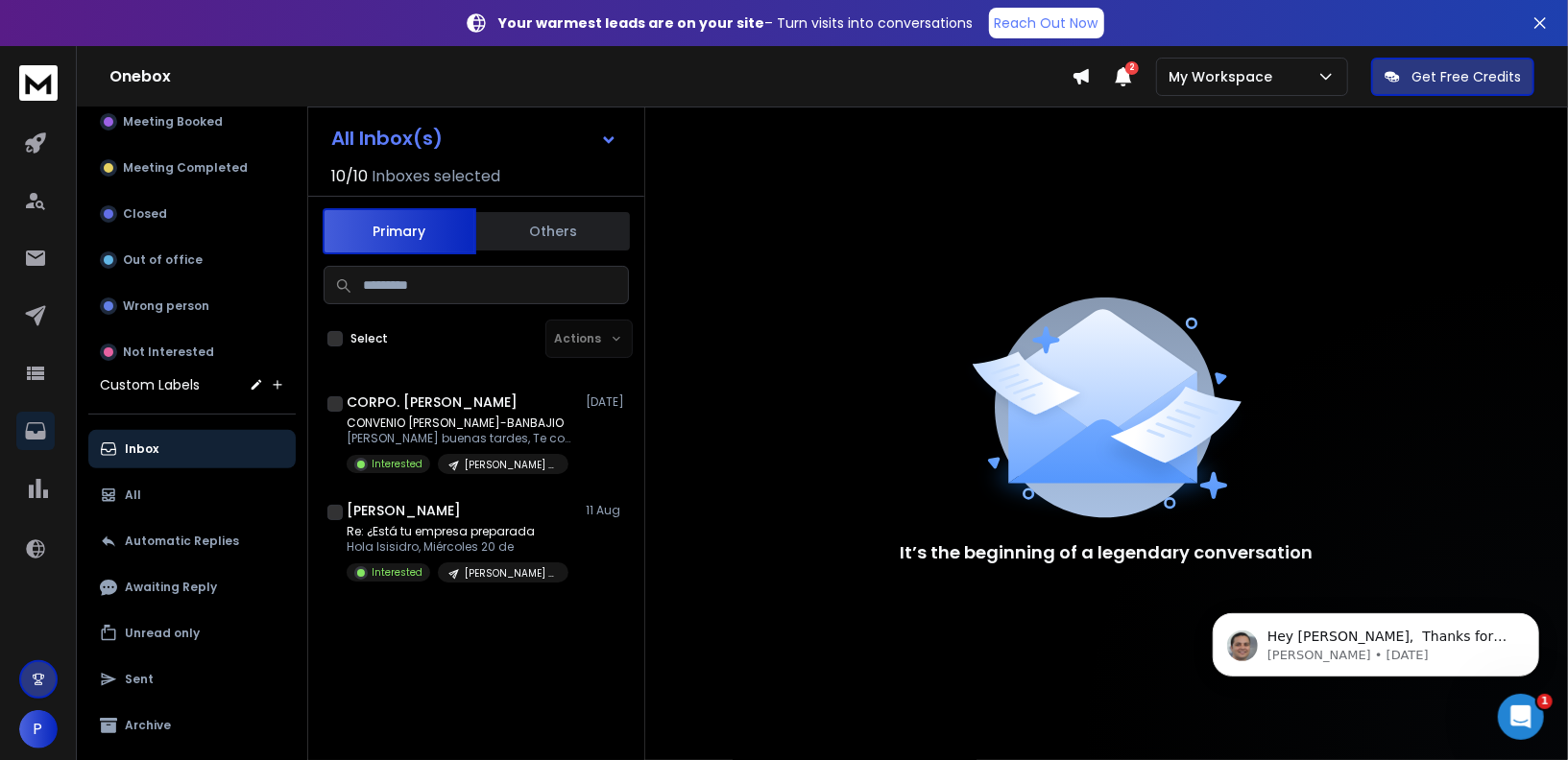
click at [38, 164] on div at bounding box center [38, 146] width 44 height 46
click at [35, 734] on span "P" at bounding box center [38, 729] width 38 height 38
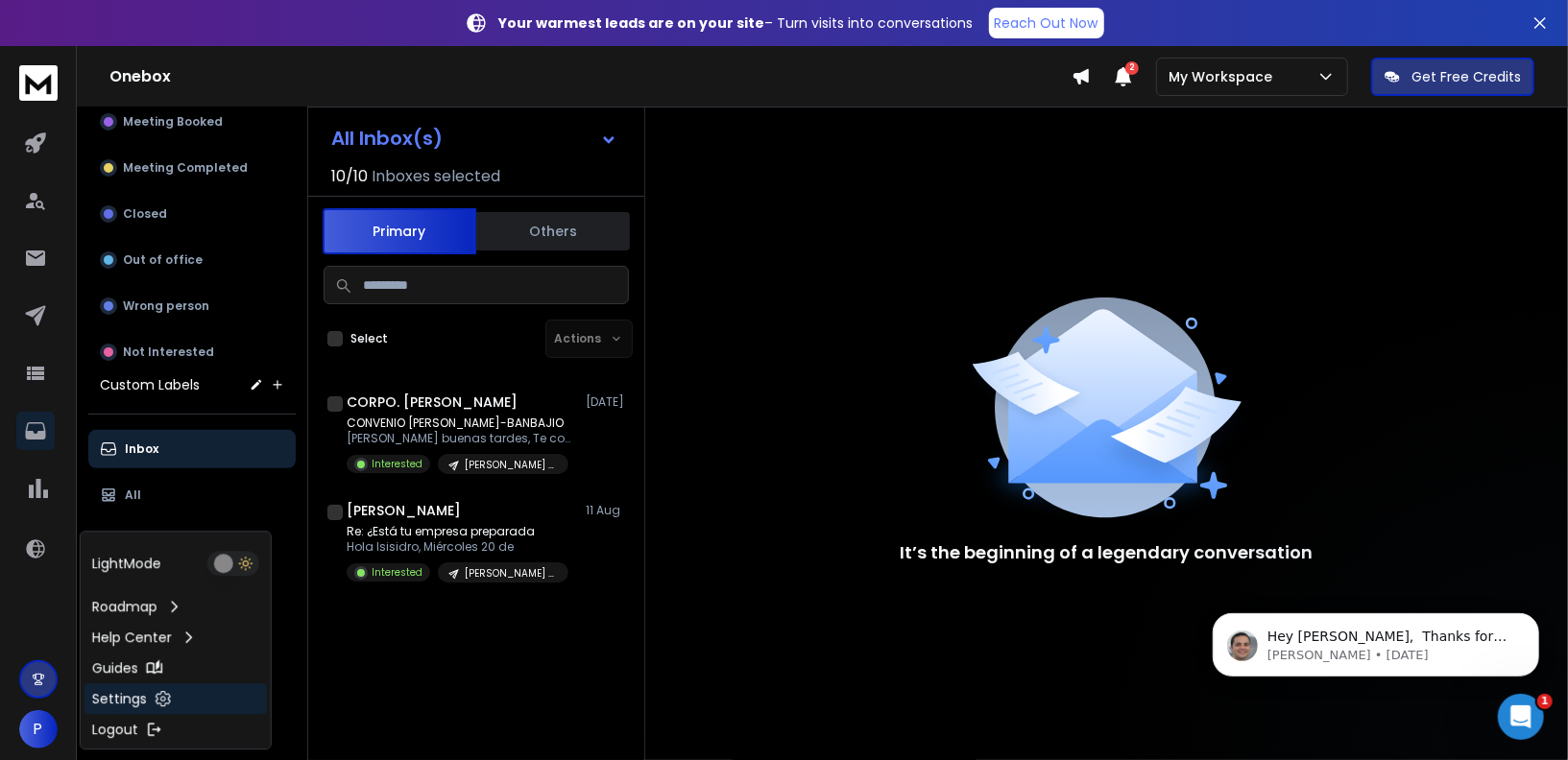
click at [132, 702] on p "Settings" at bounding box center [119, 699] width 55 height 20
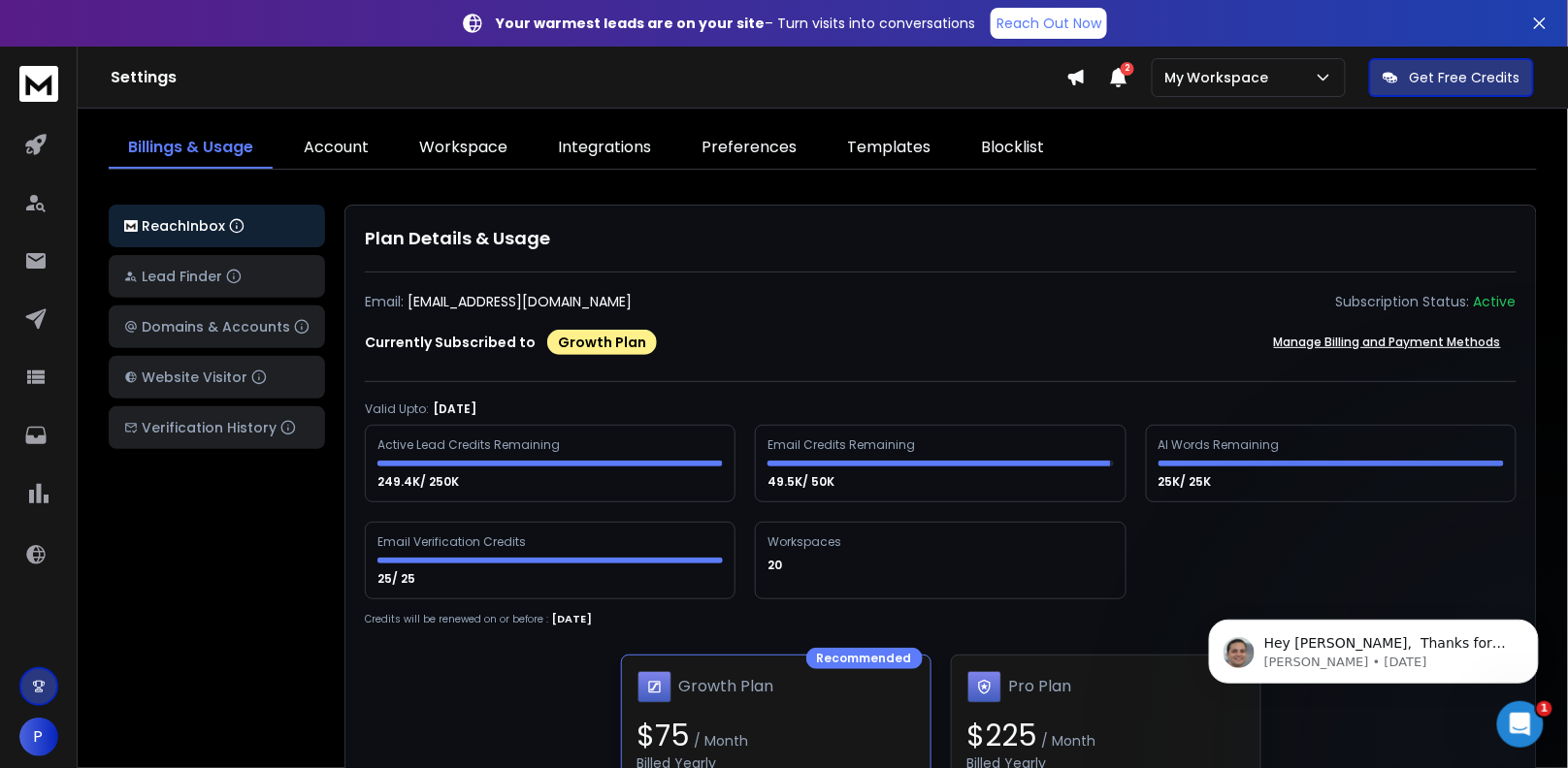
click at [334, 150] on link "Account" at bounding box center [336, 147] width 104 height 41
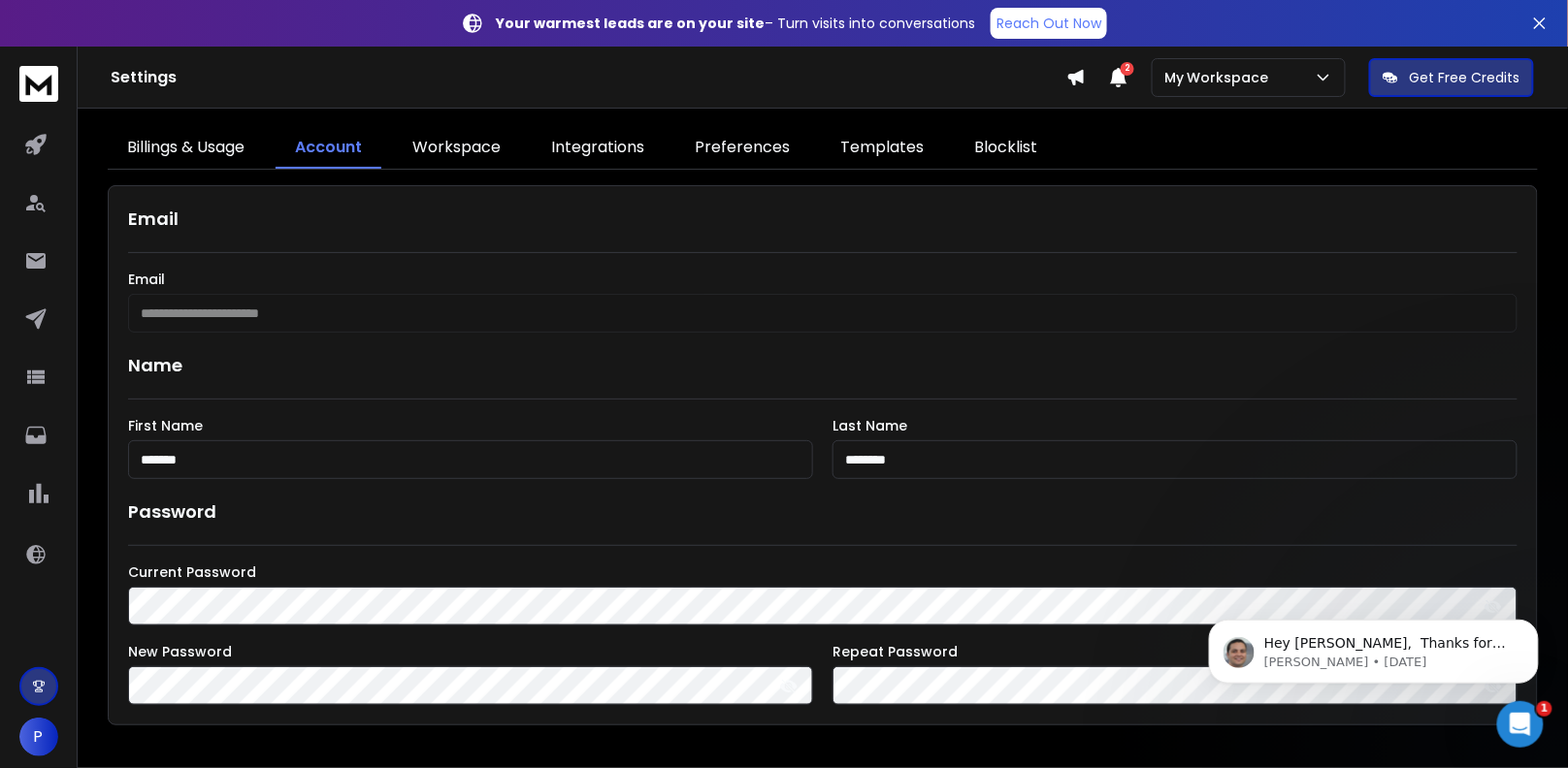
click at [486, 147] on link "Workspace" at bounding box center [456, 147] width 127 height 41
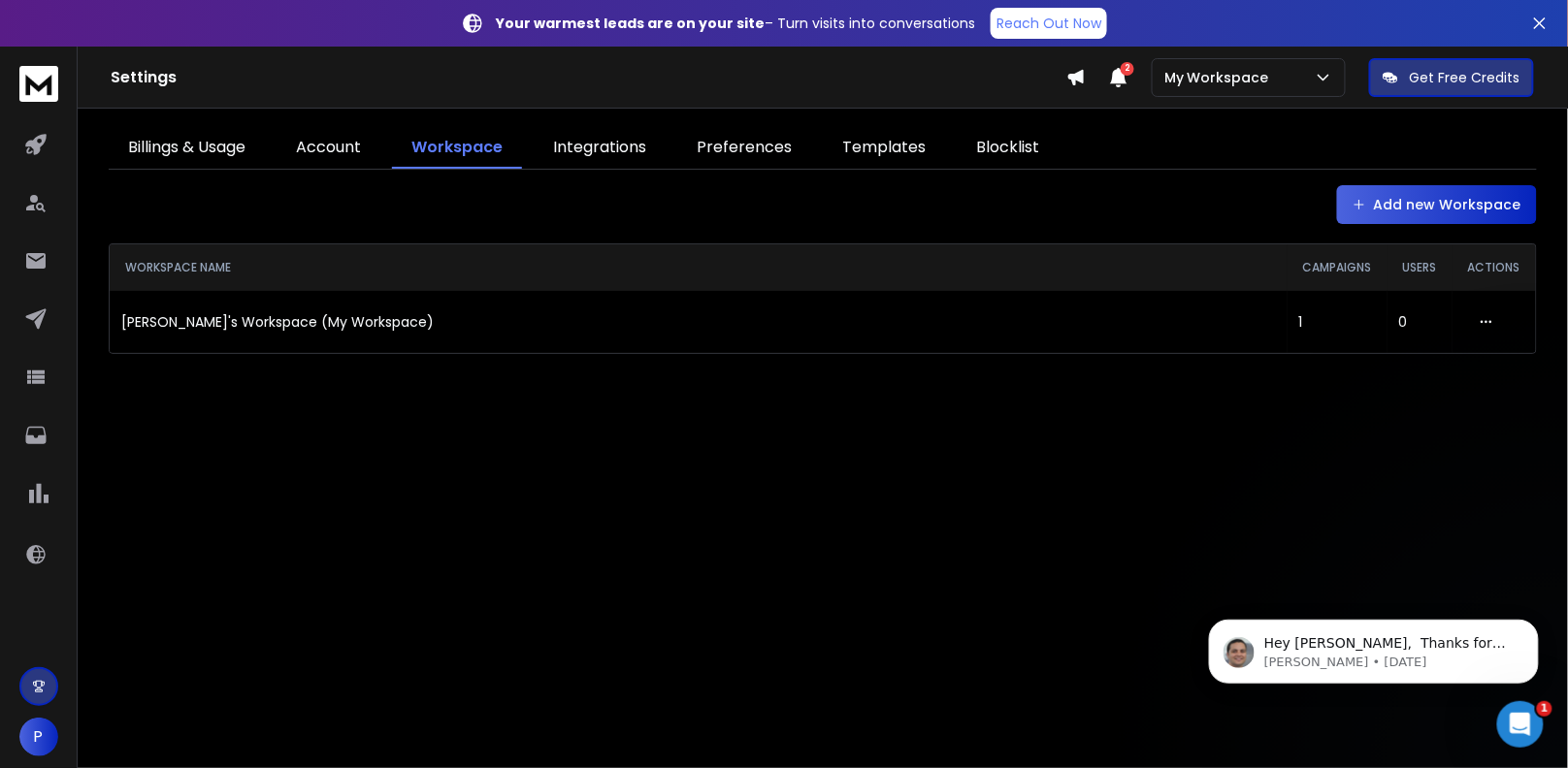
click at [174, 161] on link "Billings & Usage" at bounding box center [187, 147] width 156 height 41
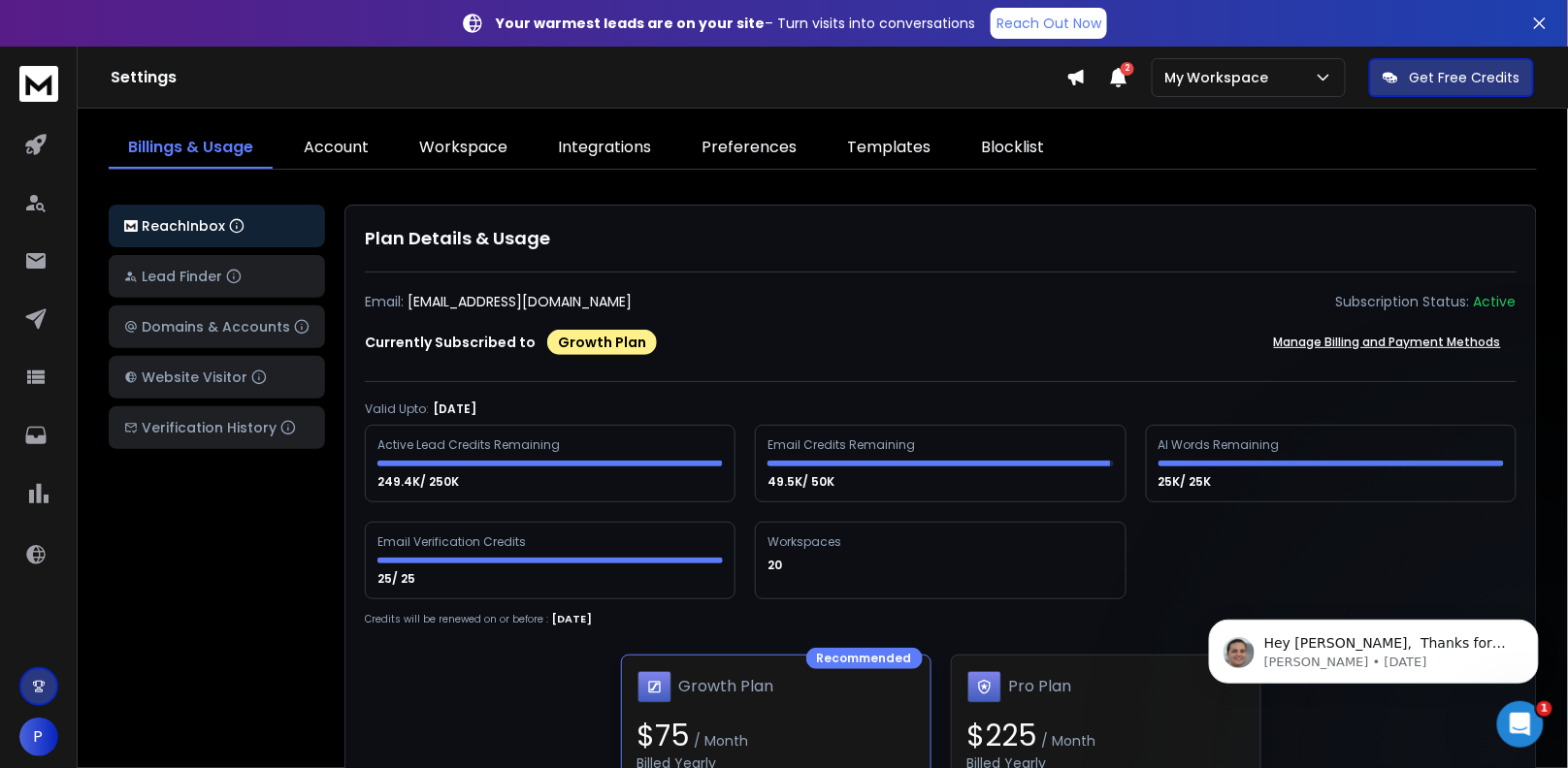
click at [356, 134] on link "Account" at bounding box center [336, 147] width 104 height 41
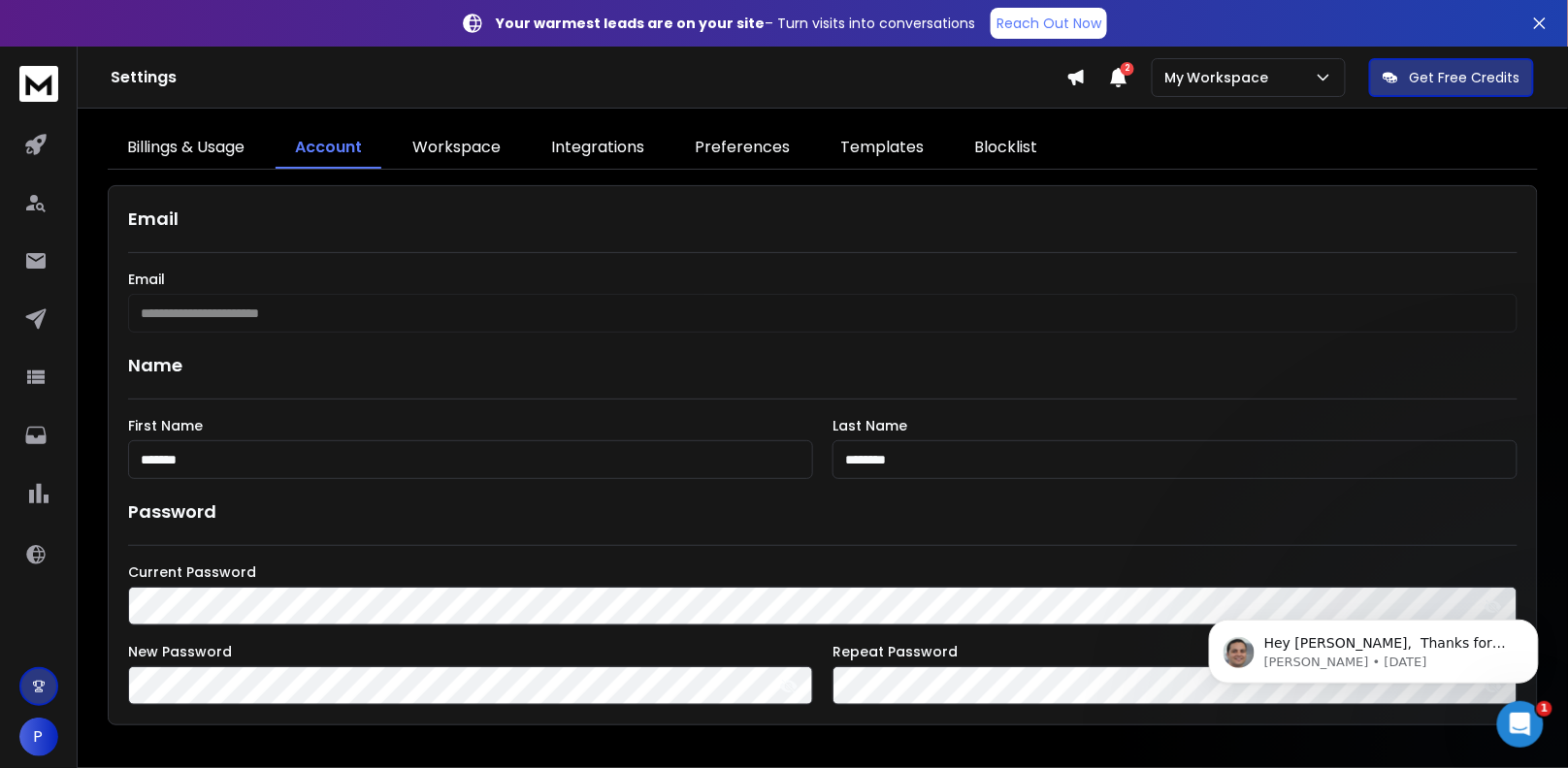
click at [200, 160] on link "Billings & Usage" at bounding box center [186, 147] width 156 height 41
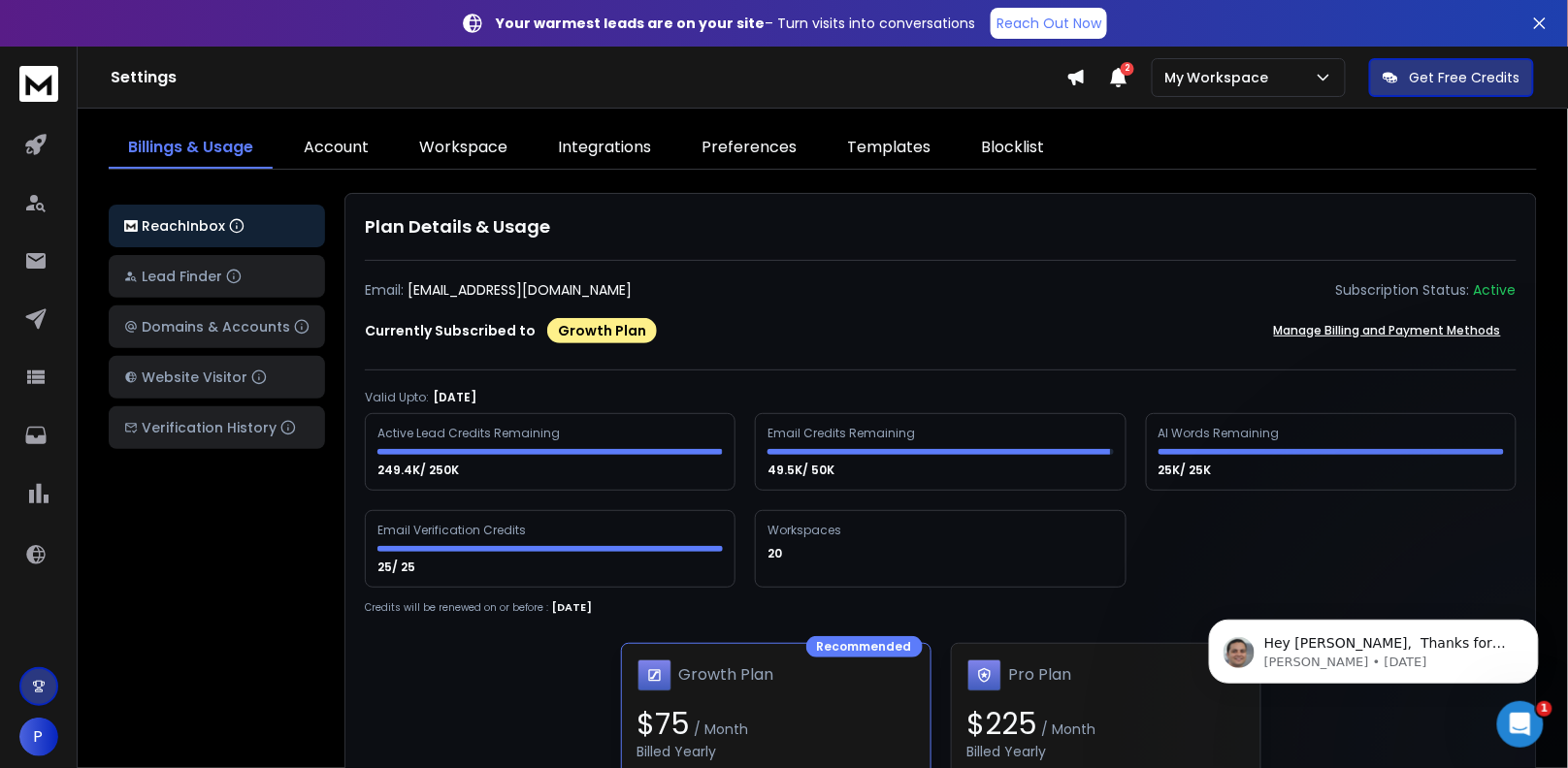
scroll to position [14, 0]
